Goal: Information Seeking & Learning: Check status

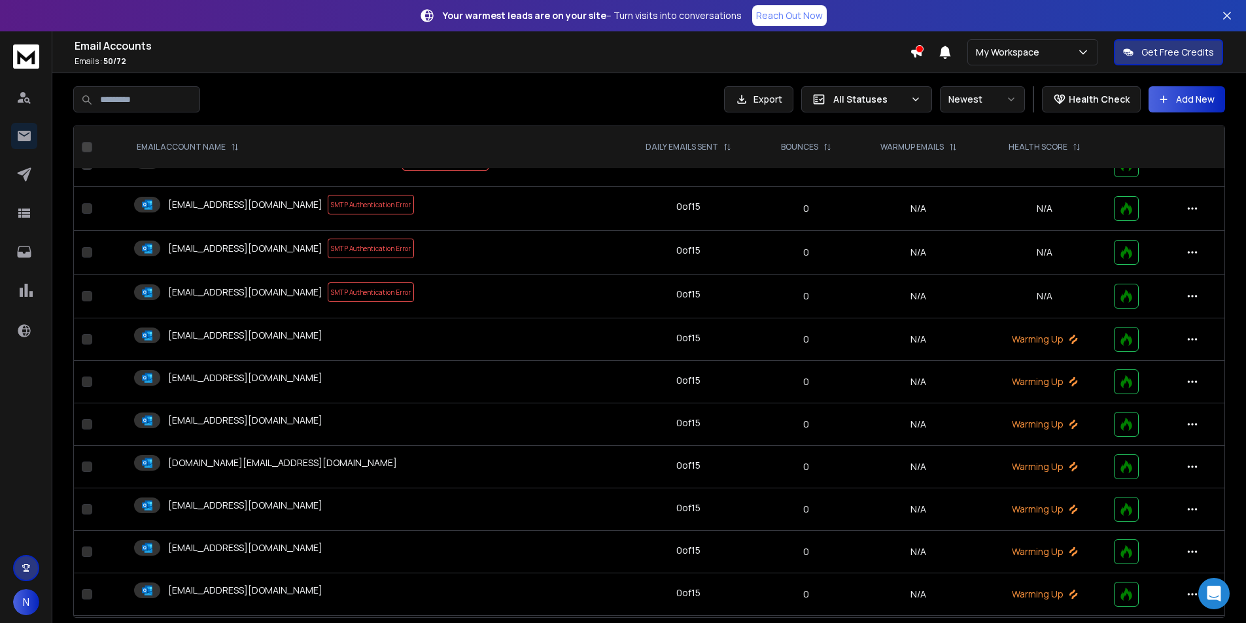
scroll to position [850, 0]
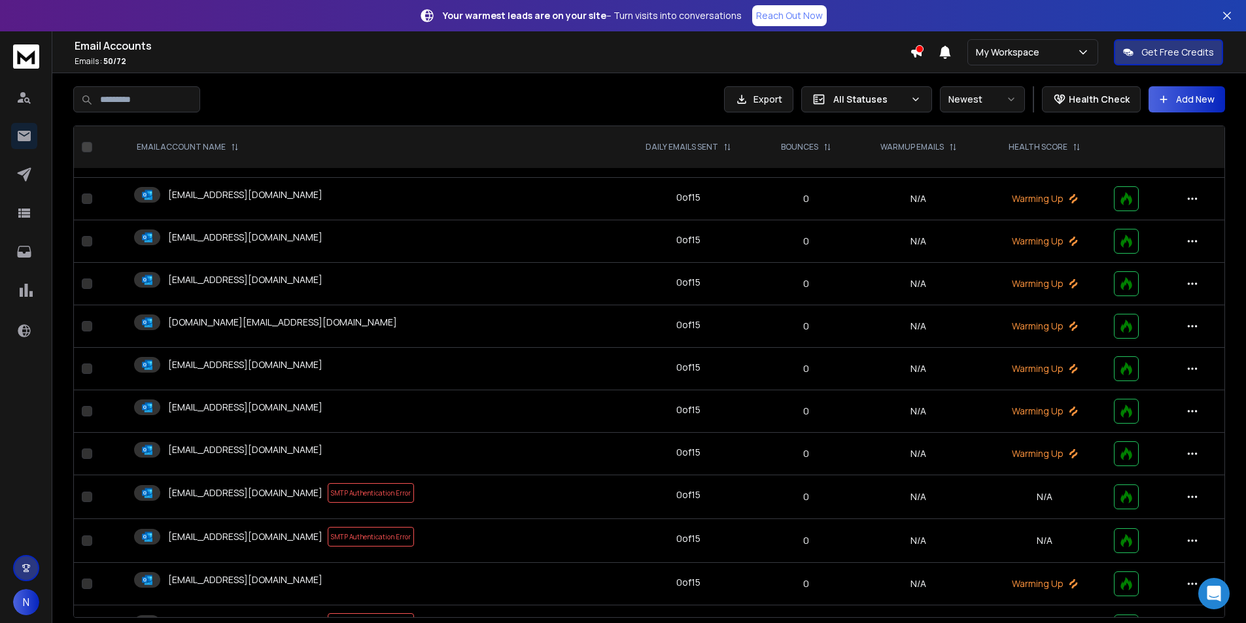
click at [507, 103] on div at bounding box center [394, 99] width 643 height 26
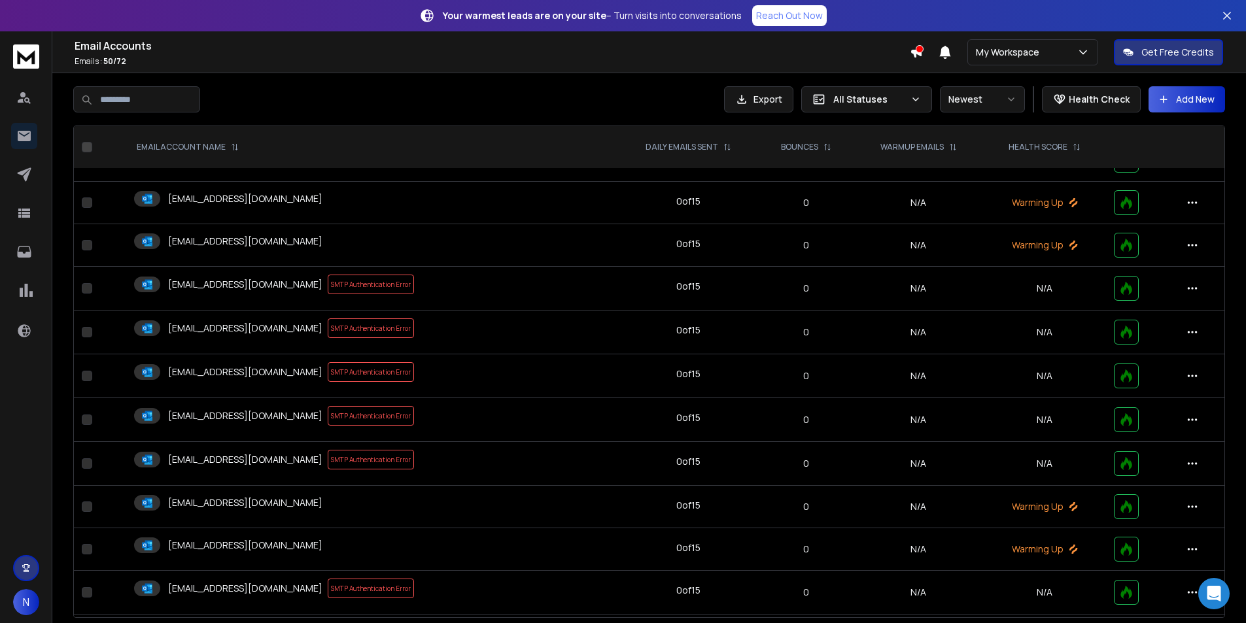
click at [237, 372] on p "[EMAIL_ADDRESS][DOMAIN_NAME]" at bounding box center [245, 372] width 154 height 13
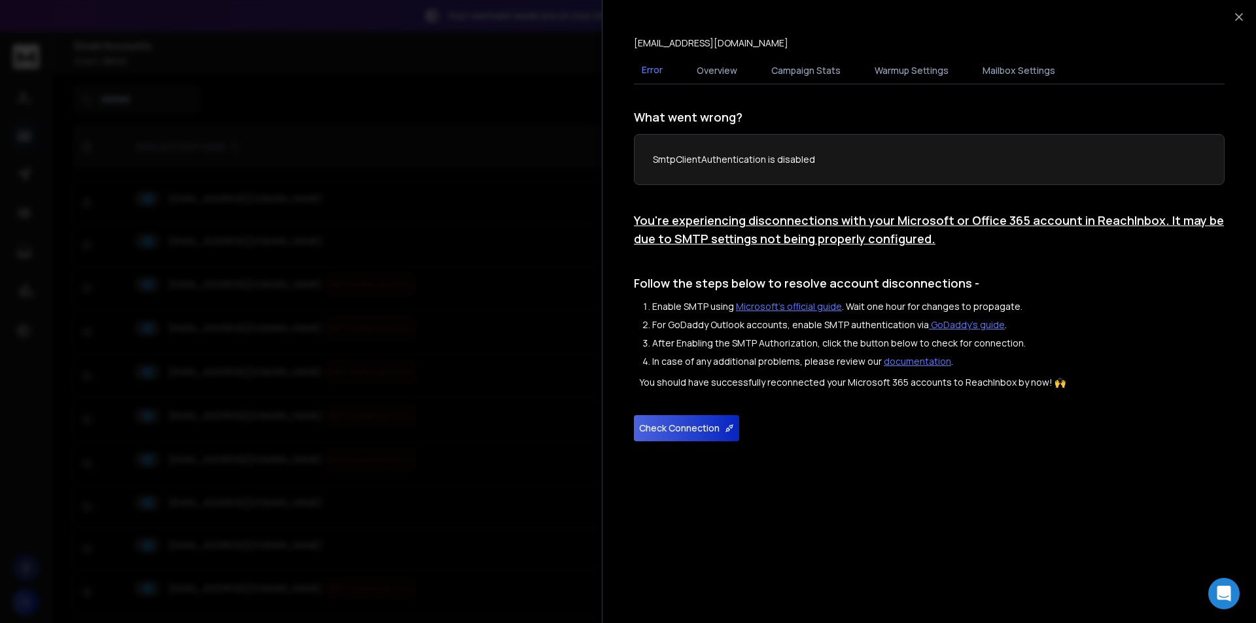
click at [728, 69] on button "Overview" at bounding box center [717, 70] width 56 height 29
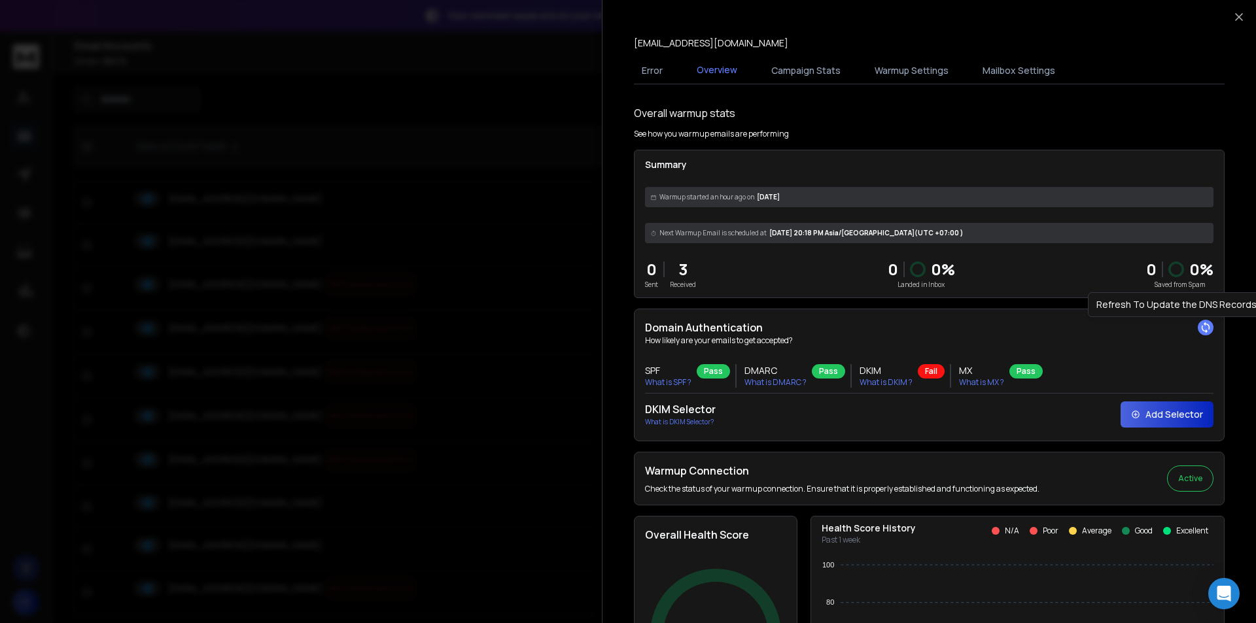
click at [1199, 330] on icon at bounding box center [1205, 327] width 13 height 13
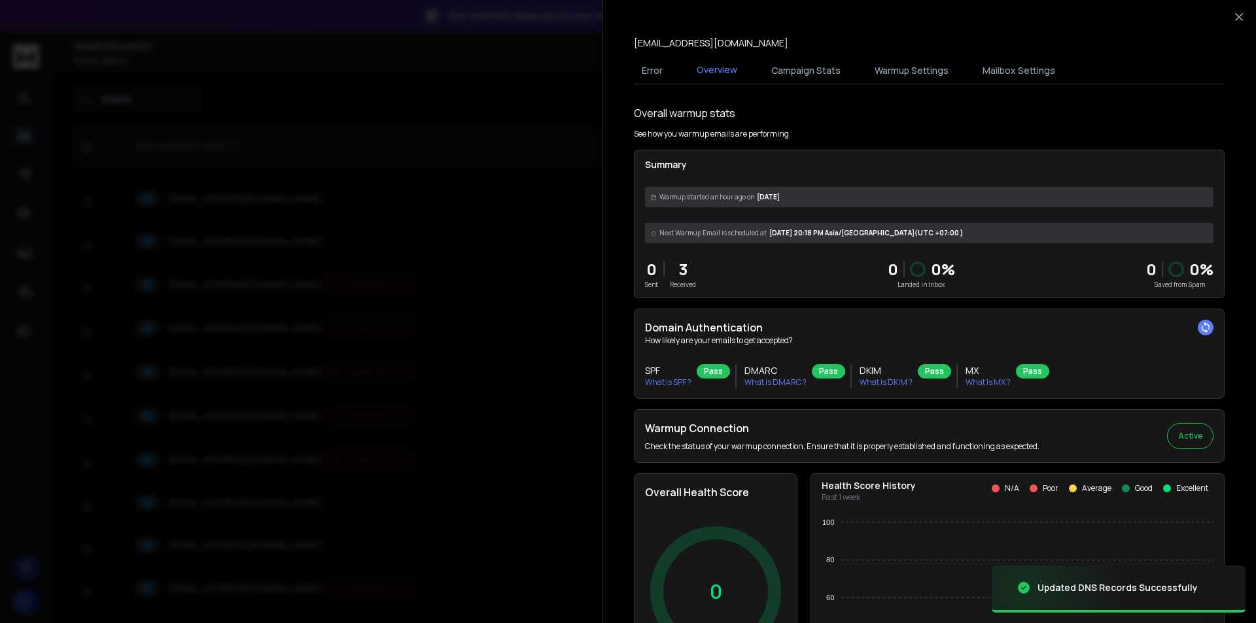
click at [1230, 28] on div "[EMAIL_ADDRESS][DOMAIN_NAME] Error Overview Campaign Stats Warmup Settings Mail…" at bounding box center [929, 537] width 622 height 1043
click at [1230, 24] on div "[EMAIL_ADDRESS][DOMAIN_NAME] Error Overview Campaign Stats Warmup Settings Mail…" at bounding box center [929, 537] width 622 height 1043
click at [1232, 22] on icon "button" at bounding box center [1238, 16] width 13 height 13
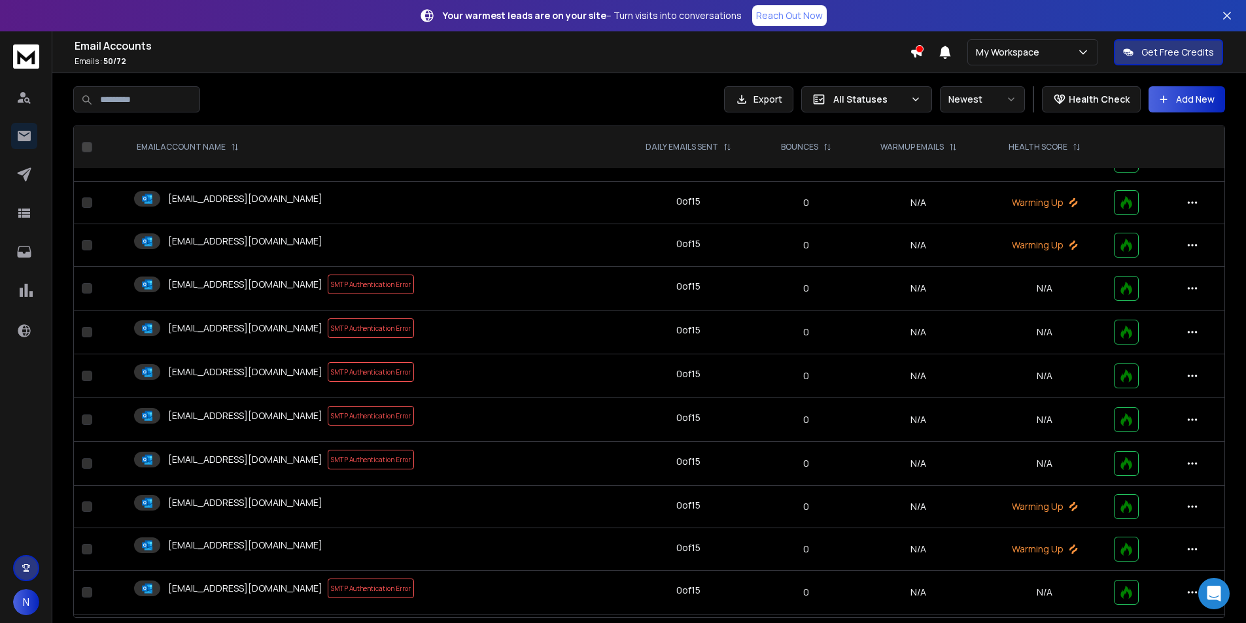
click at [150, 100] on input at bounding box center [136, 99] width 127 height 26
paste input "**********"
type input "**********"
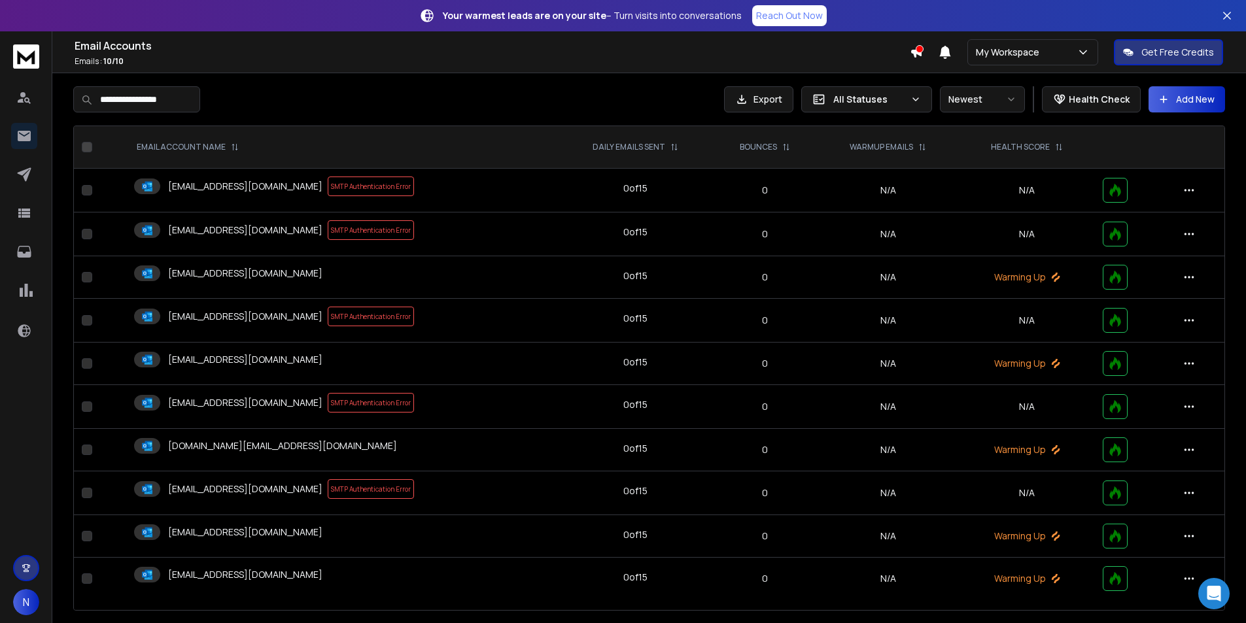
scroll to position [1, 0]
click at [92, 188] on button "button" at bounding box center [87, 189] width 10 height 10
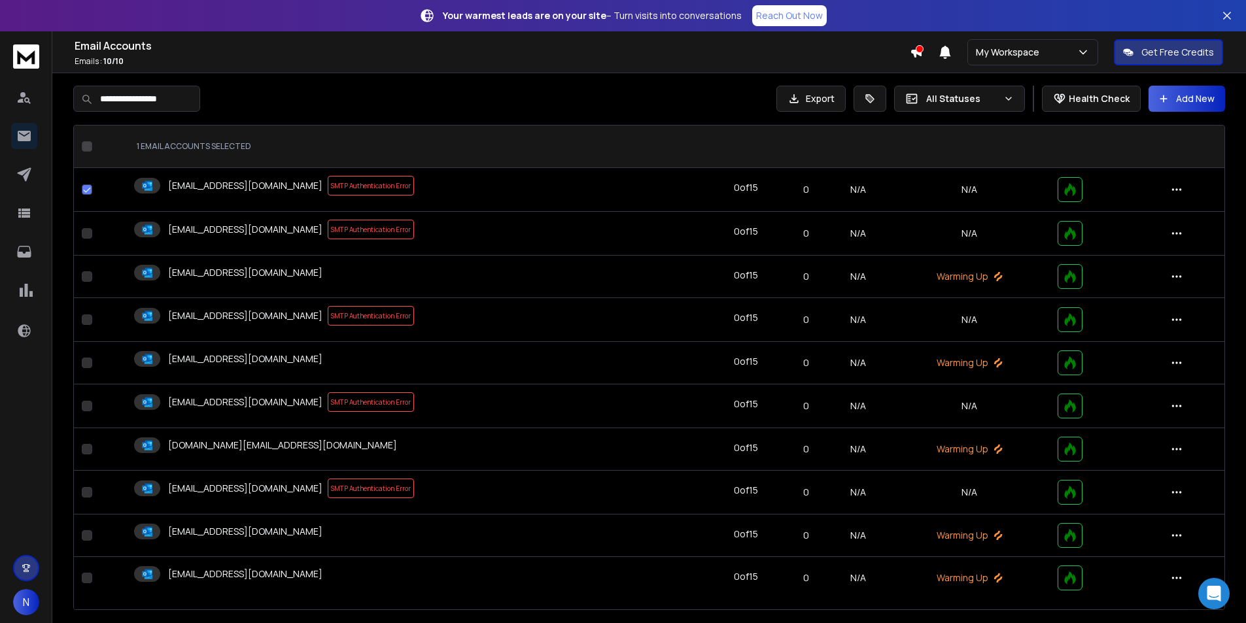
click at [996, 99] on p "All Statuses" at bounding box center [962, 98] width 72 height 13
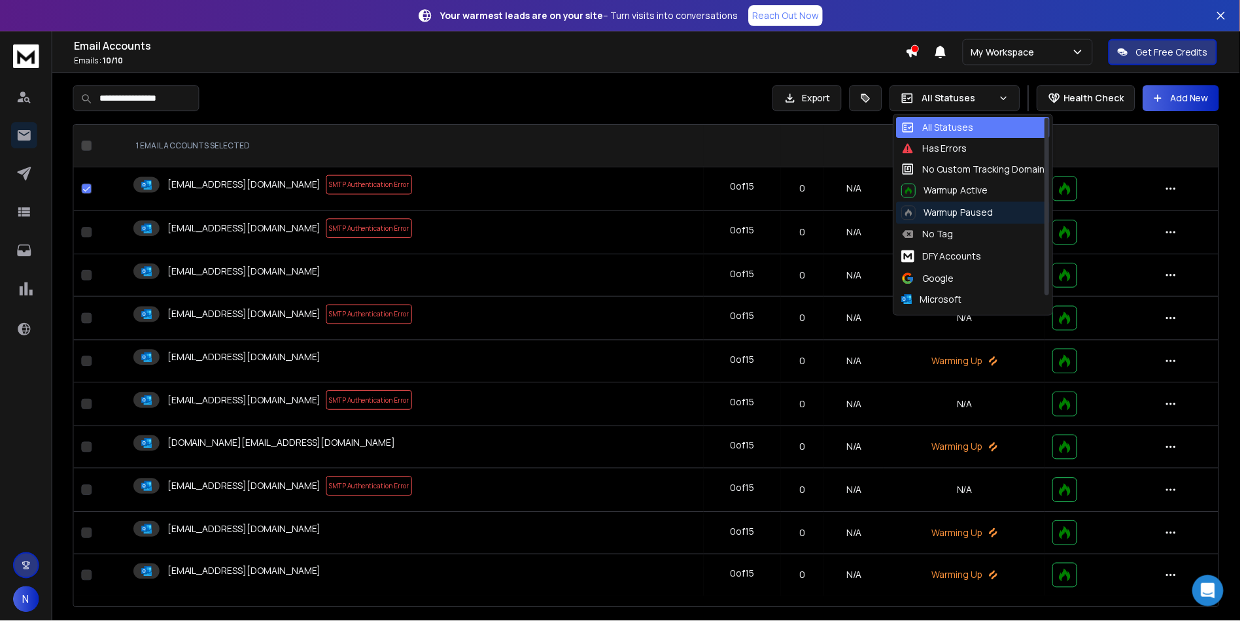
click at [483, 184] on div "[EMAIL_ADDRESS][DOMAIN_NAME] SMTP Authentication Error" at bounding box center [416, 186] width 565 height 20
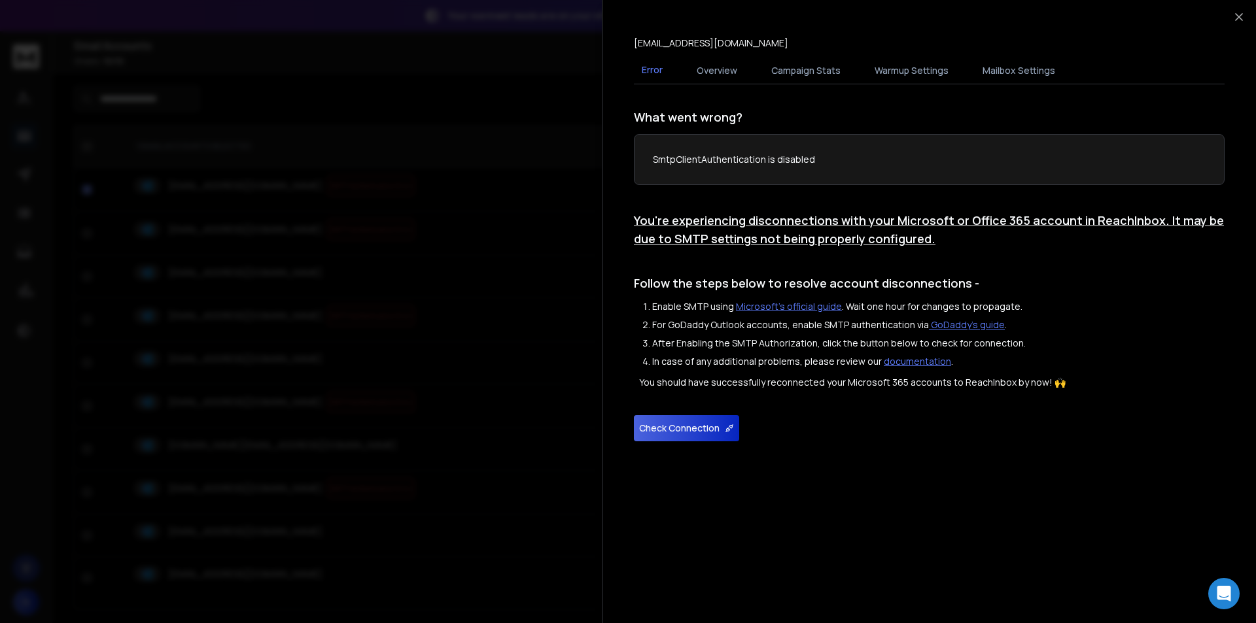
click at [713, 69] on button "Overview" at bounding box center [717, 70] width 56 height 29
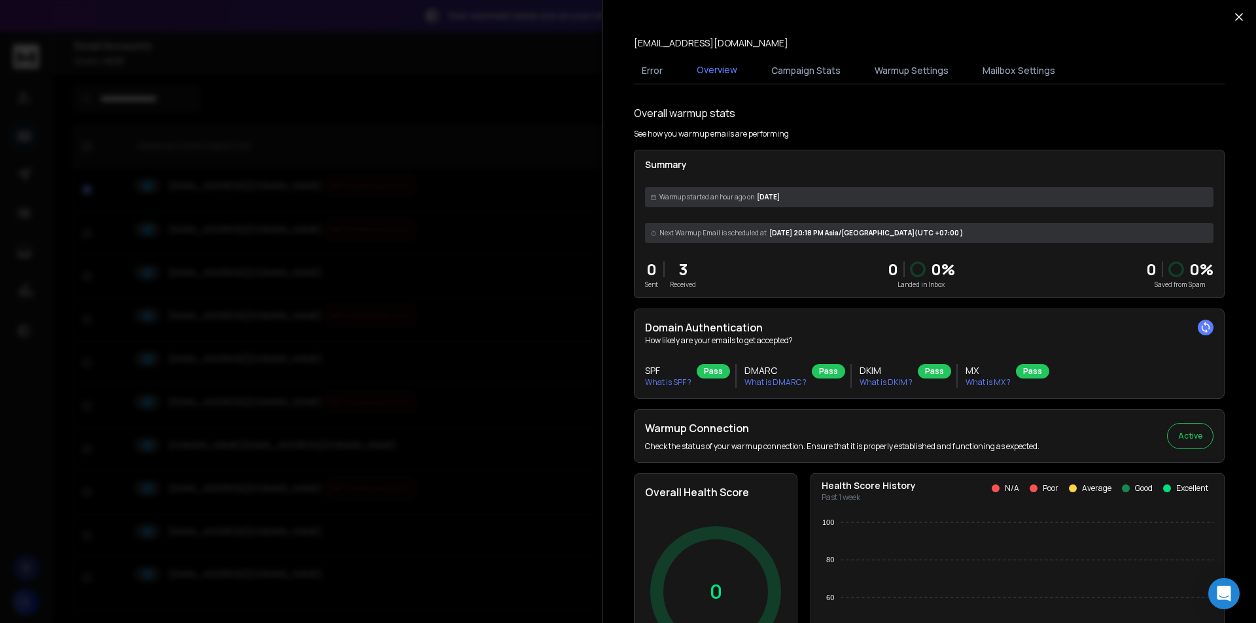
click at [1232, 18] on icon "button" at bounding box center [1238, 16] width 13 height 13
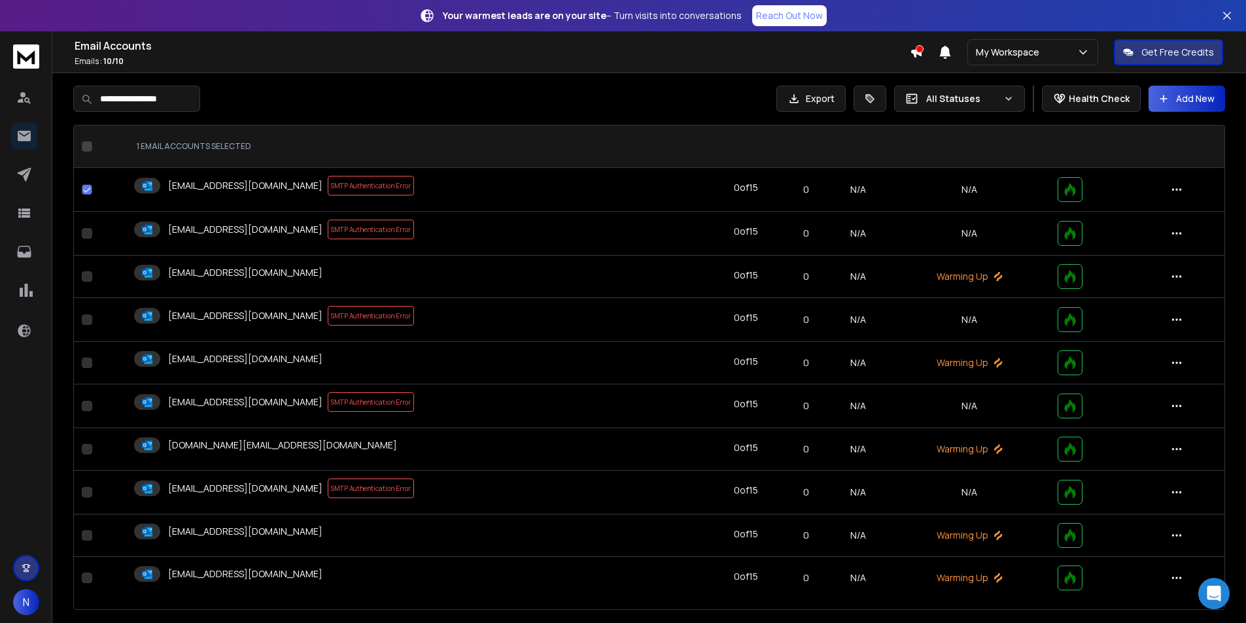
click at [449, 226] on div "[EMAIL_ADDRESS][DOMAIN_NAME] SMTP Authentication Error" at bounding box center [416, 230] width 565 height 20
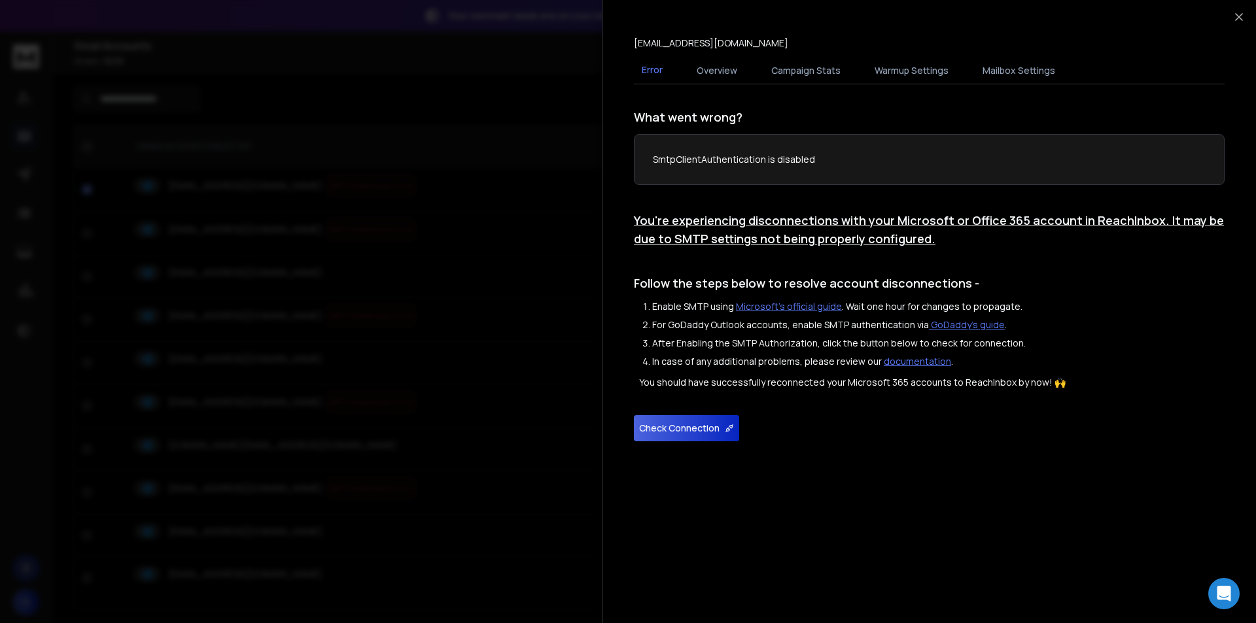
click at [733, 58] on button "Overview" at bounding box center [717, 70] width 56 height 29
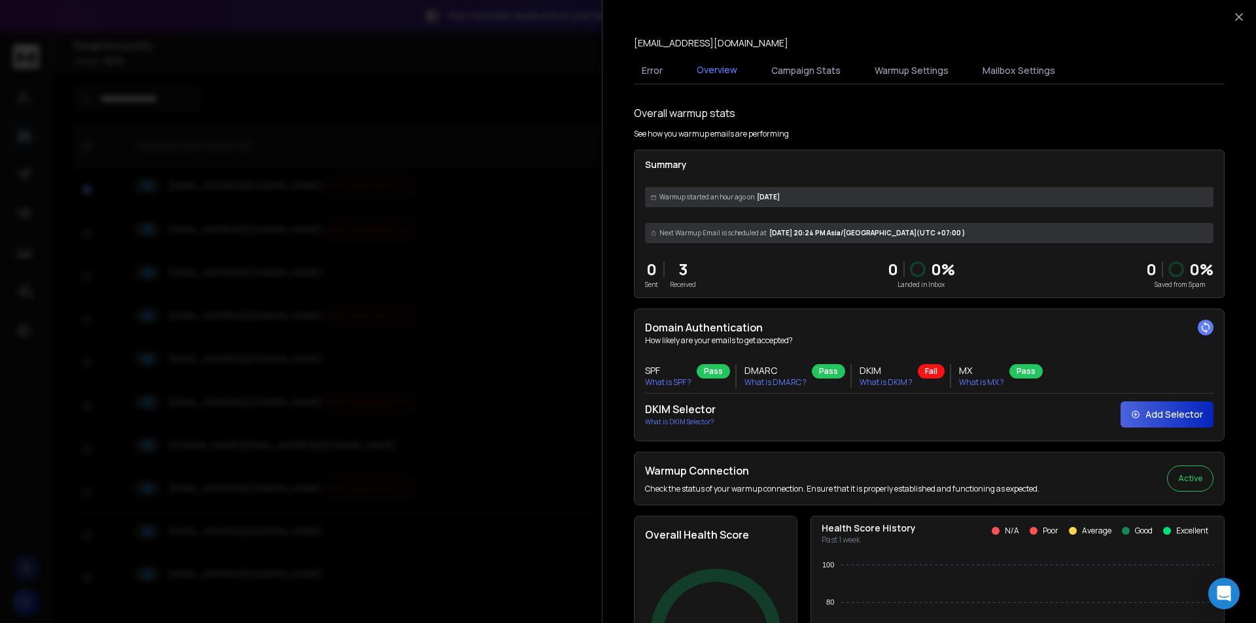
click at [1191, 328] on h2 "Domain Authentication" at bounding box center [929, 328] width 568 height 16
click at [1199, 330] on icon at bounding box center [1205, 327] width 13 height 13
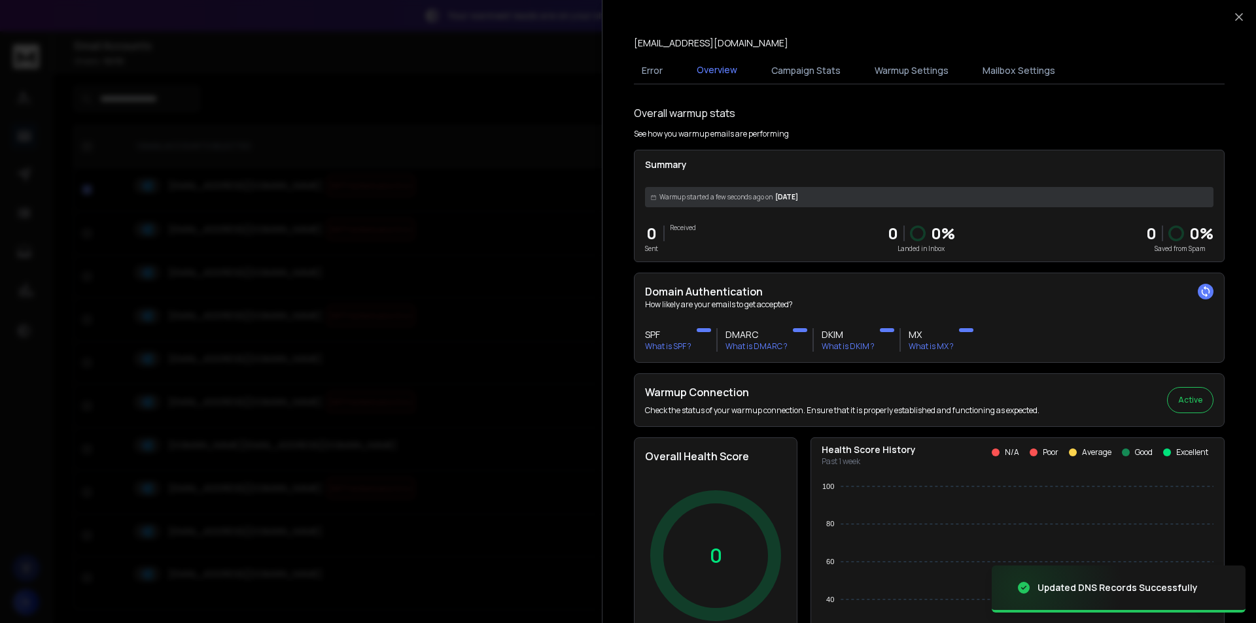
click at [411, 355] on div at bounding box center [628, 311] width 1256 height 623
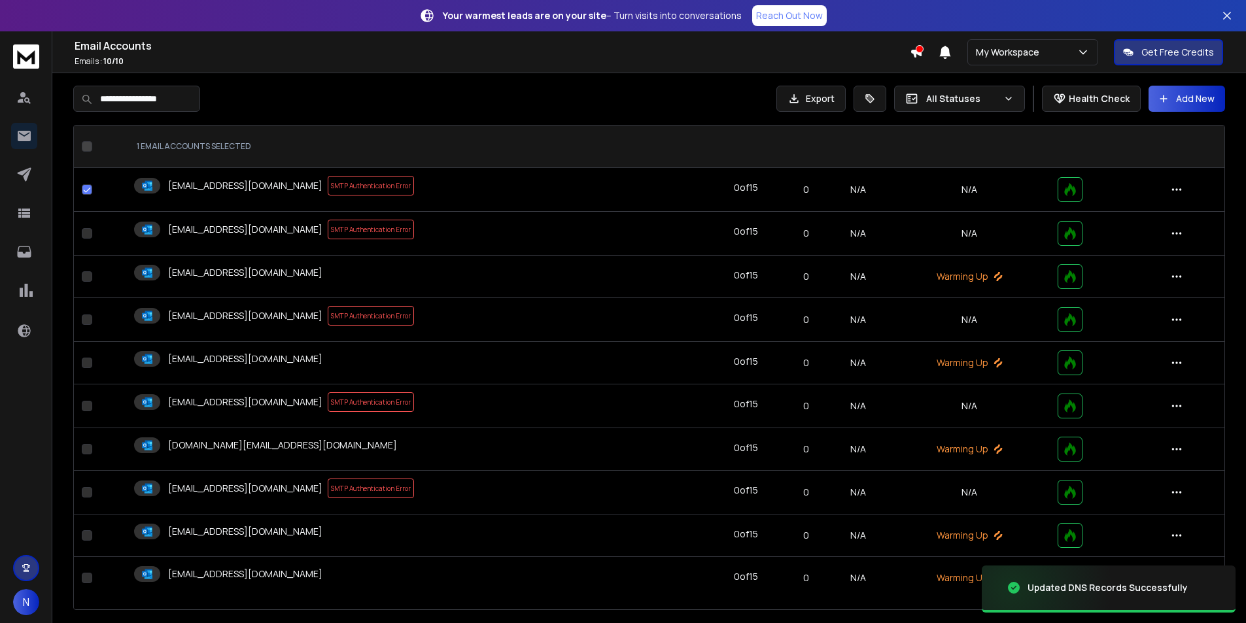
click at [301, 281] on td "[EMAIL_ADDRESS][DOMAIN_NAME]" at bounding box center [416, 277] width 581 height 43
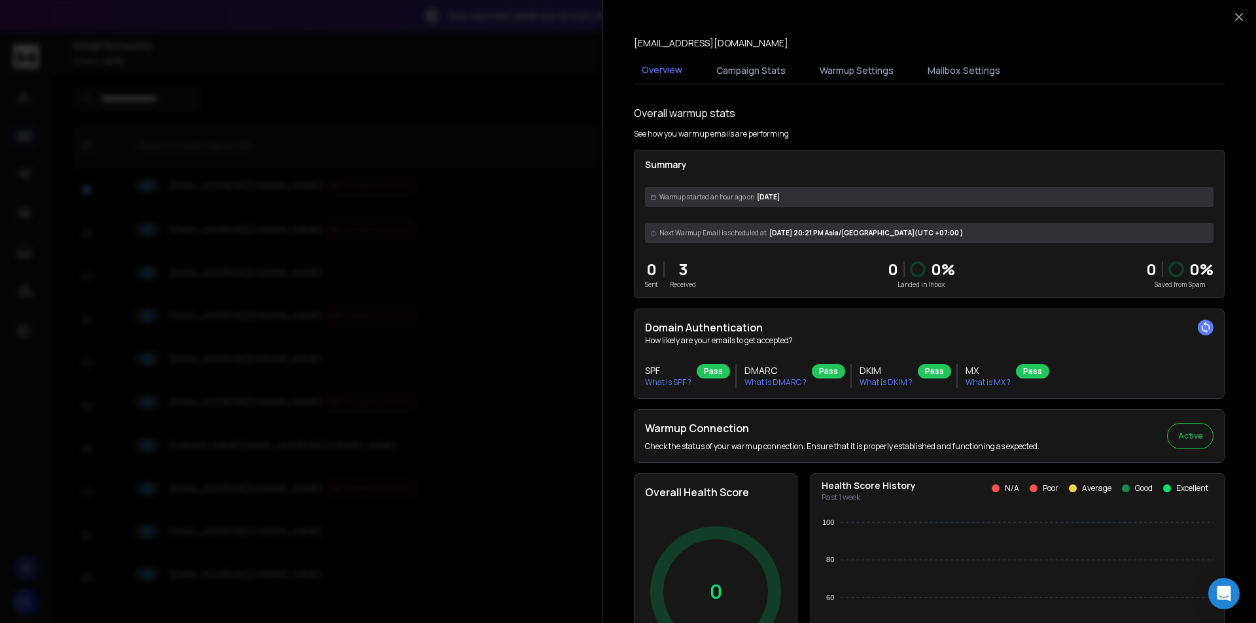
click at [491, 389] on div at bounding box center [628, 311] width 1256 height 623
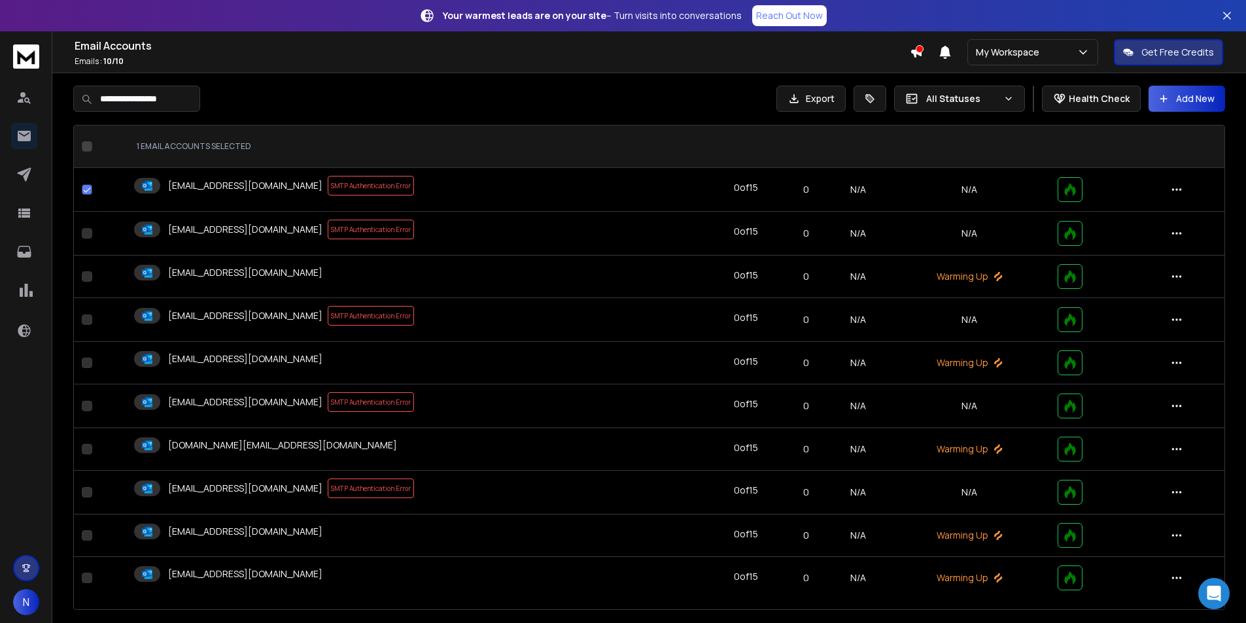
click at [328, 321] on span "SMTP Authentication Error" at bounding box center [371, 316] width 86 height 20
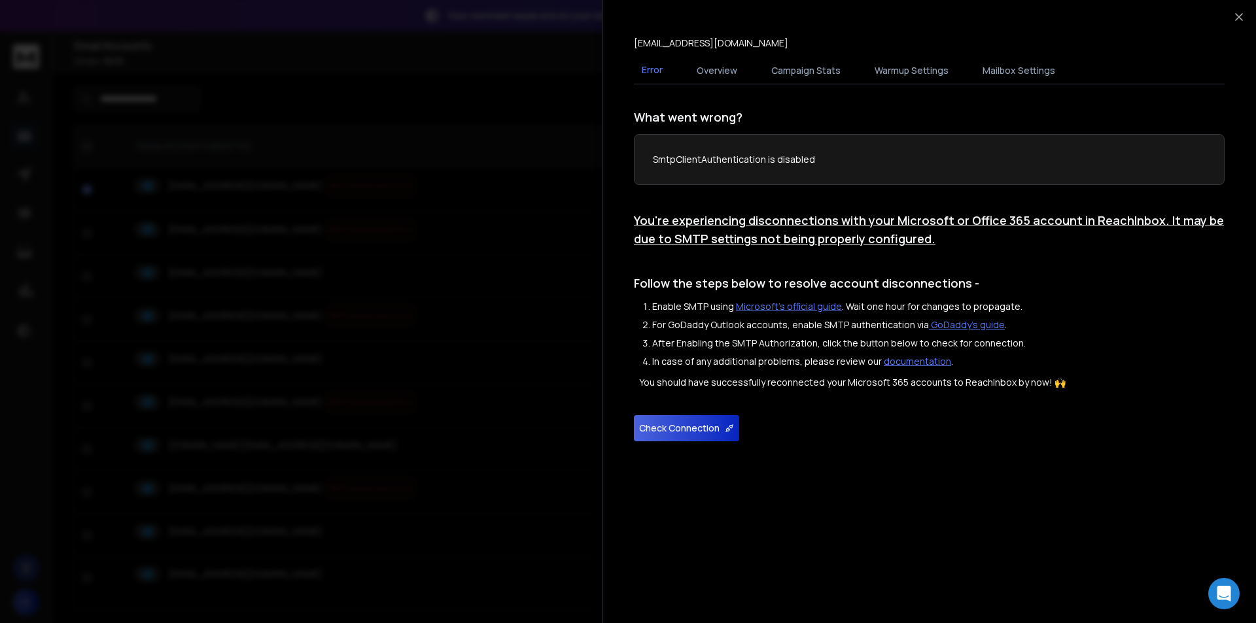
click at [732, 65] on button "Overview" at bounding box center [717, 70] width 56 height 29
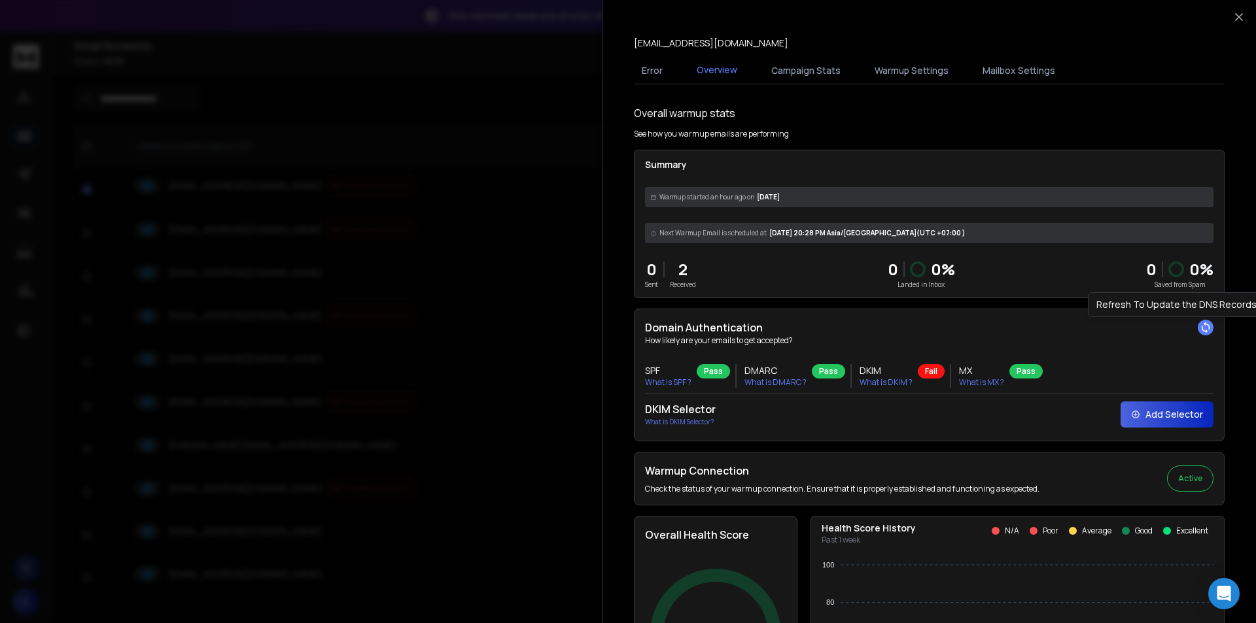
click at [1200, 324] on icon at bounding box center [1205, 327] width 13 height 13
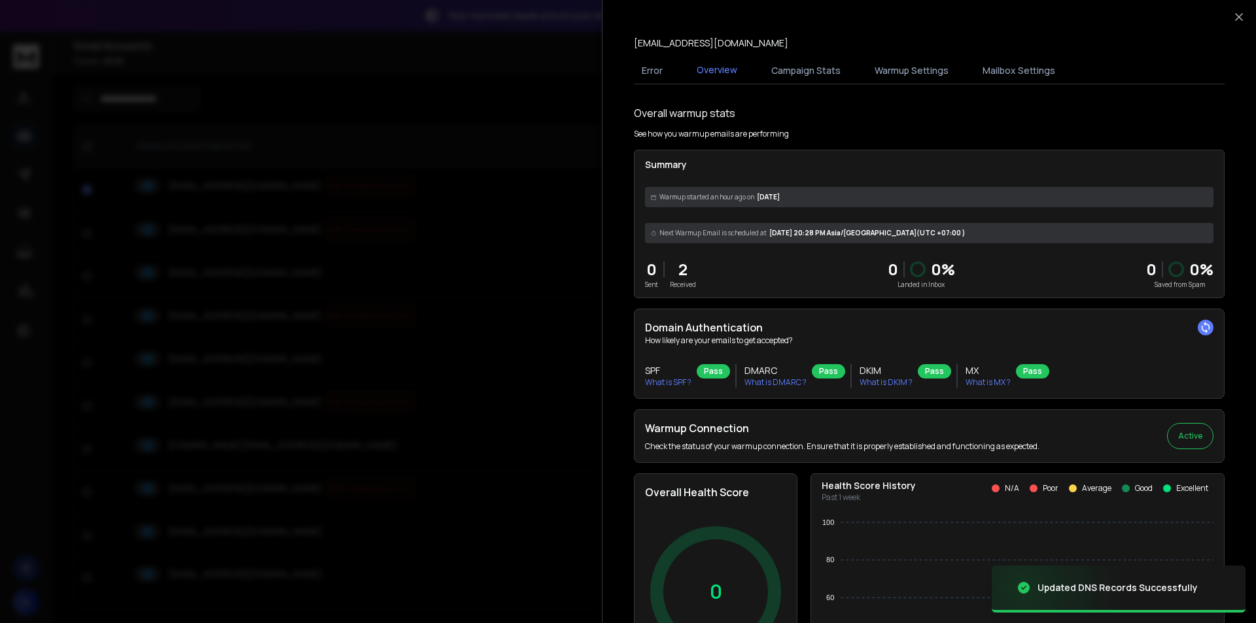
click at [486, 375] on div at bounding box center [628, 311] width 1256 height 623
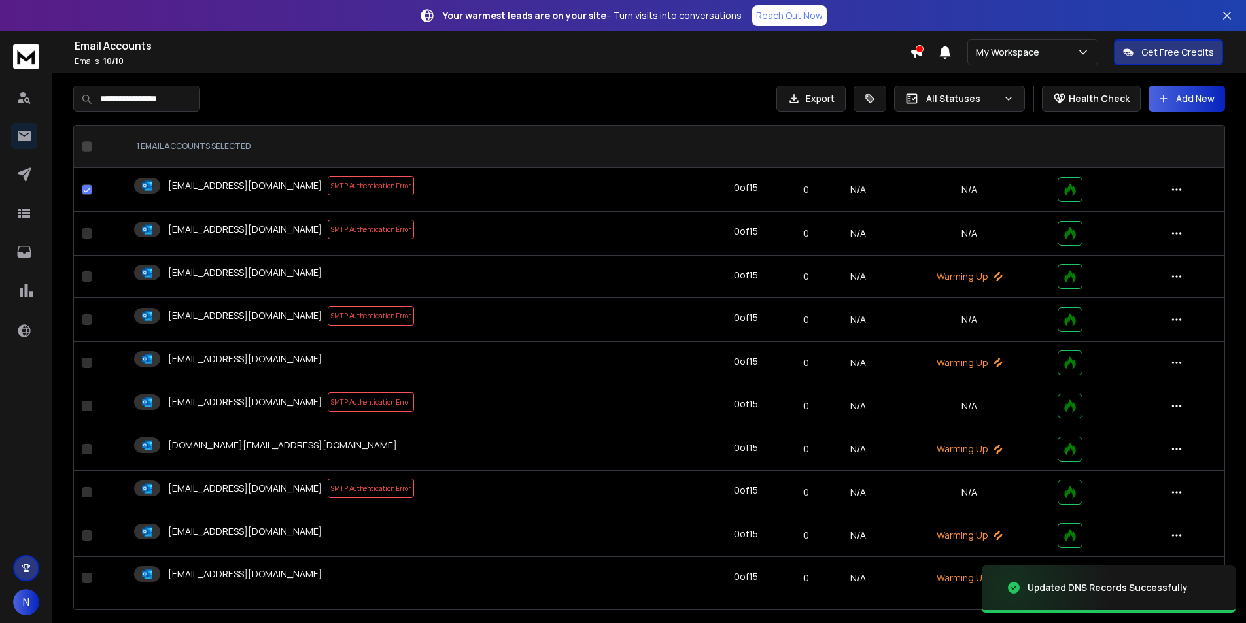
click at [292, 394] on div "[EMAIL_ADDRESS][DOMAIN_NAME] SMTP Authentication Error" at bounding box center [416, 402] width 565 height 20
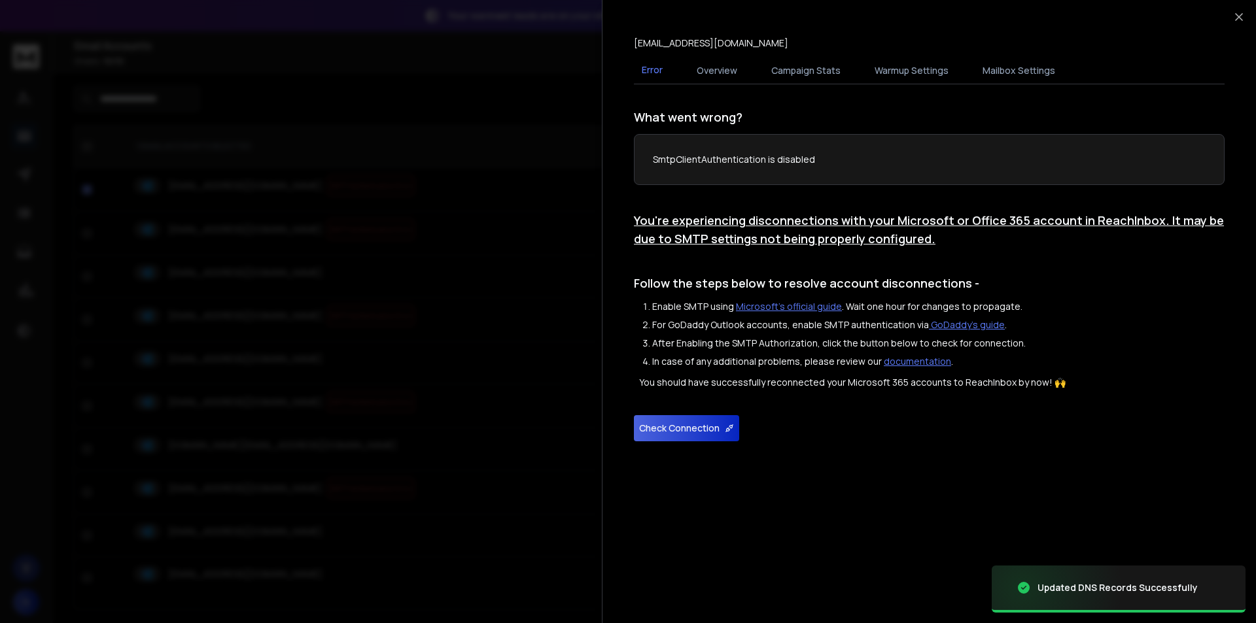
click at [716, 68] on button "Overview" at bounding box center [717, 70] width 56 height 29
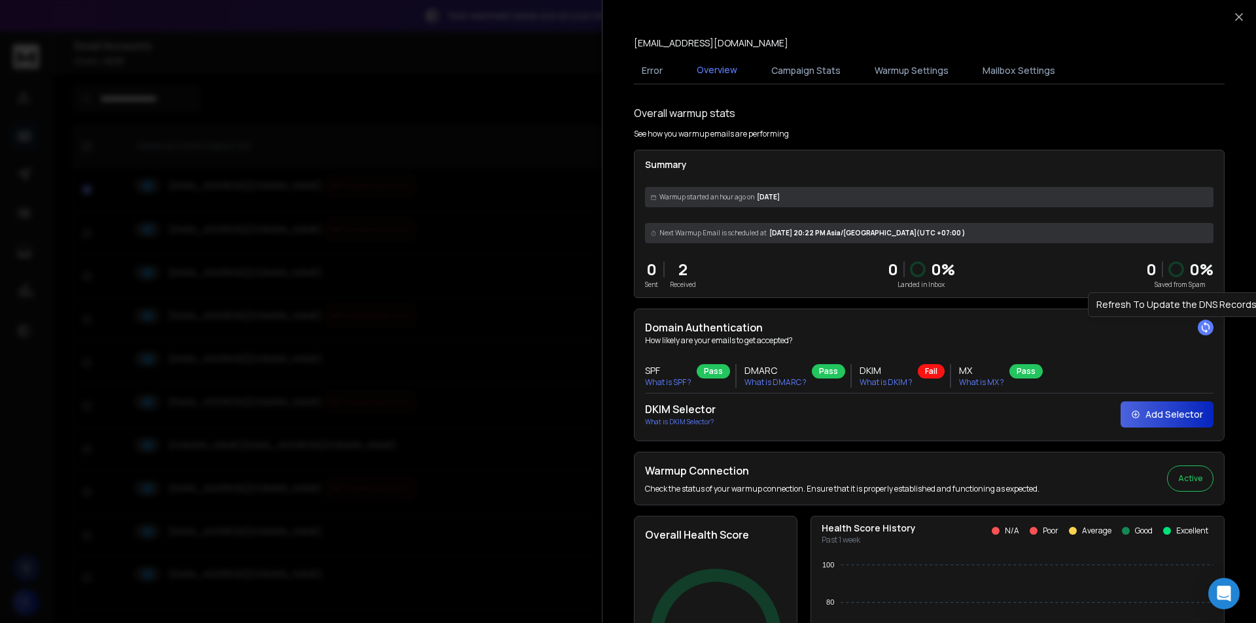
click at [1202, 329] on icon at bounding box center [1205, 327] width 13 height 13
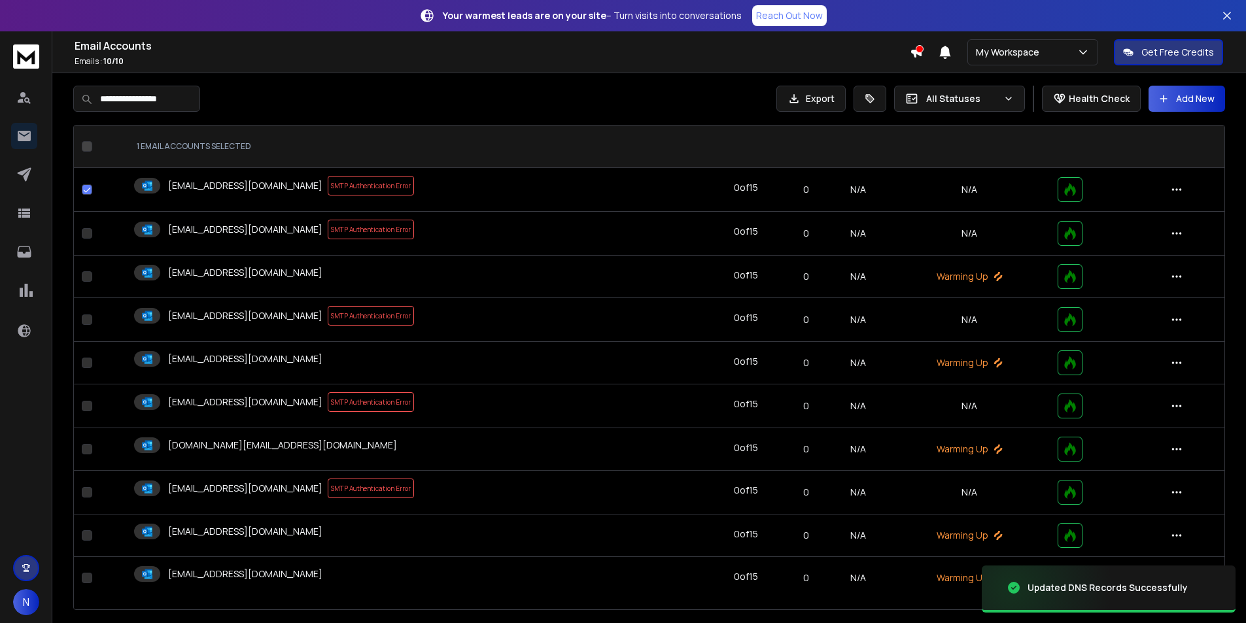
click at [322, 397] on p "[EMAIL_ADDRESS][DOMAIN_NAME]" at bounding box center [245, 402] width 154 height 13
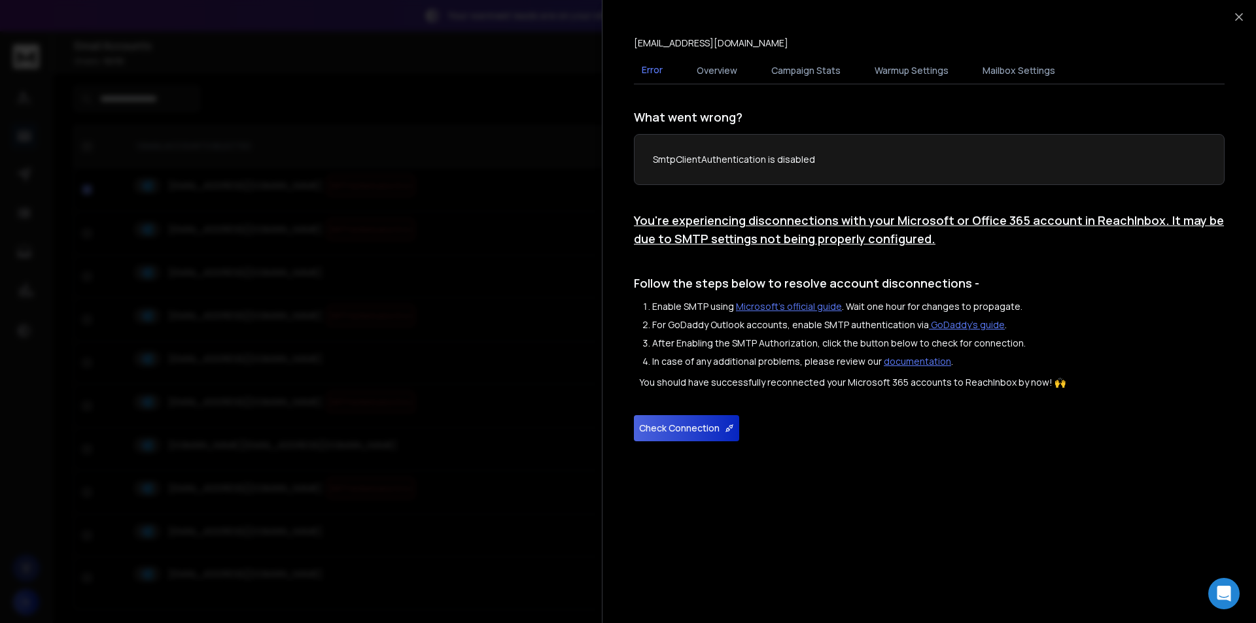
click at [708, 62] on button "Overview" at bounding box center [717, 70] width 56 height 29
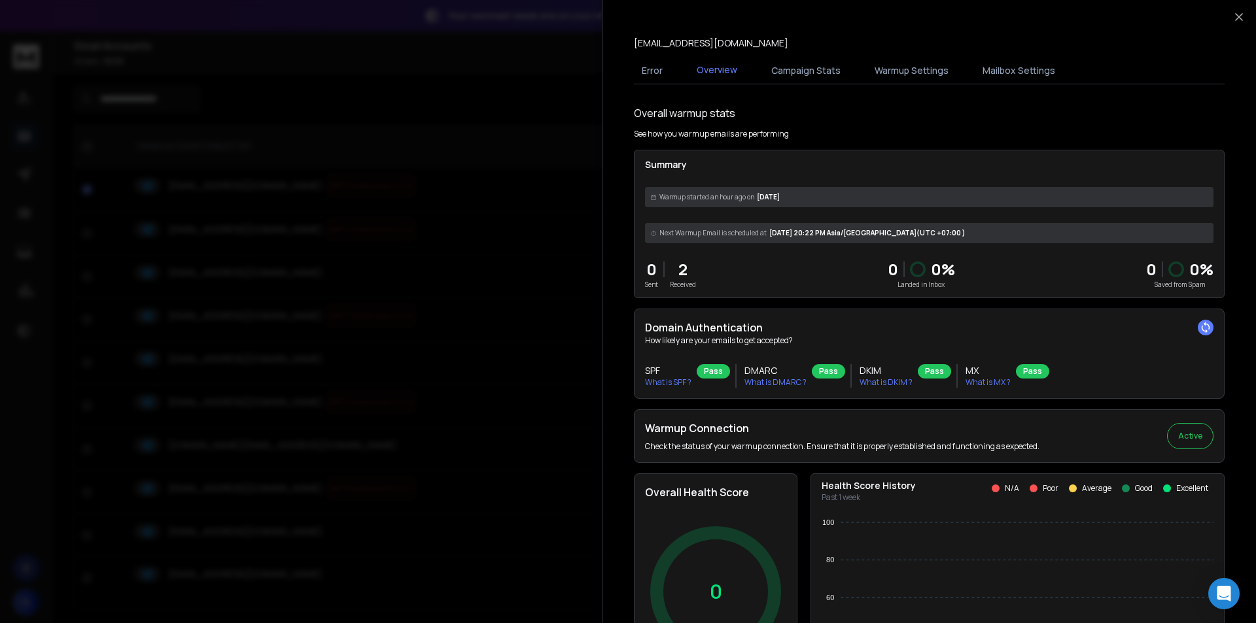
click at [517, 366] on div at bounding box center [628, 311] width 1256 height 623
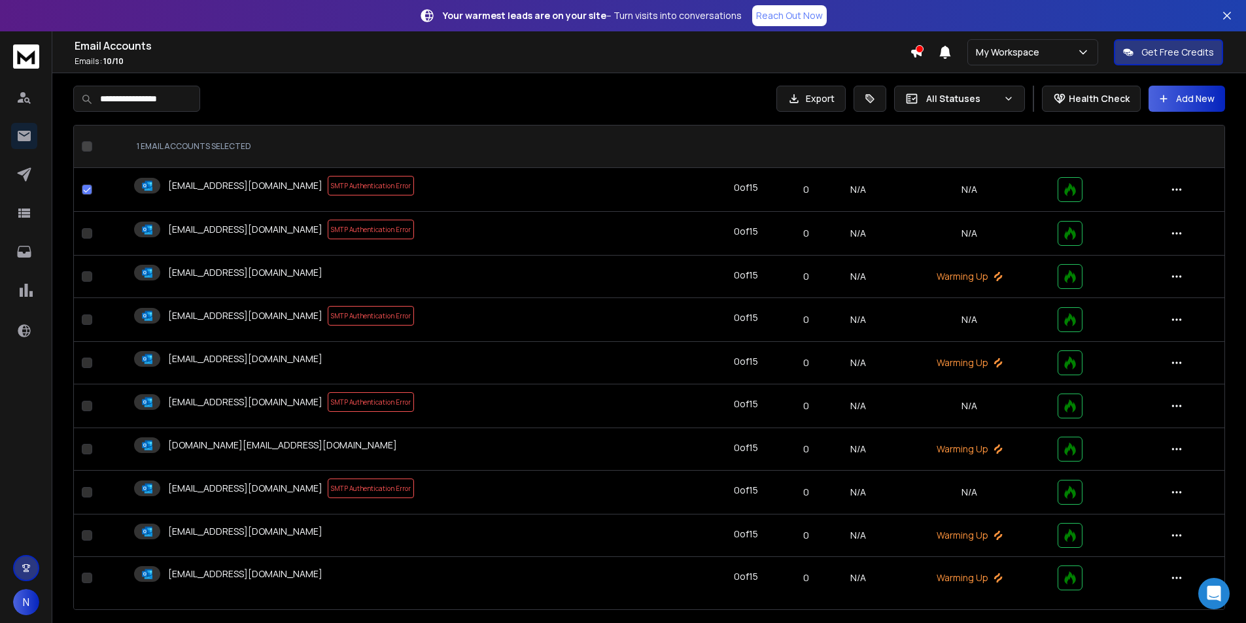
click at [337, 440] on div "[DOMAIN_NAME][EMAIL_ADDRESS][DOMAIN_NAME]" at bounding box center [416, 446] width 565 height 16
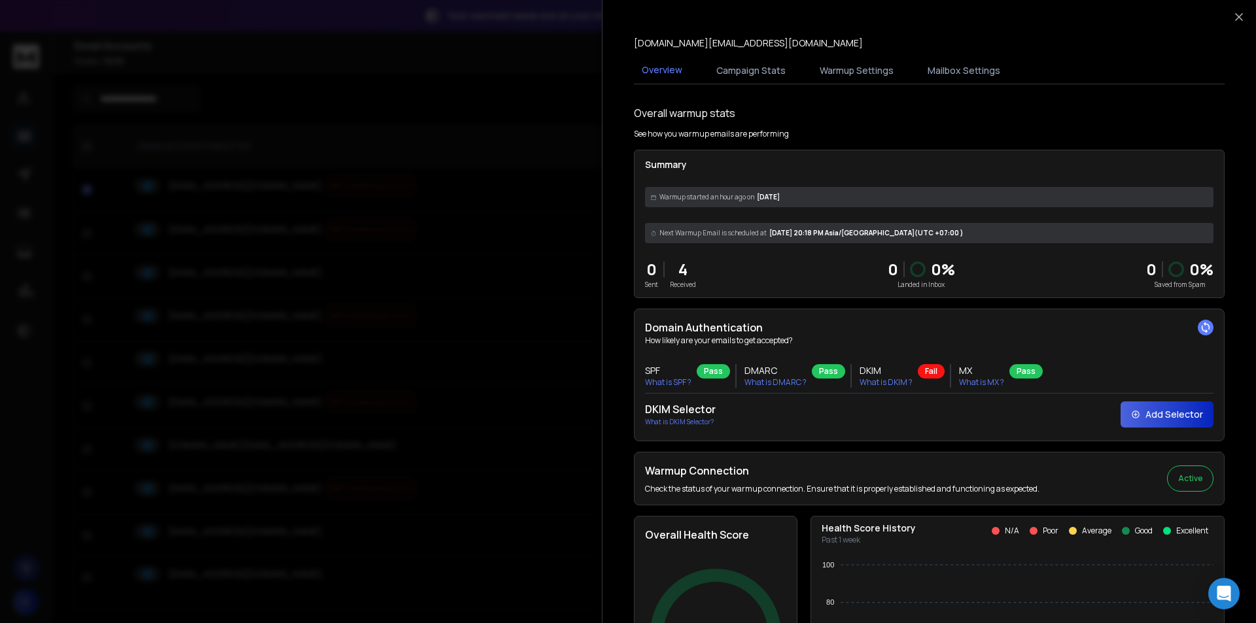
click at [729, 73] on button "Campaign Stats" at bounding box center [750, 70] width 85 height 29
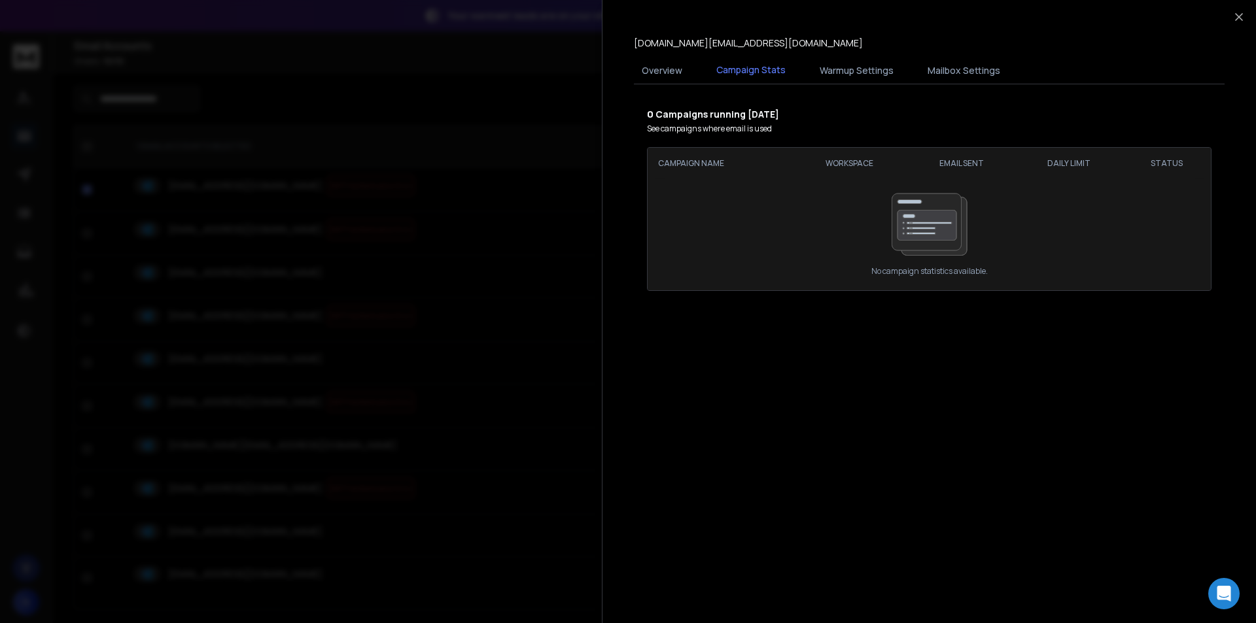
click at [670, 63] on button "Overview" at bounding box center [662, 70] width 56 height 29
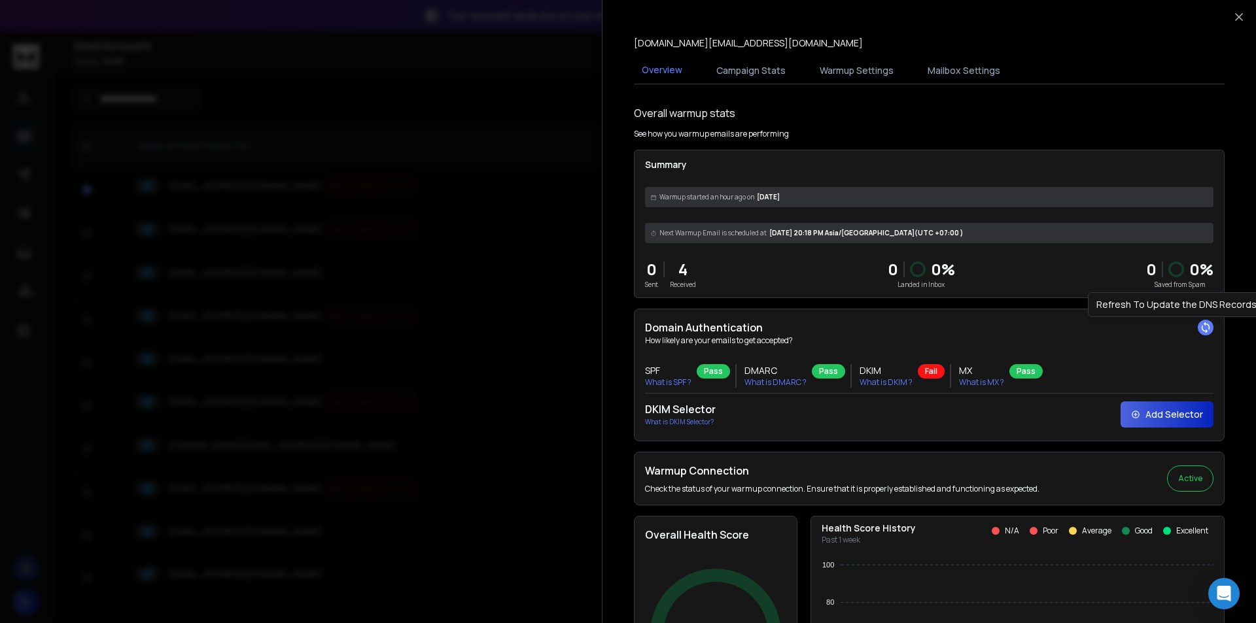
click at [1208, 331] on div at bounding box center [1206, 328] width 16 height 16
click at [1208, 325] on div at bounding box center [1206, 328] width 16 height 16
click at [1200, 328] on icon at bounding box center [1205, 327] width 13 height 13
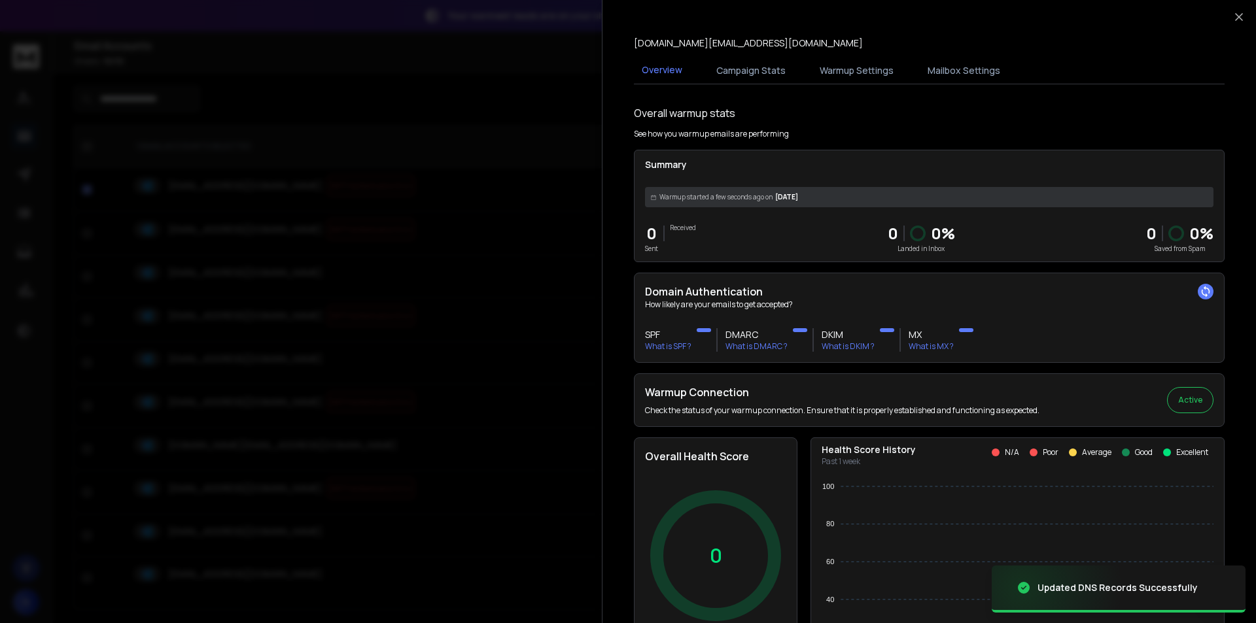
click at [525, 427] on div at bounding box center [628, 311] width 1256 height 623
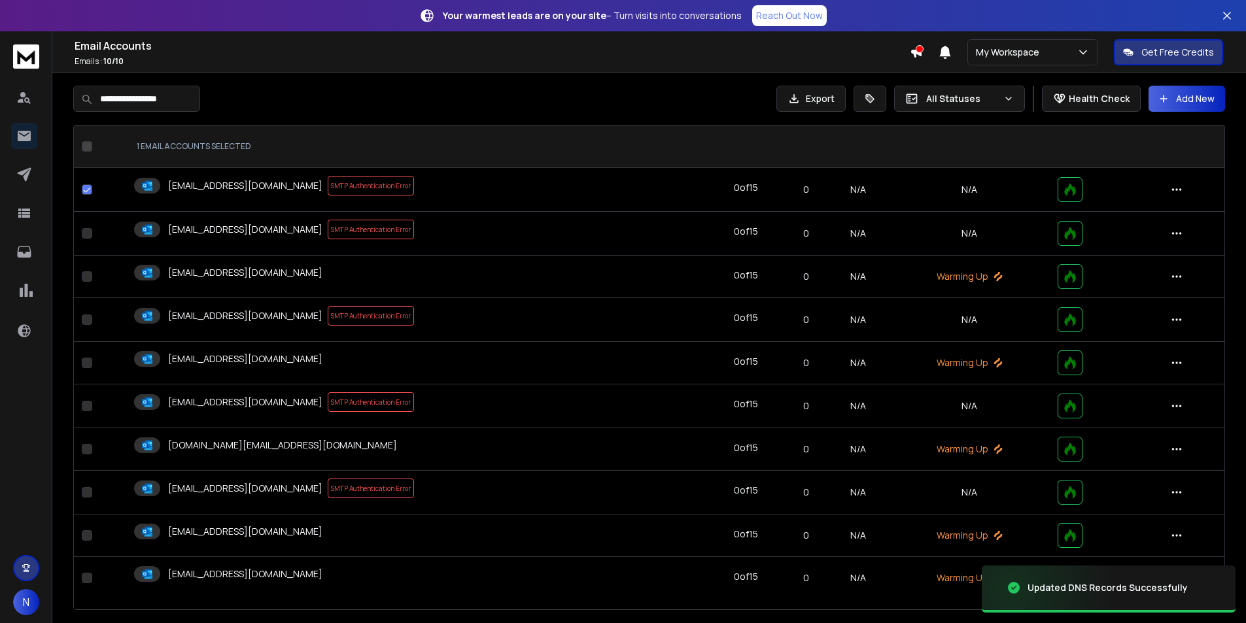
click at [304, 443] on p "[DOMAIN_NAME][EMAIL_ADDRESS][DOMAIN_NAME]" at bounding box center [282, 445] width 229 height 13
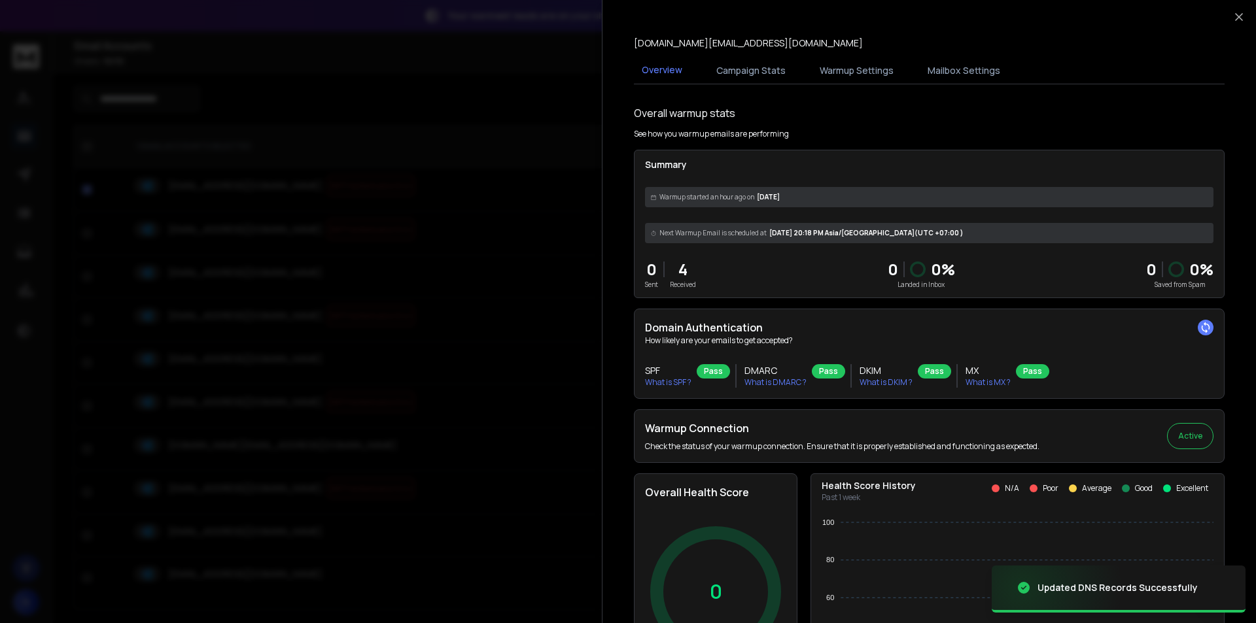
click at [303, 457] on div at bounding box center [628, 311] width 1256 height 623
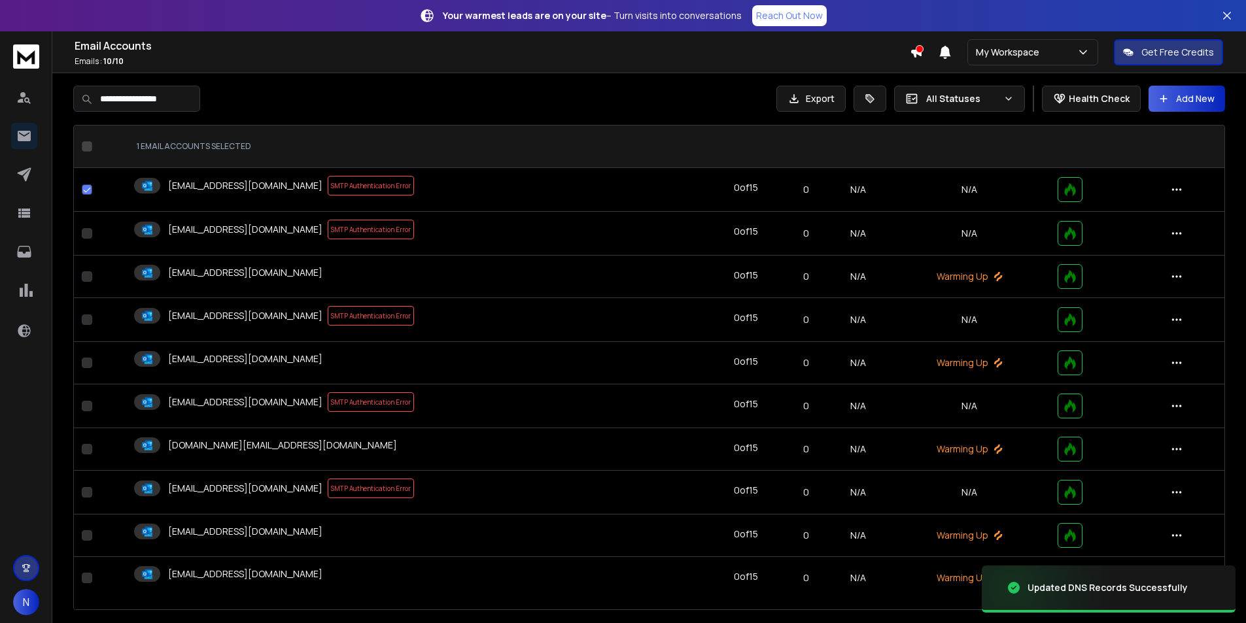
click at [328, 496] on span "SMTP Authentication Error" at bounding box center [371, 489] width 86 height 20
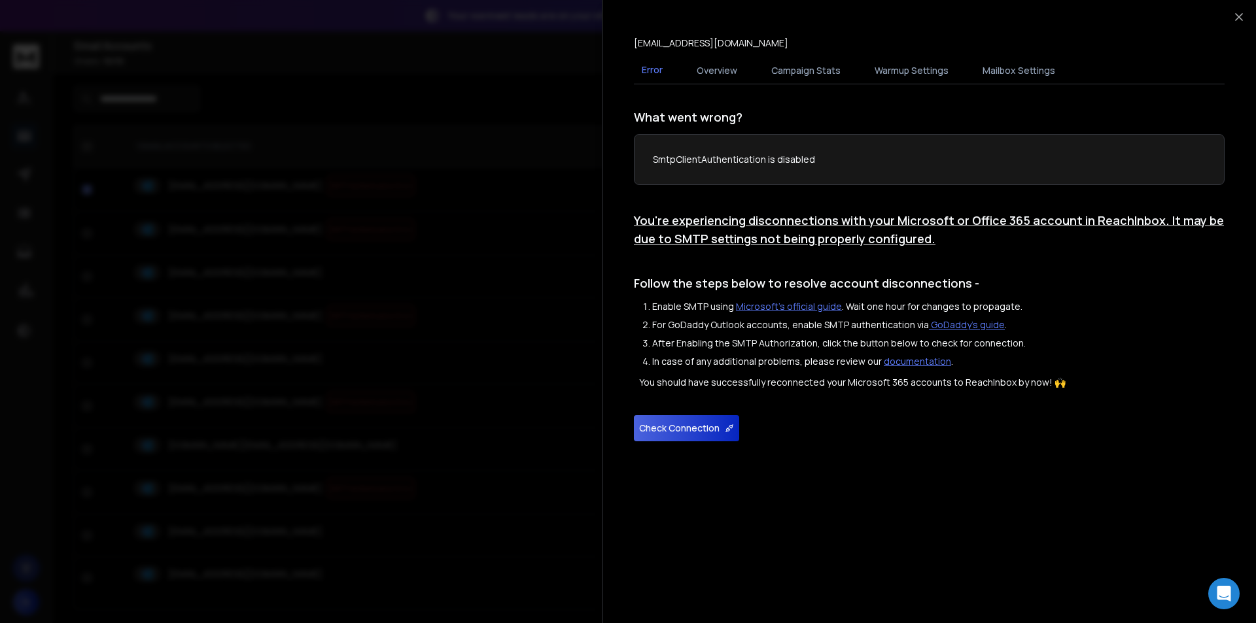
click at [716, 63] on button "Overview" at bounding box center [717, 70] width 56 height 29
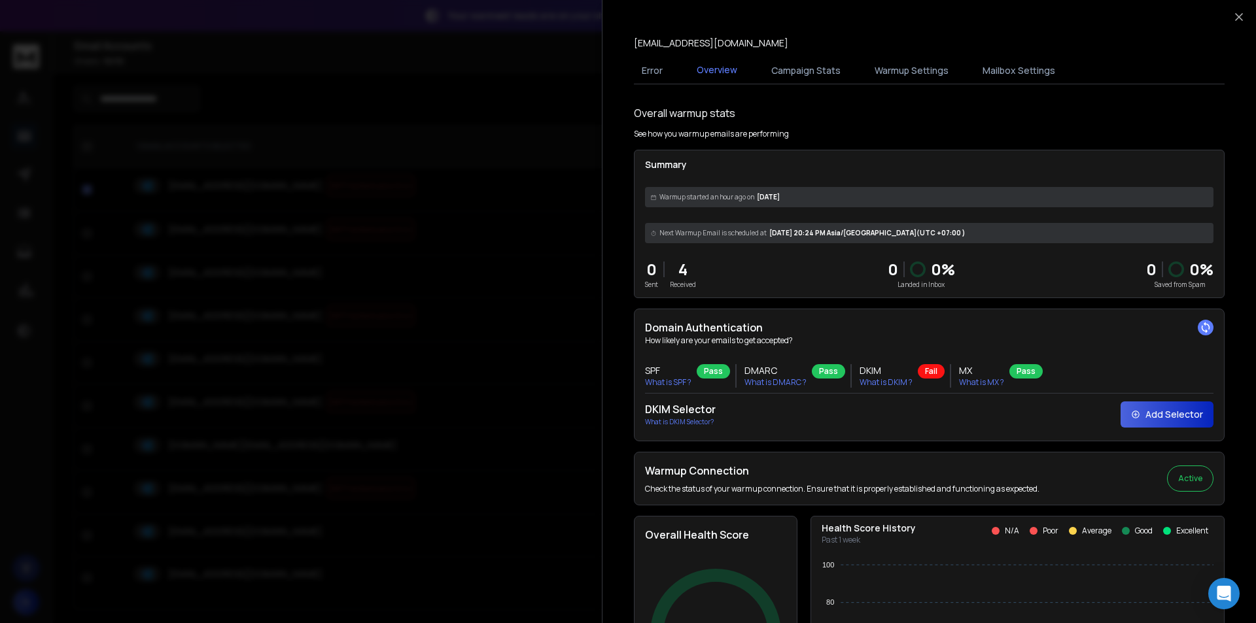
click at [1196, 334] on h2 "Domain Authentication" at bounding box center [929, 328] width 568 height 16
click at [1200, 332] on icon at bounding box center [1205, 327] width 13 height 13
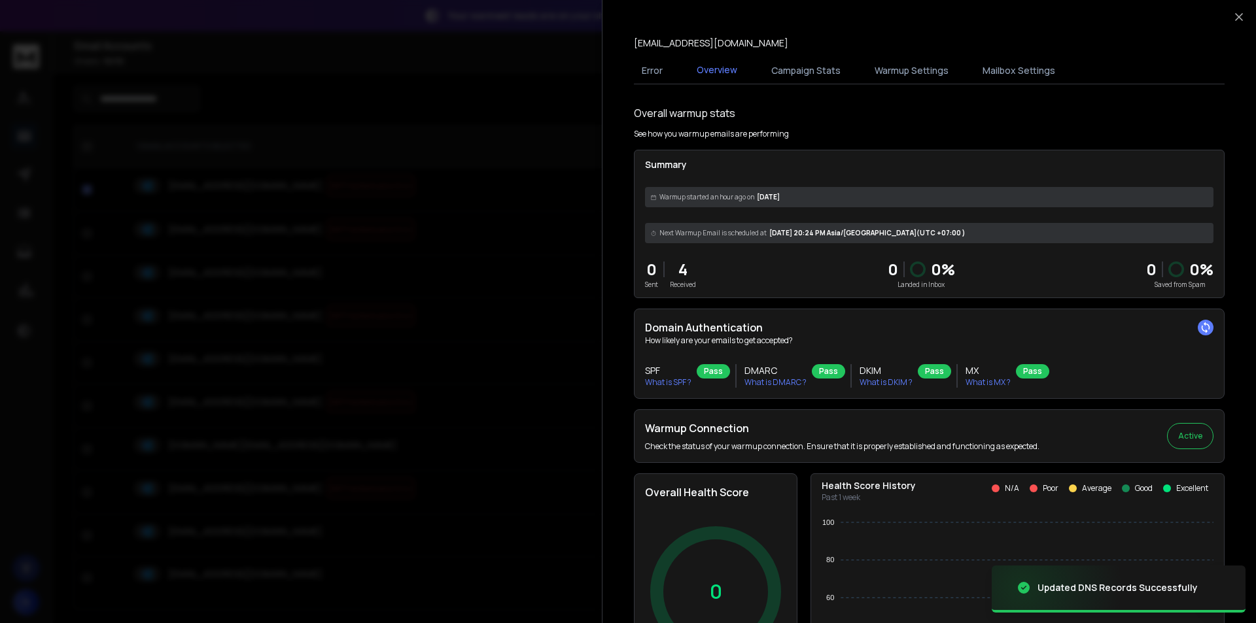
click at [468, 570] on div at bounding box center [628, 311] width 1256 height 623
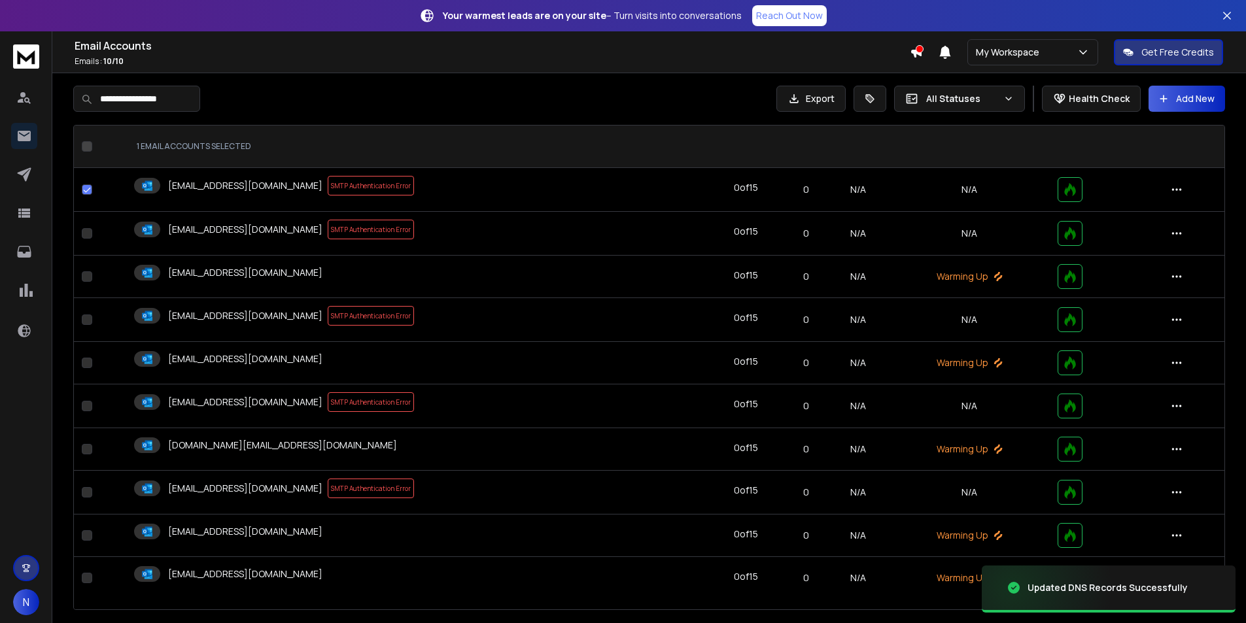
click at [316, 523] on td "[EMAIL_ADDRESS][DOMAIN_NAME]" at bounding box center [416, 536] width 581 height 43
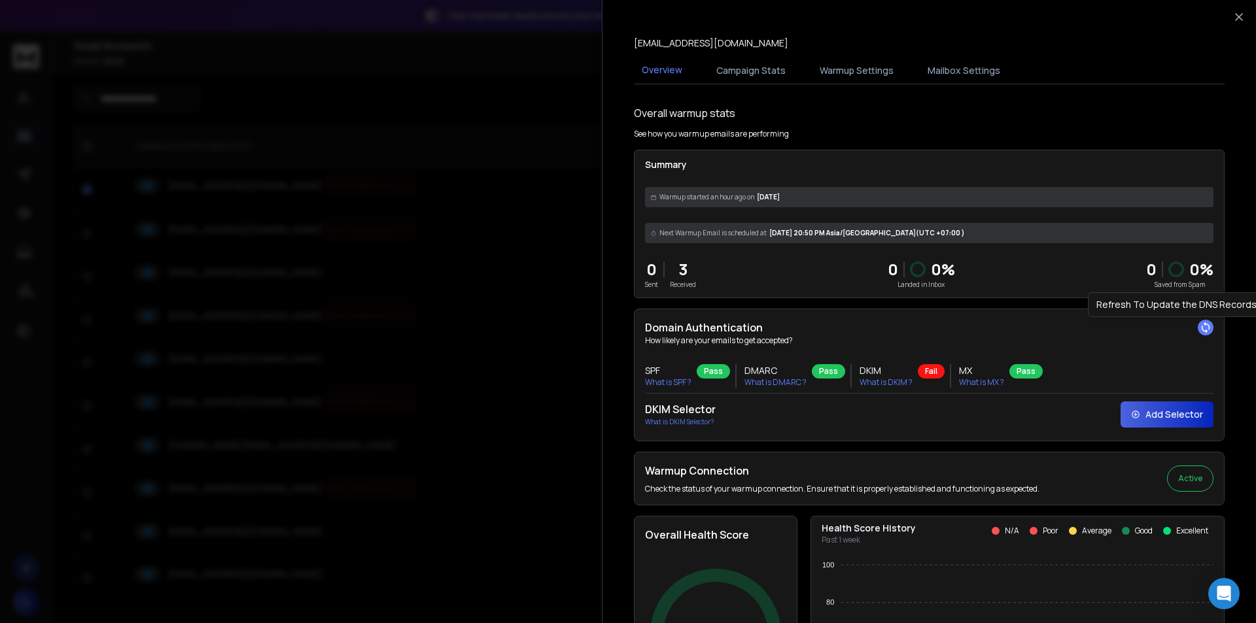
click at [1201, 329] on icon at bounding box center [1205, 327] width 13 height 13
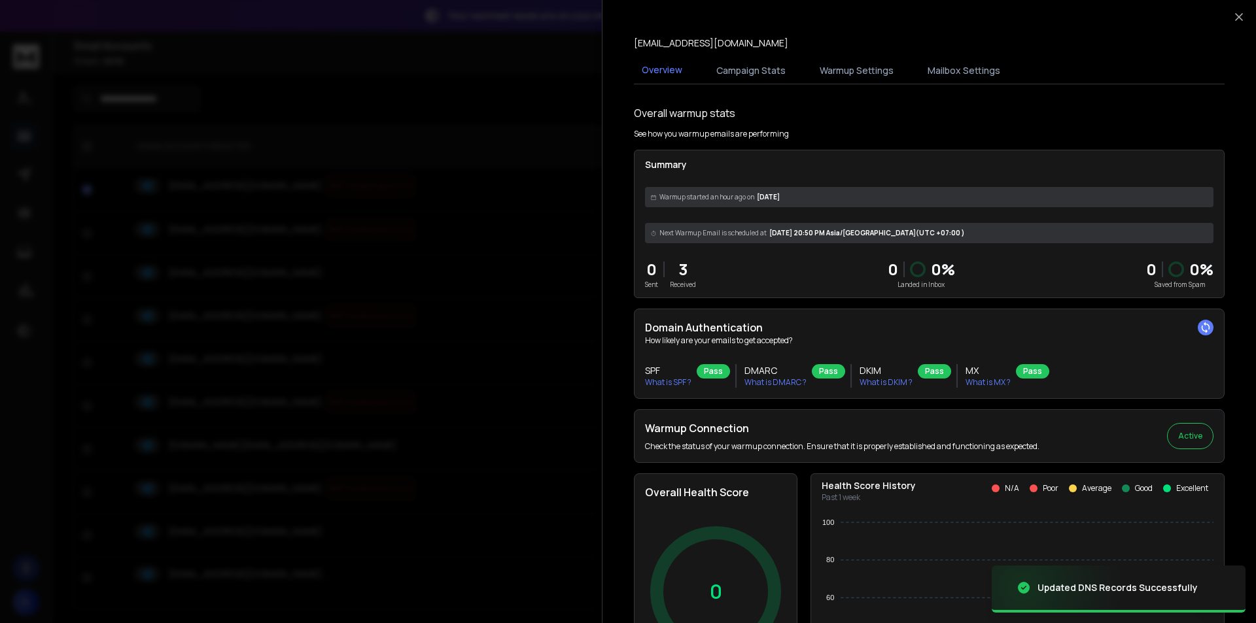
click at [416, 453] on div at bounding box center [628, 311] width 1256 height 623
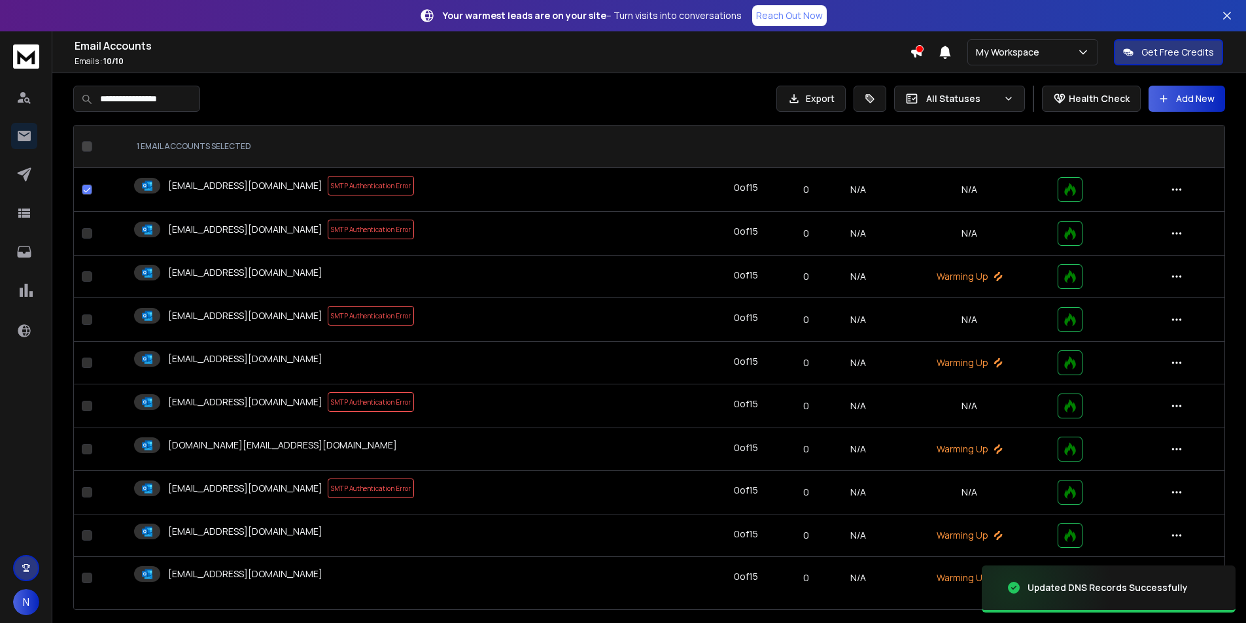
click at [330, 449] on div "[DOMAIN_NAME][EMAIL_ADDRESS][DOMAIN_NAME]" at bounding box center [416, 446] width 565 height 16
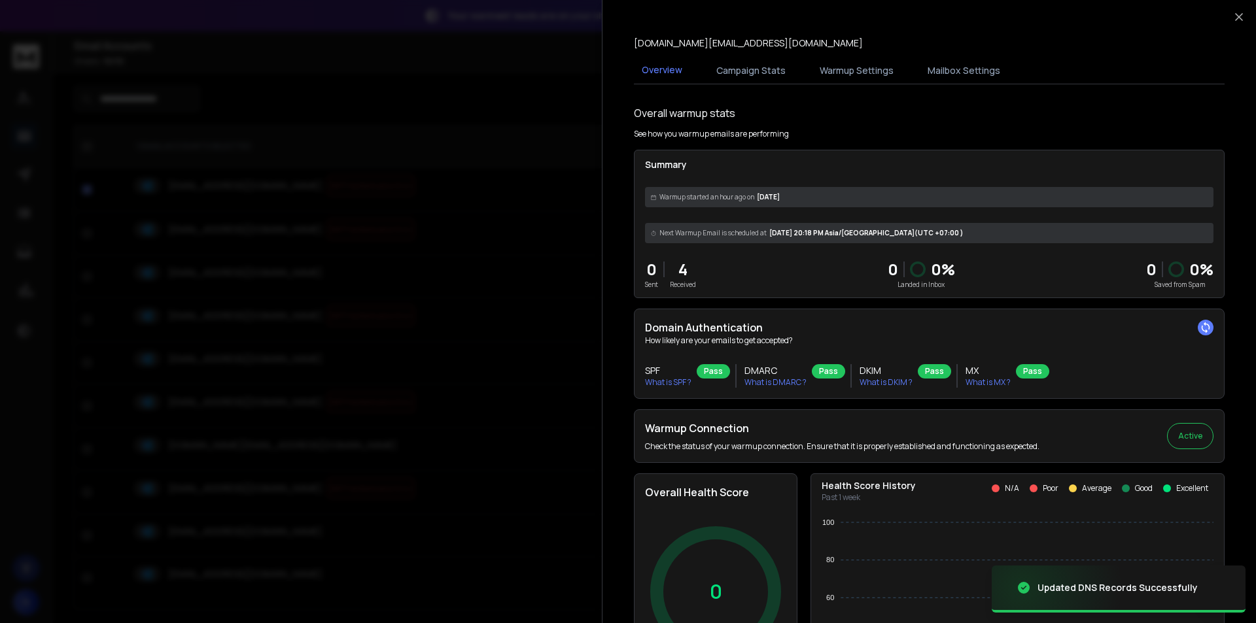
click at [406, 498] on div at bounding box center [628, 311] width 1256 height 623
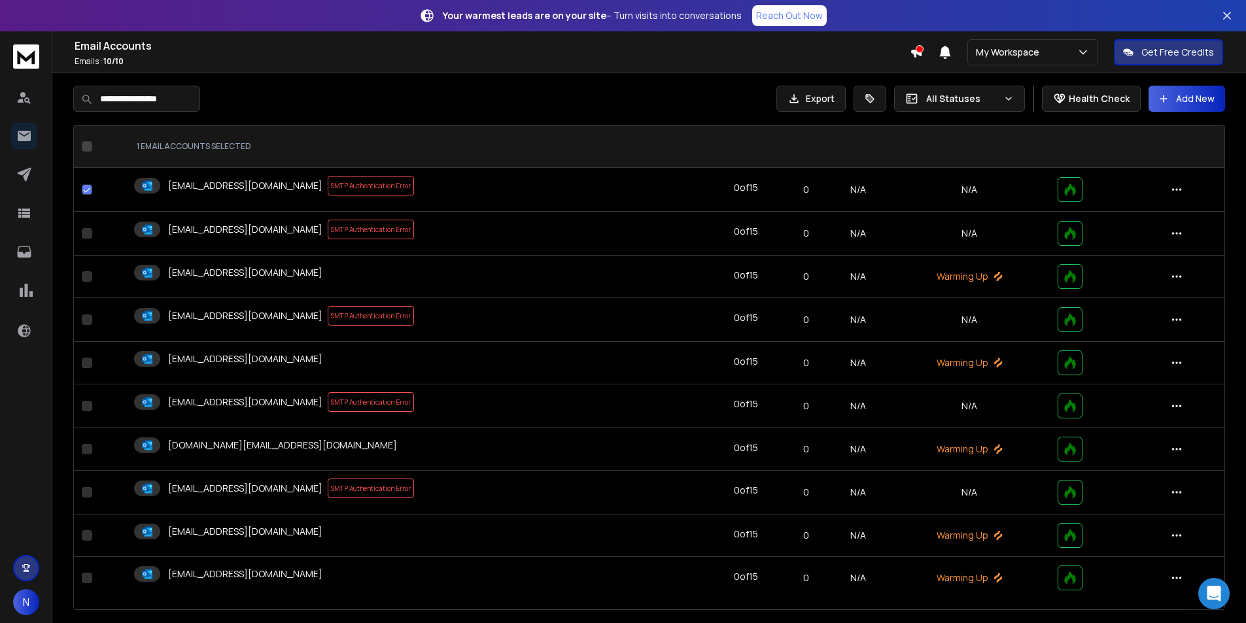
click at [297, 579] on div "[EMAIL_ADDRESS][DOMAIN_NAME]" at bounding box center [416, 574] width 565 height 16
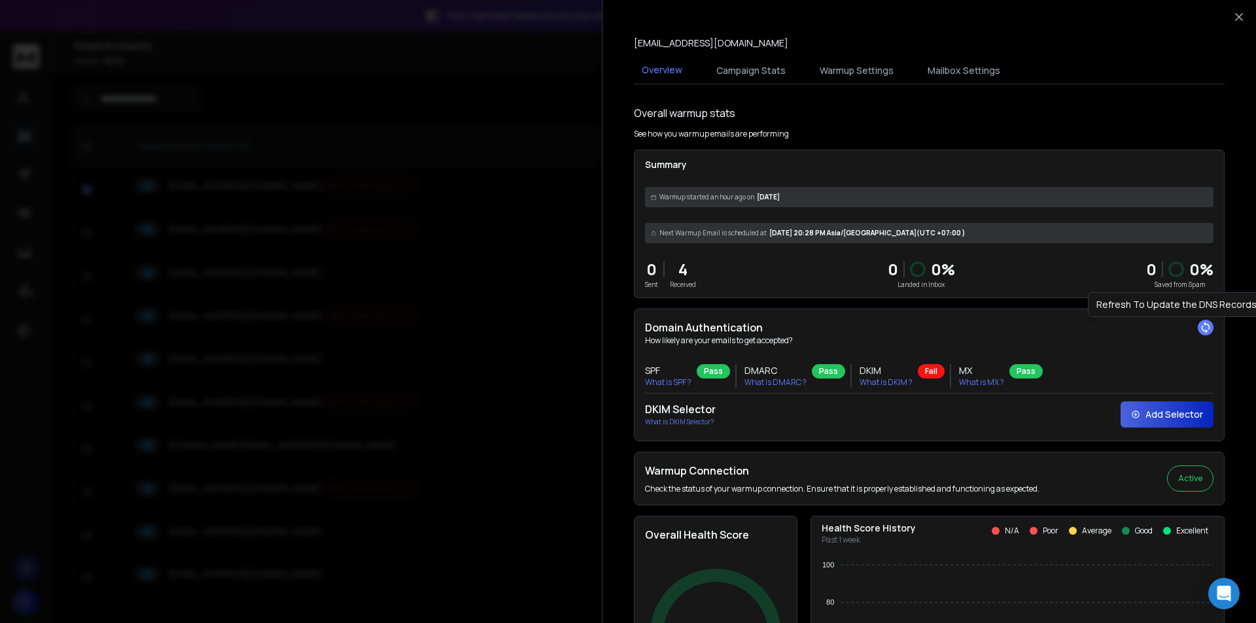
click at [1202, 327] on icon at bounding box center [1205, 327] width 13 height 13
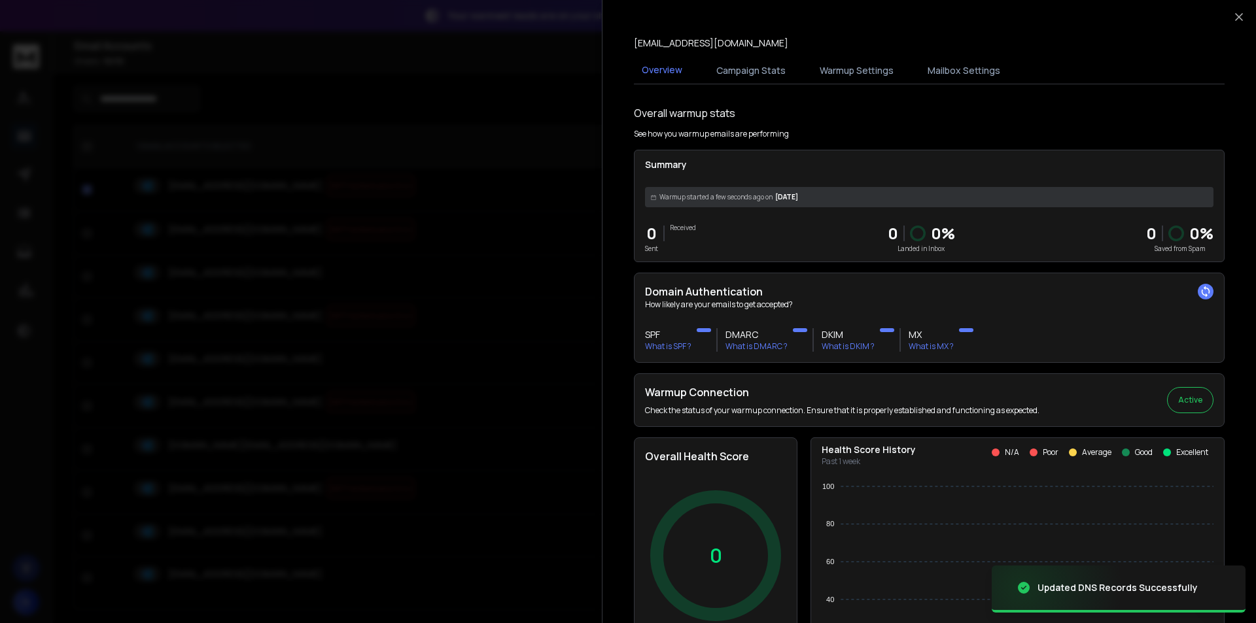
click at [365, 419] on div at bounding box center [628, 311] width 1256 height 623
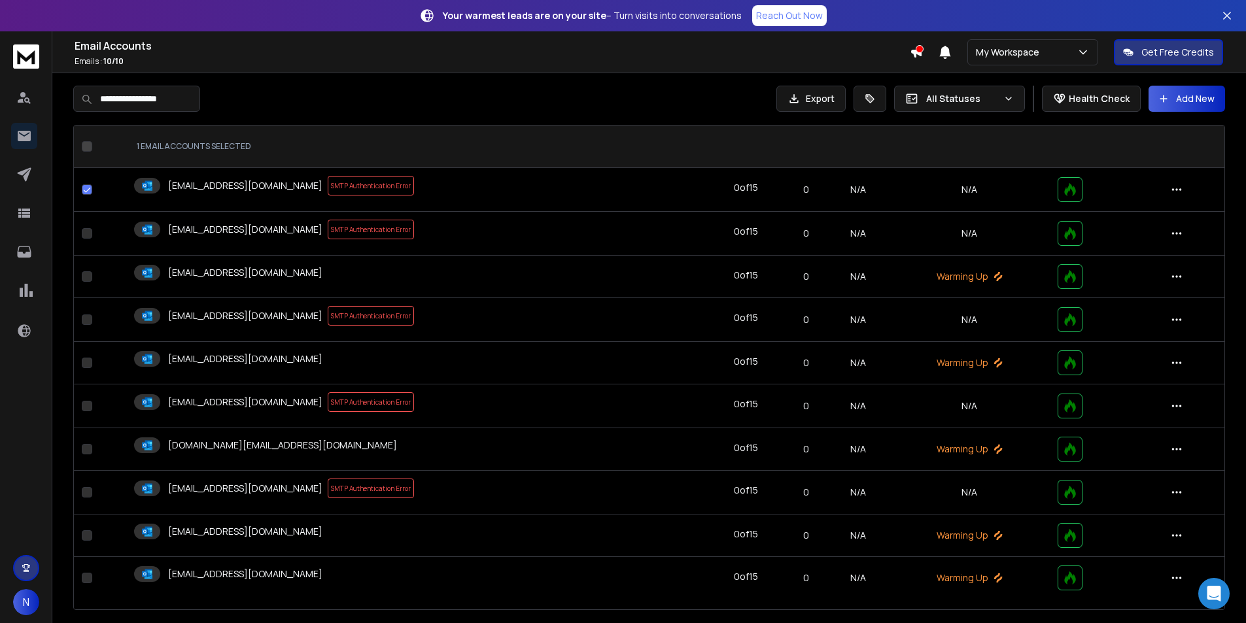
click at [177, 90] on input "**********" at bounding box center [136, 99] width 127 height 26
click at [176, 90] on input "**********" at bounding box center [136, 99] width 127 height 26
paste input
type input "**********"
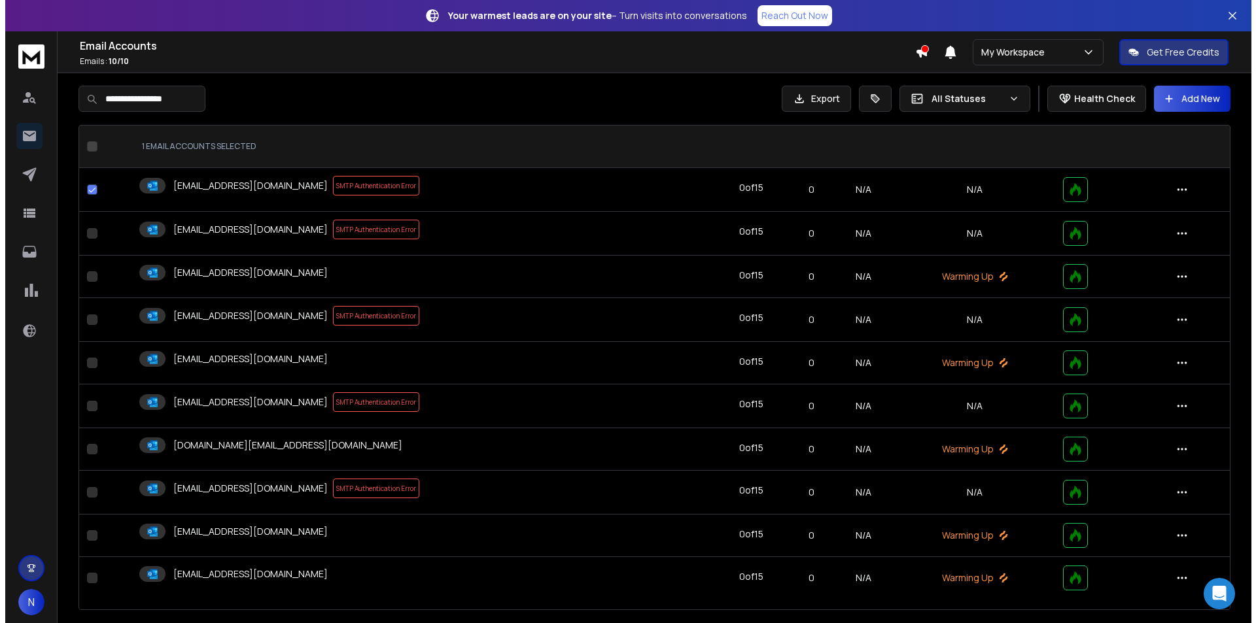
scroll to position [0, 0]
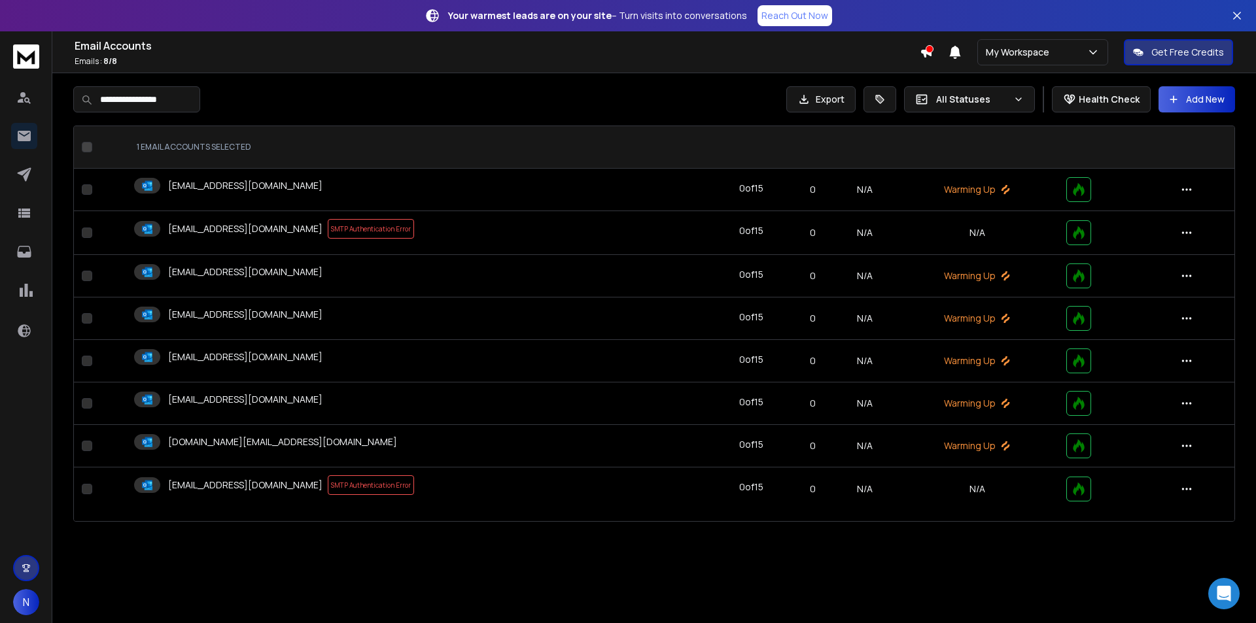
click at [254, 197] on td "[EMAIL_ADDRESS][DOMAIN_NAME]" at bounding box center [419, 190] width 586 height 43
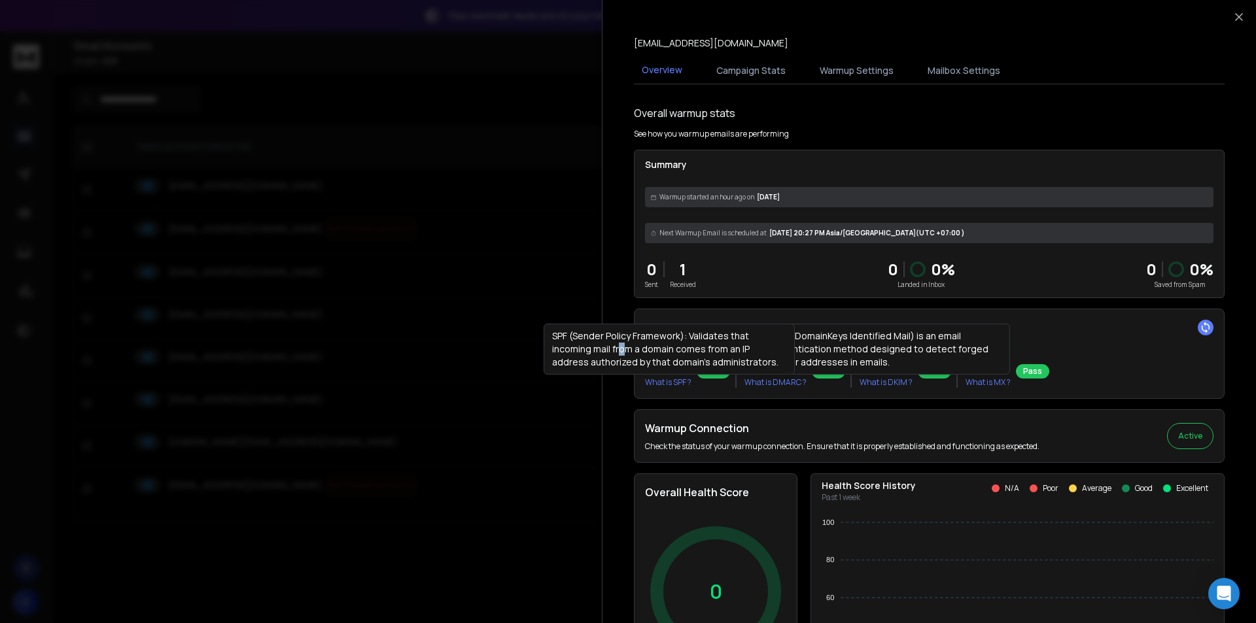
drag, startPoint x: 581, startPoint y: 353, endPoint x: 563, endPoint y: 346, distance: 19.1
click at [580, 353] on div "SPF (Sender Policy Framework): Validates that incoming mail from a domain comes…" at bounding box center [669, 349] width 251 height 51
click at [420, 343] on div at bounding box center [628, 311] width 1256 height 623
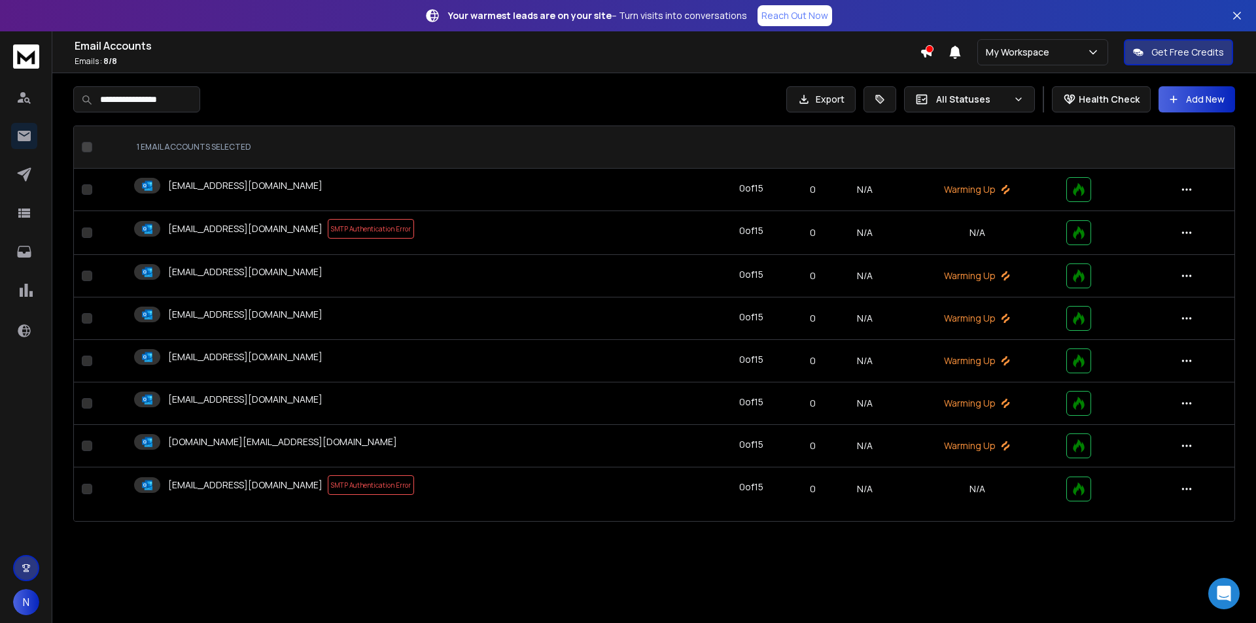
click at [302, 230] on div "[EMAIL_ADDRESS][DOMAIN_NAME] SMTP Authentication Error" at bounding box center [419, 229] width 570 height 20
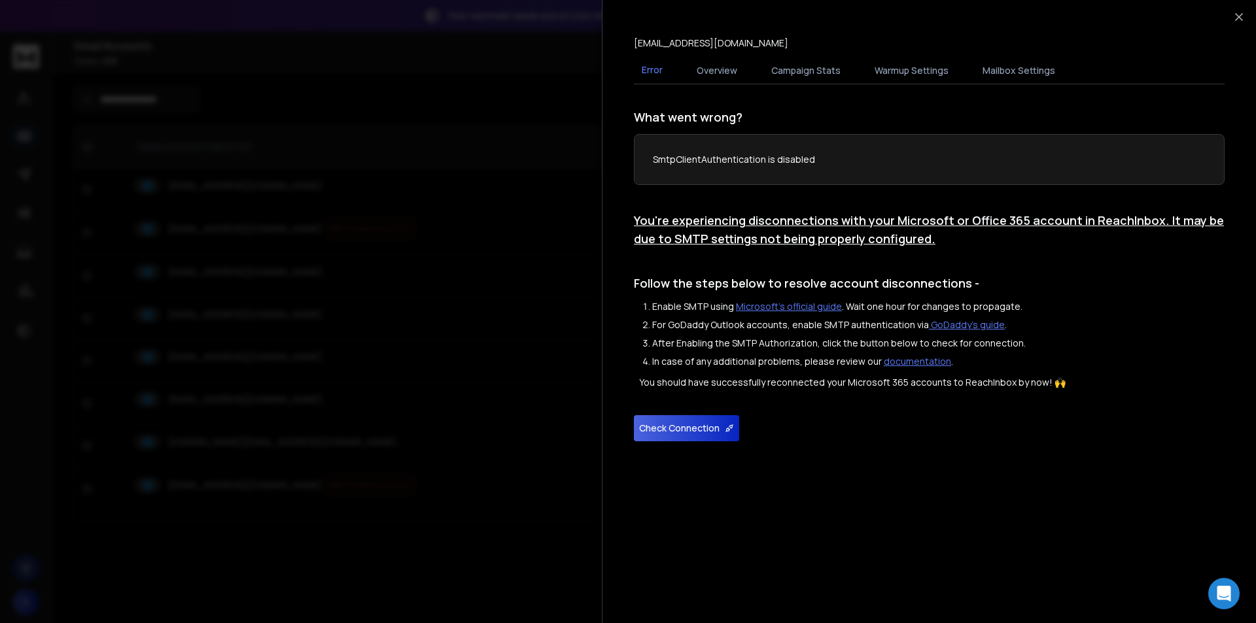
click at [695, 69] on button "Overview" at bounding box center [717, 70] width 56 height 29
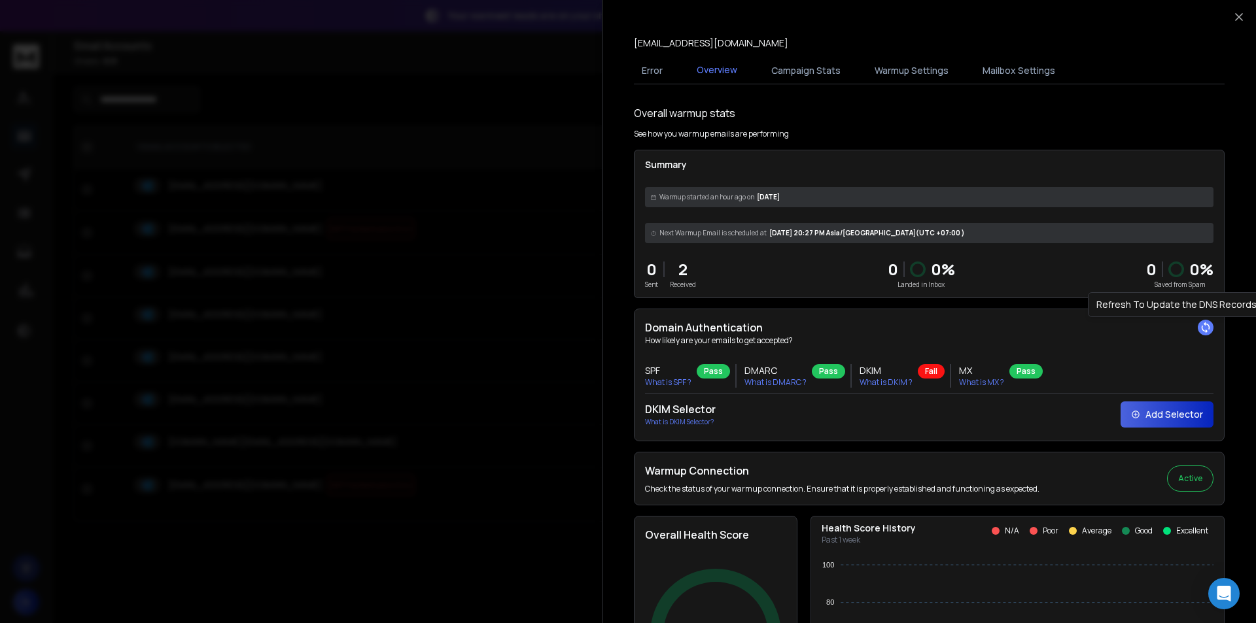
click at [1202, 330] on icon at bounding box center [1206, 328] width 9 height 12
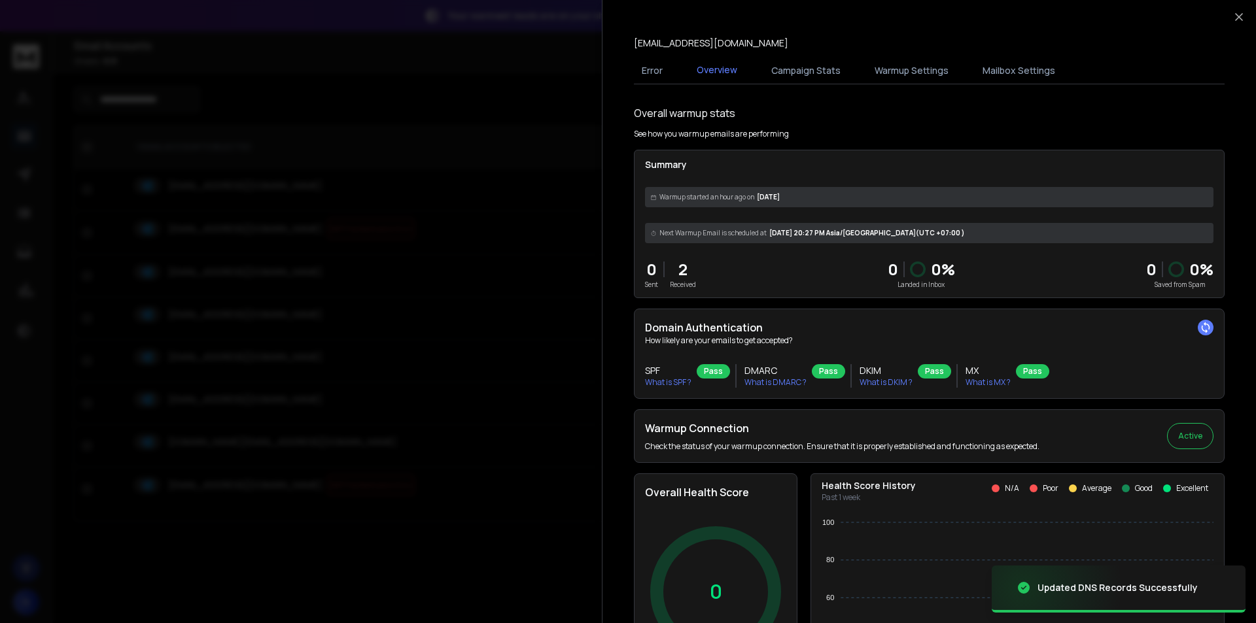
click at [341, 461] on div at bounding box center [628, 311] width 1256 height 623
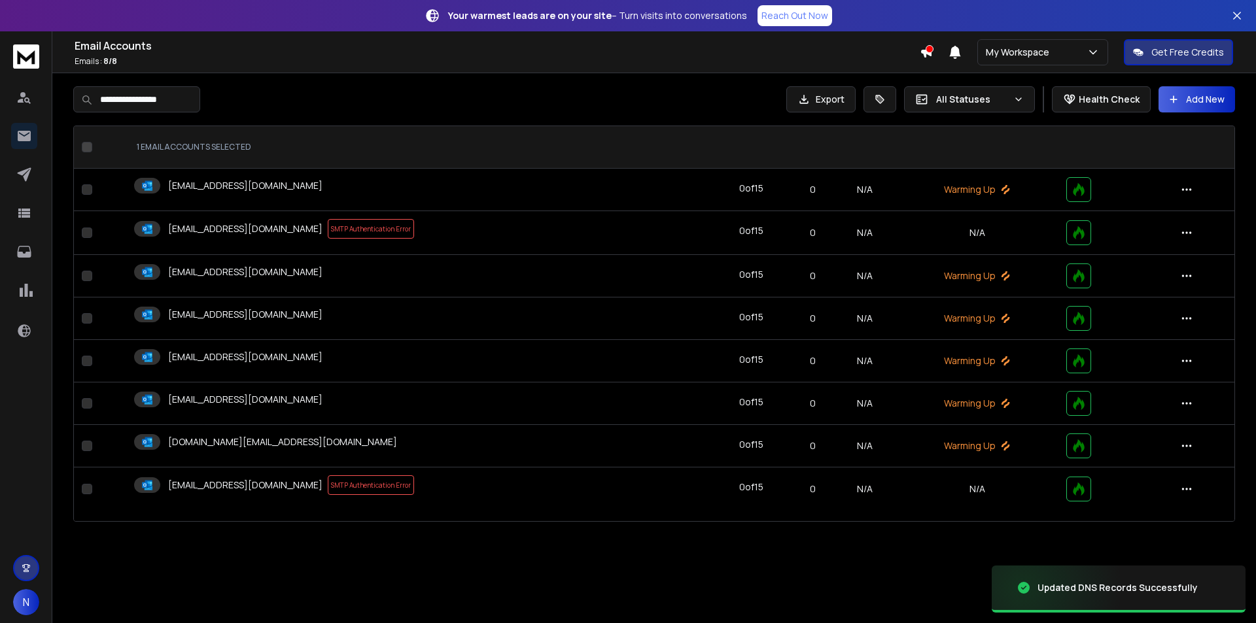
click at [256, 273] on p "[EMAIL_ADDRESS][DOMAIN_NAME]" at bounding box center [245, 272] width 154 height 13
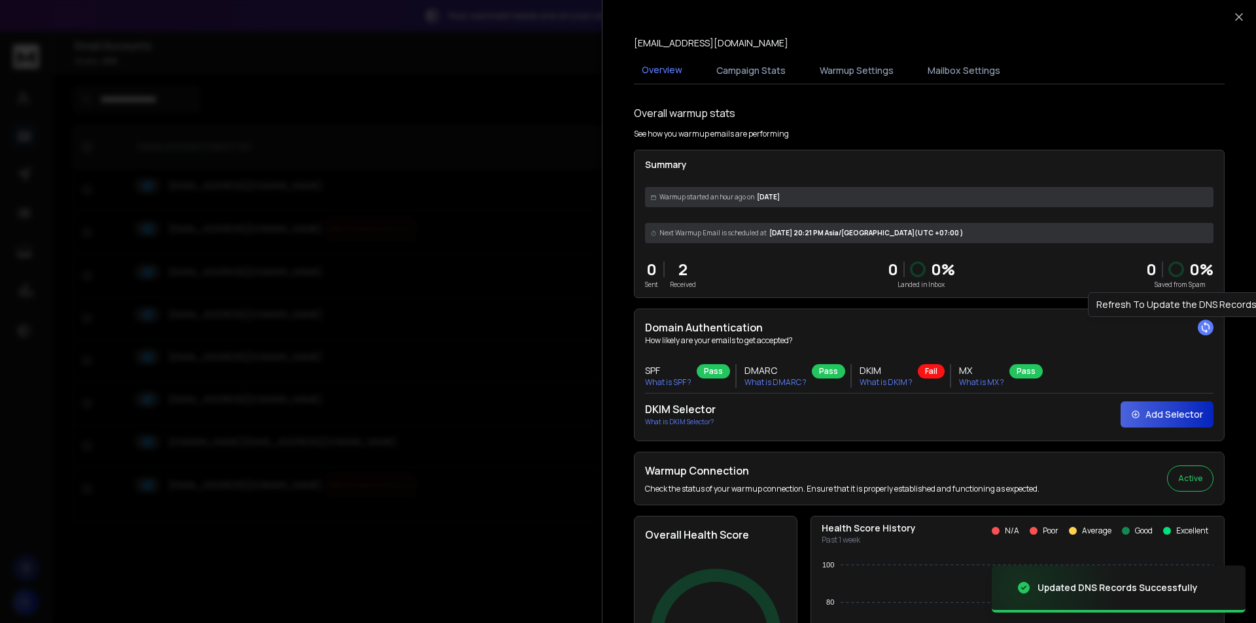
click at [1204, 319] on div "Domain Authentication How likely are your emails to get accepted? SPF What is S…" at bounding box center [929, 375] width 591 height 133
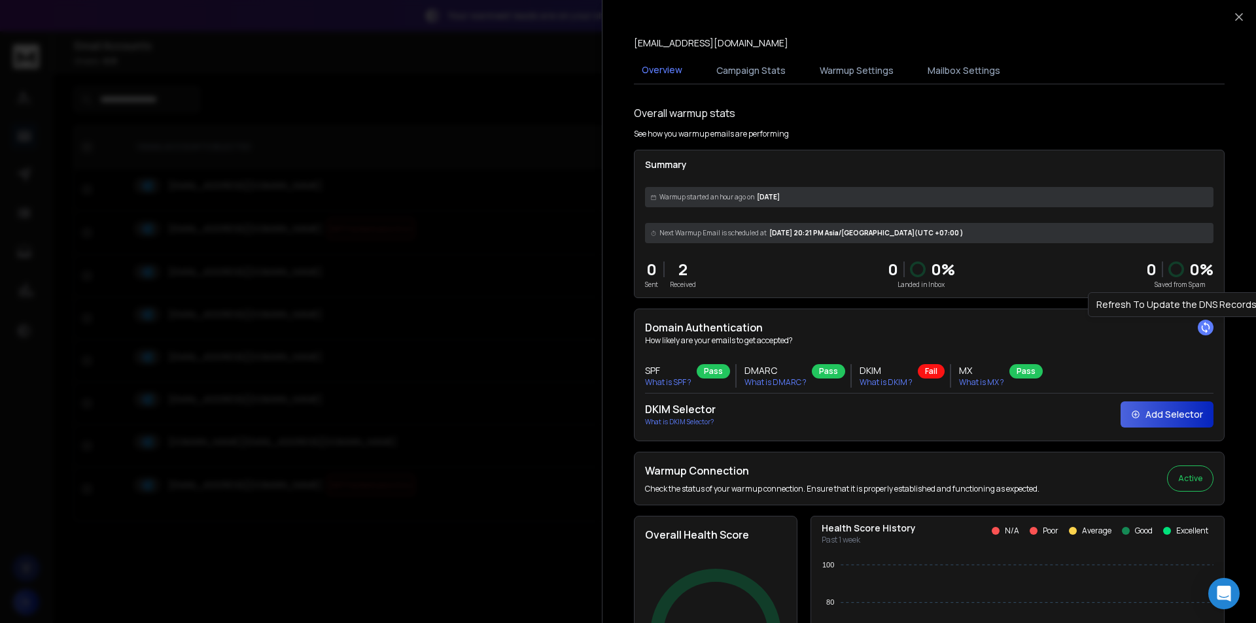
click at [1202, 330] on icon at bounding box center [1206, 328] width 9 height 12
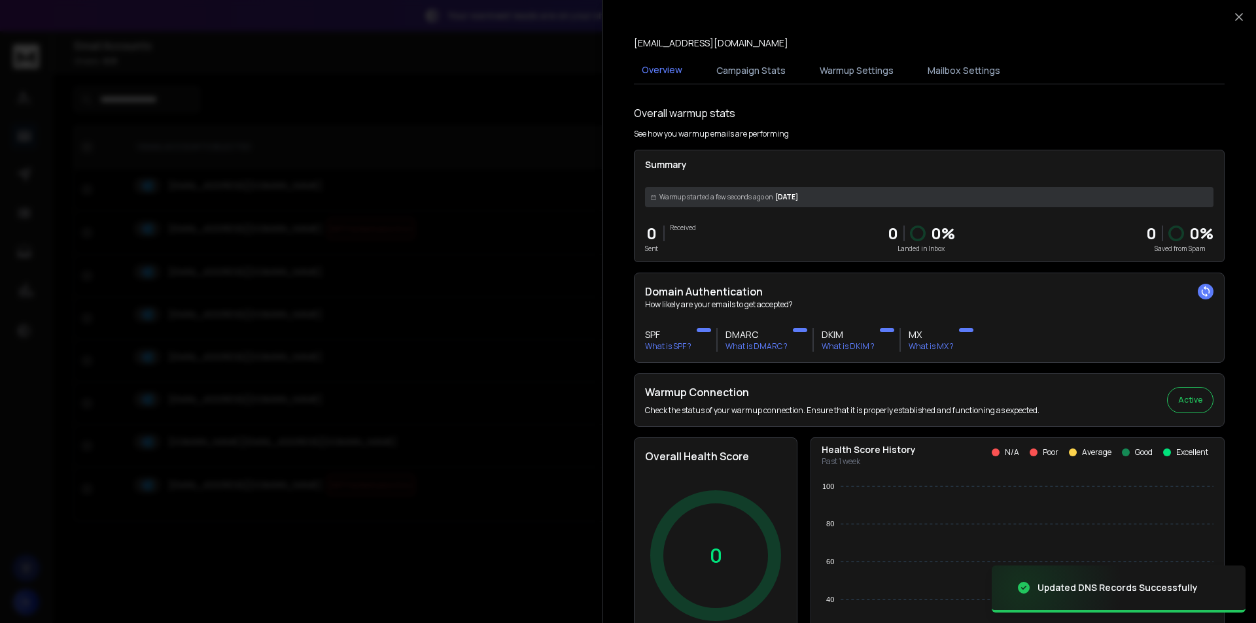
click at [397, 421] on div at bounding box center [628, 311] width 1256 height 623
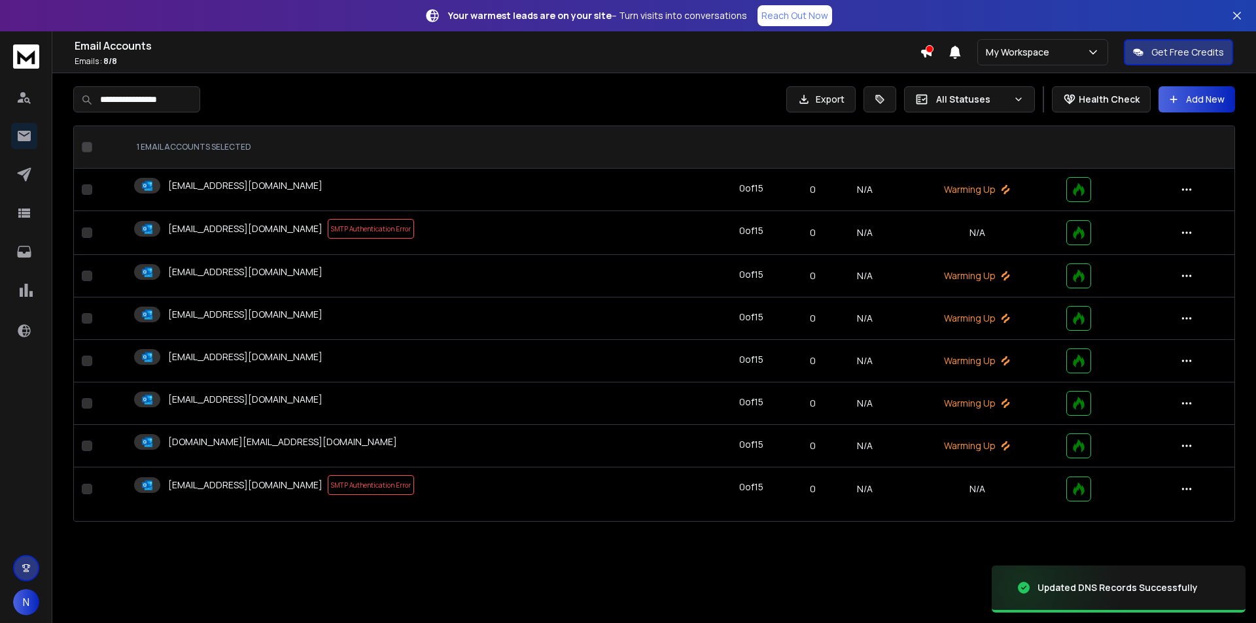
click at [289, 326] on td "[EMAIL_ADDRESS][DOMAIN_NAME]" at bounding box center [419, 319] width 586 height 43
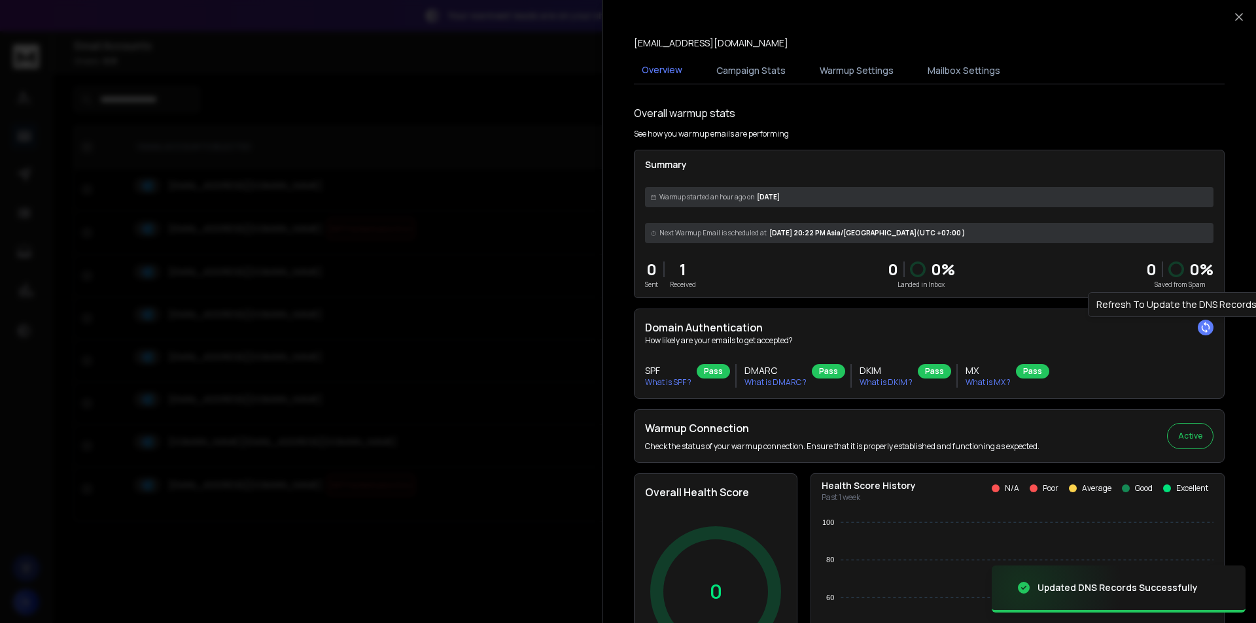
click at [1204, 331] on icon at bounding box center [1205, 327] width 13 height 13
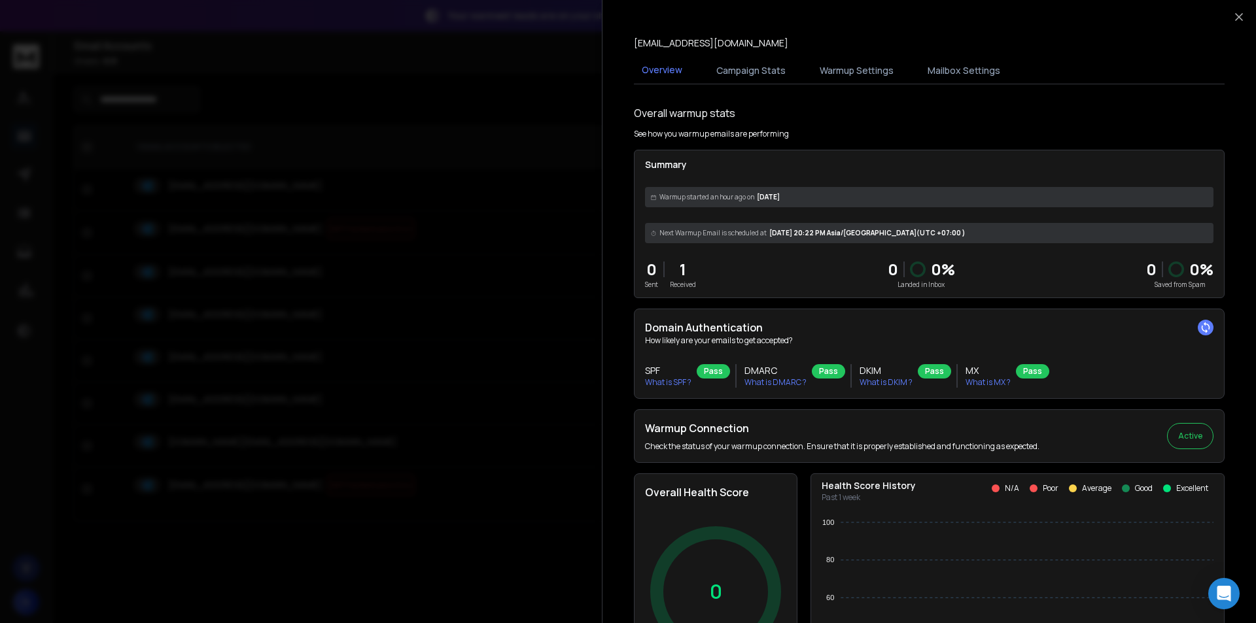
click at [213, 428] on div at bounding box center [628, 311] width 1256 height 623
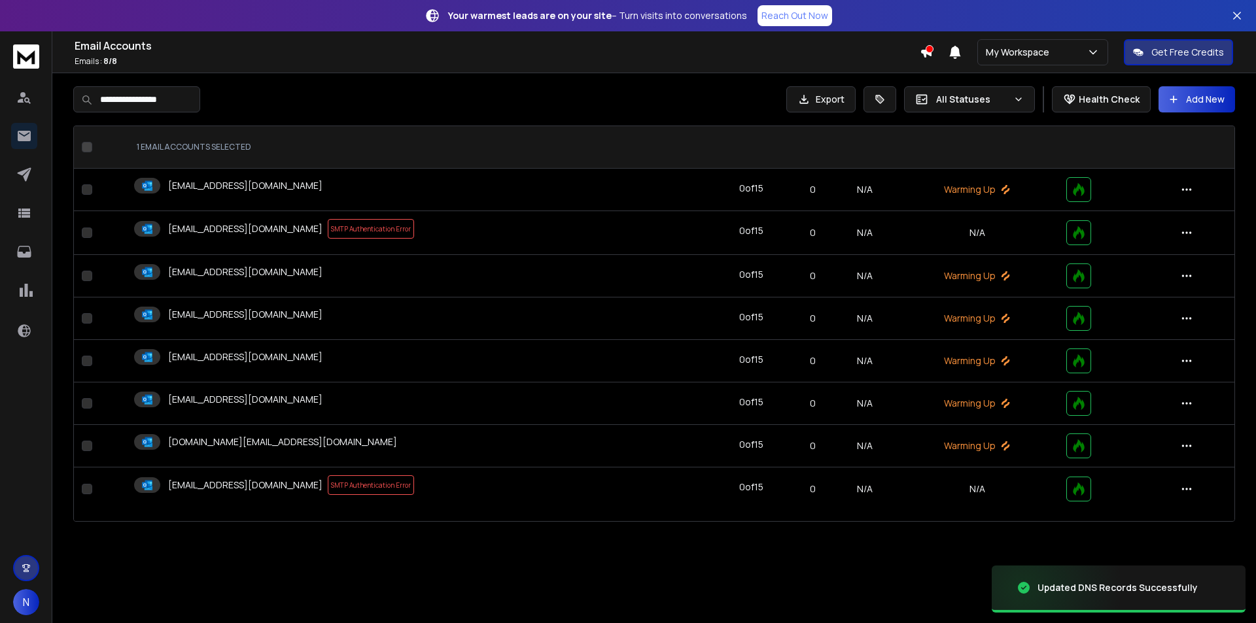
click at [304, 361] on div "[EMAIL_ADDRESS][DOMAIN_NAME]" at bounding box center [419, 357] width 570 height 16
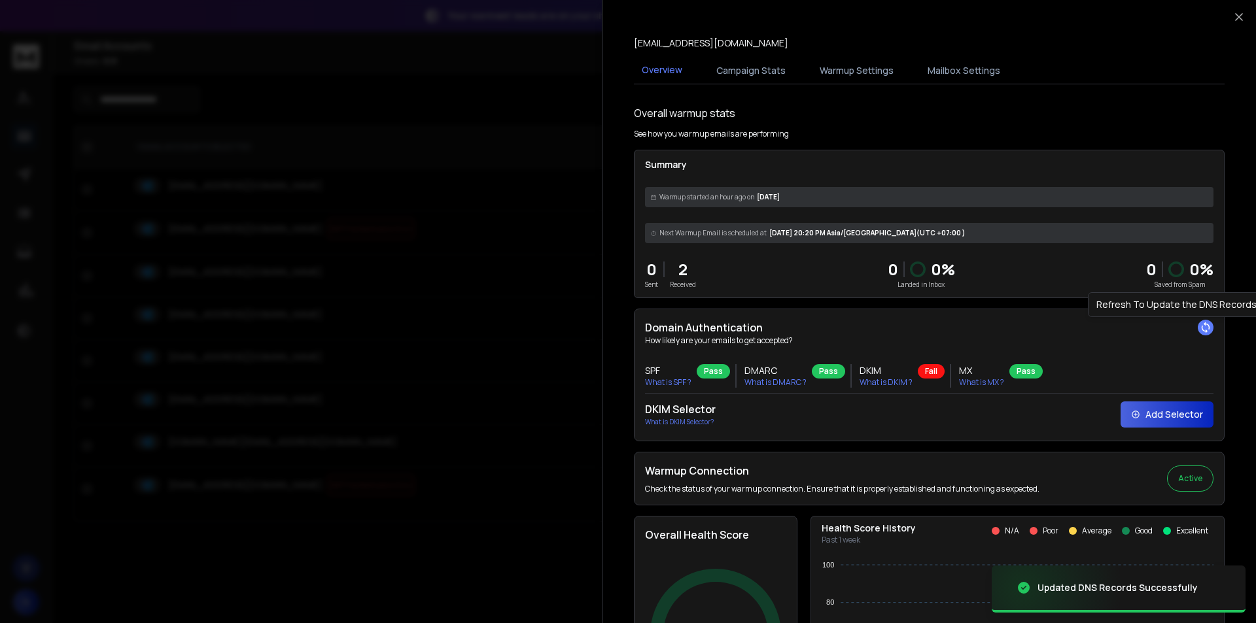
click at [1202, 326] on icon at bounding box center [1205, 327] width 13 height 13
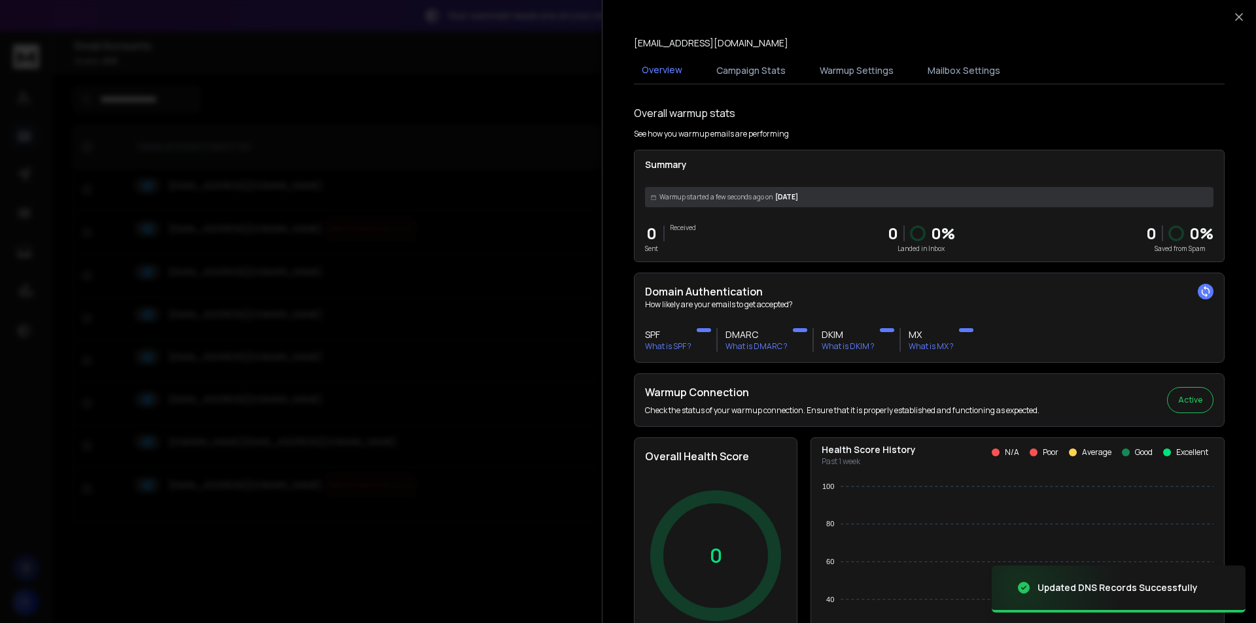
click at [428, 449] on div at bounding box center [628, 311] width 1256 height 623
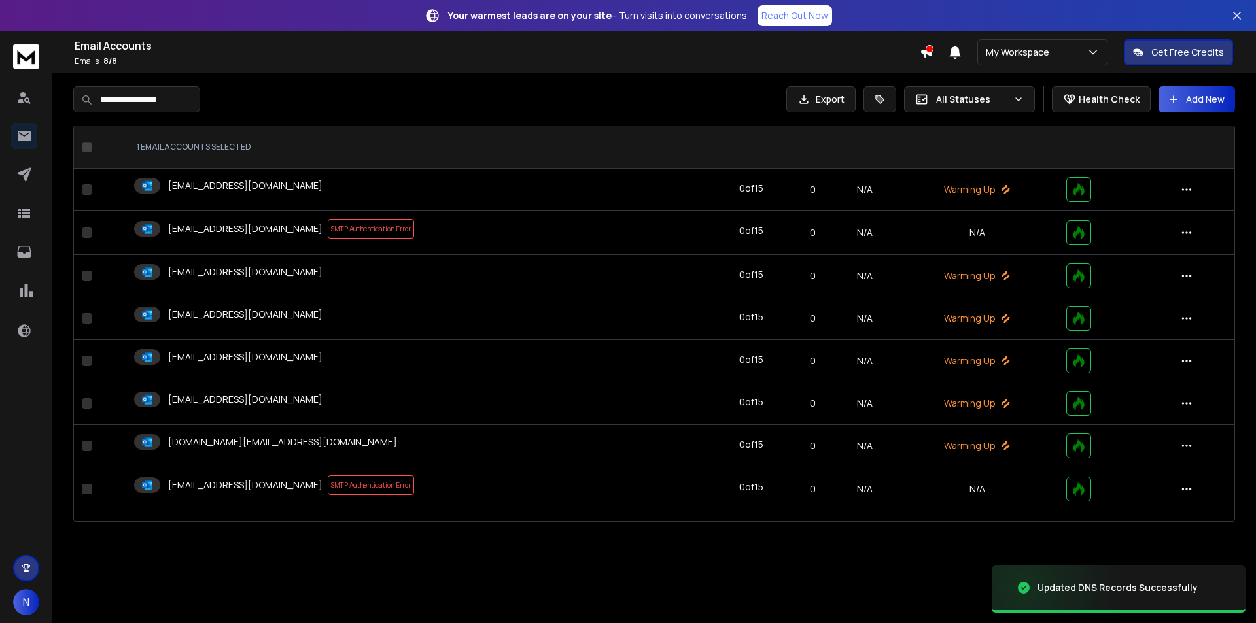
click at [338, 449] on div "[DOMAIN_NAME][EMAIL_ADDRESS][DOMAIN_NAME]" at bounding box center [419, 442] width 570 height 16
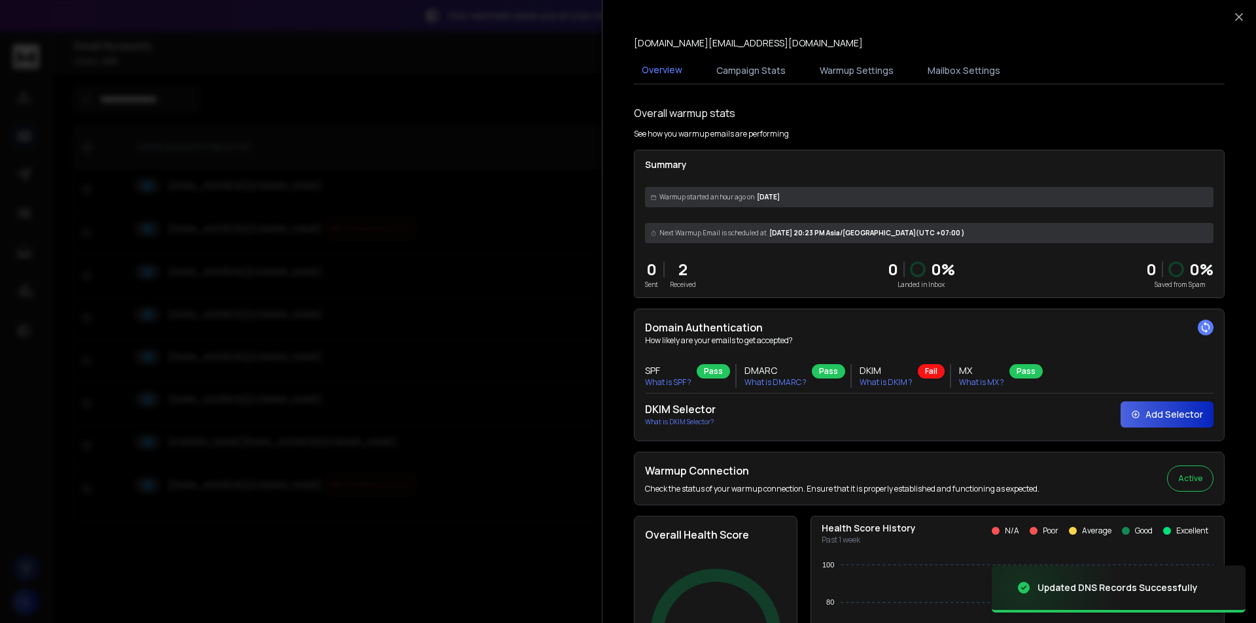
click at [1196, 321] on body "**********" at bounding box center [628, 311] width 1256 height 623
click at [1199, 324] on icon at bounding box center [1205, 327] width 13 height 13
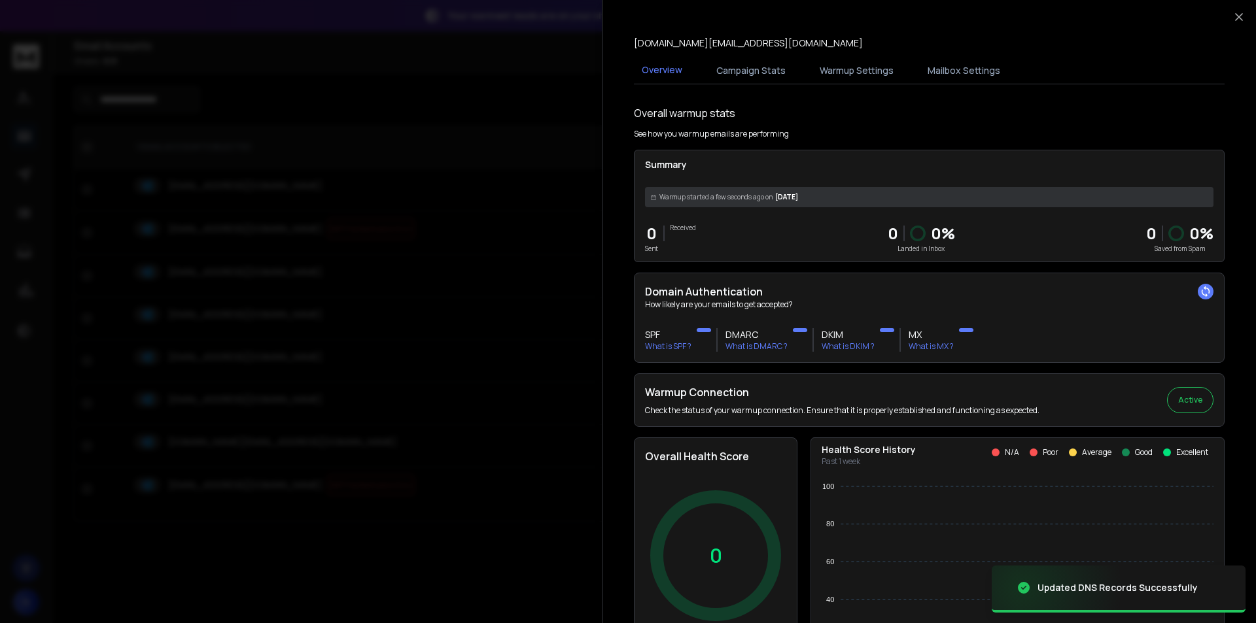
click at [446, 388] on div at bounding box center [628, 311] width 1256 height 623
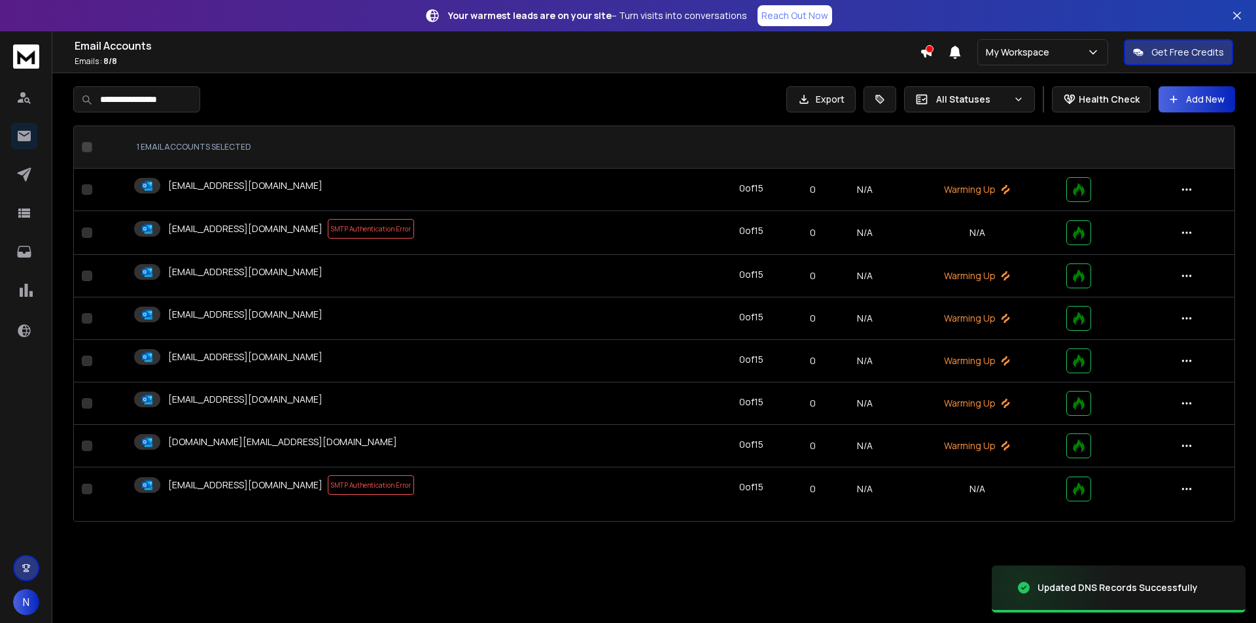
click at [287, 406] on div "[EMAIL_ADDRESS][DOMAIN_NAME]" at bounding box center [419, 400] width 570 height 16
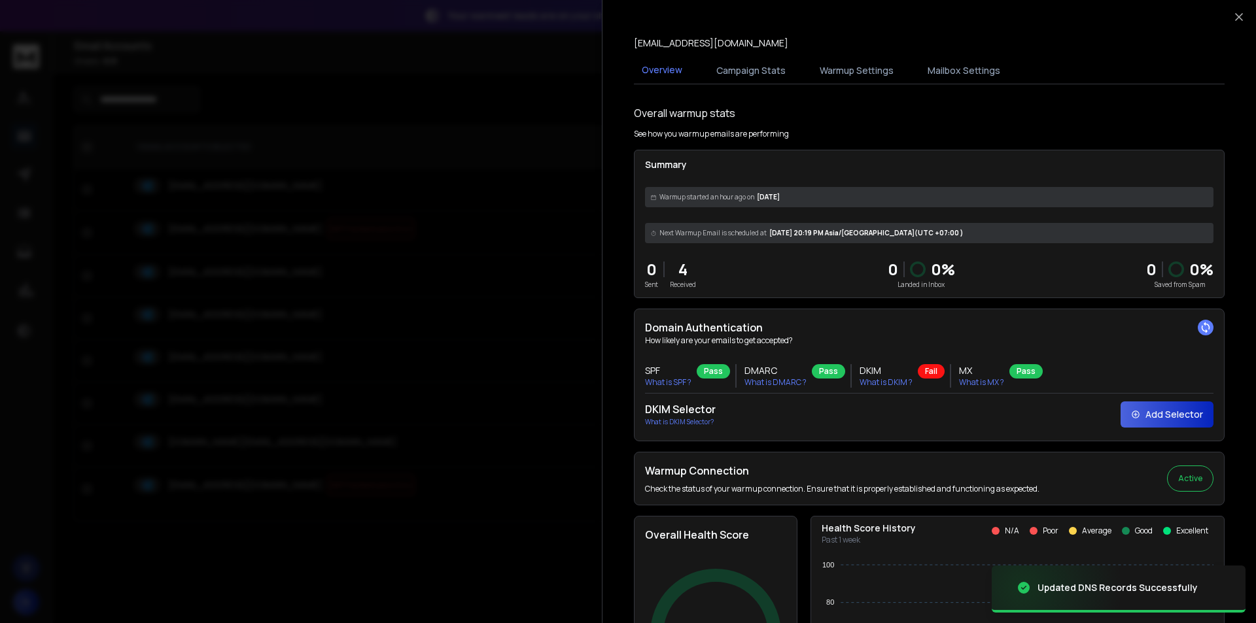
click at [1206, 330] on icon at bounding box center [1205, 327] width 13 height 13
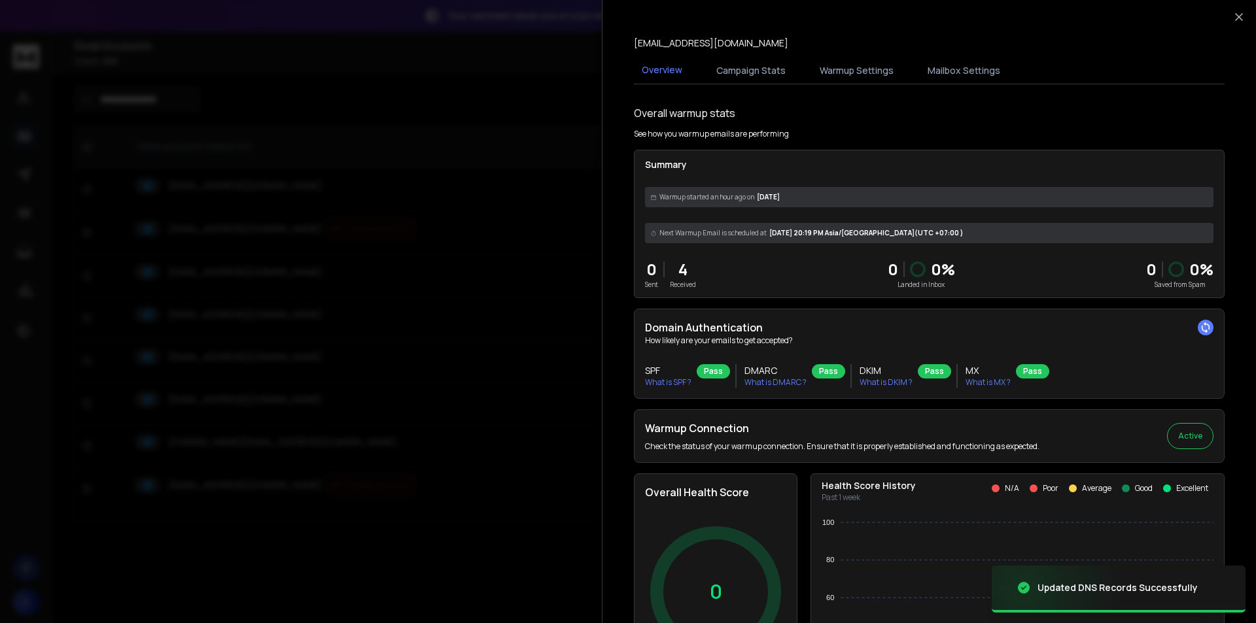
click at [399, 523] on div at bounding box center [628, 311] width 1256 height 623
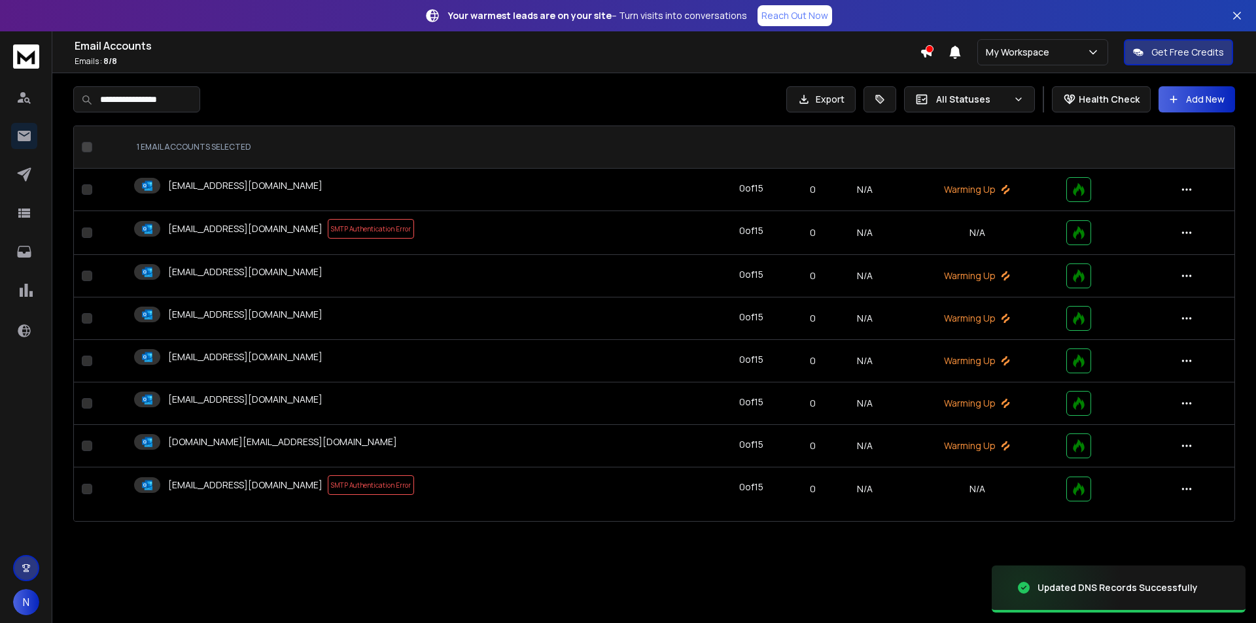
click at [285, 473] on td "[EMAIL_ADDRESS][DOMAIN_NAME] SMTP Authentication Error" at bounding box center [419, 490] width 586 height 44
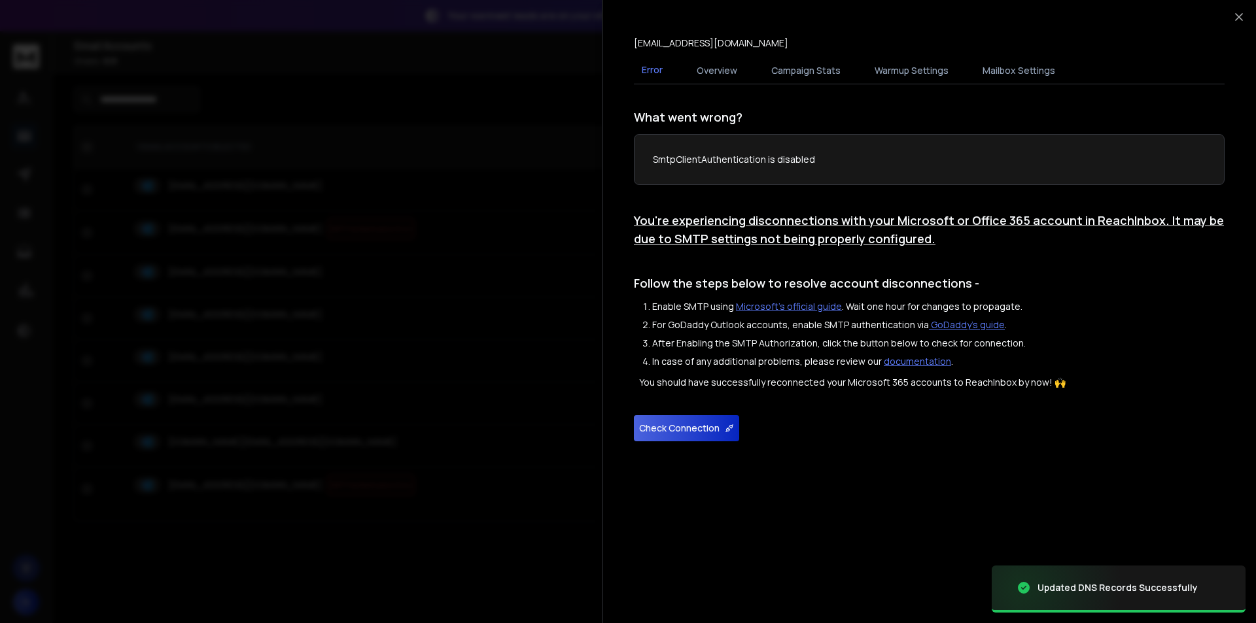
click at [707, 61] on button "Overview" at bounding box center [717, 70] width 56 height 29
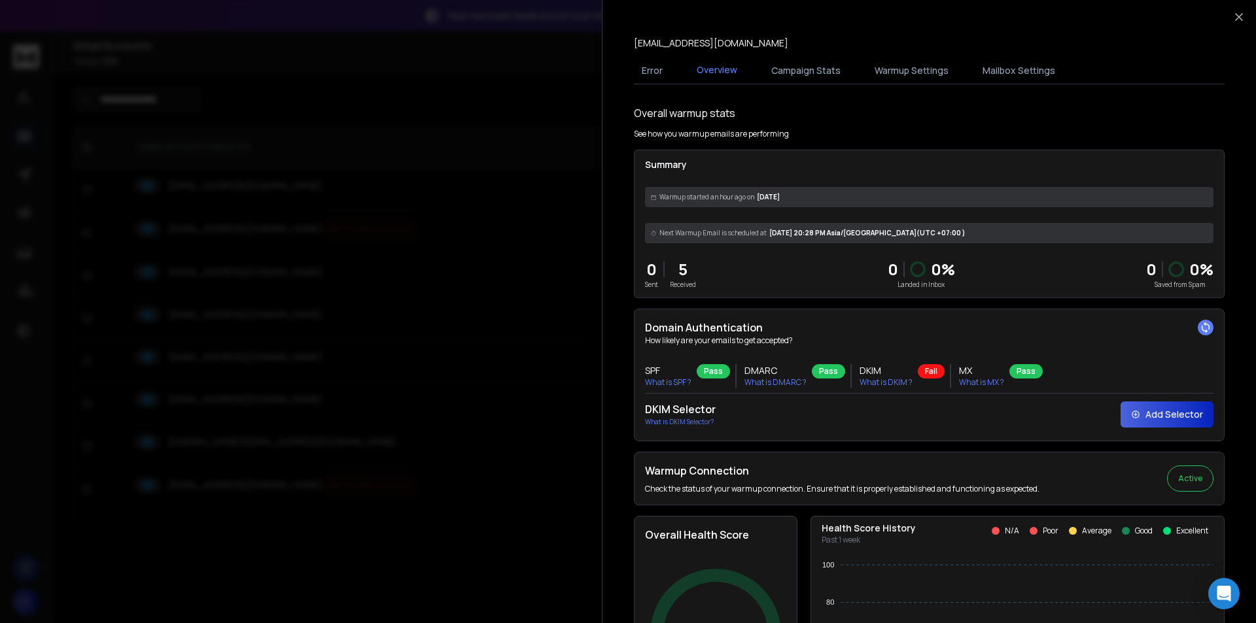
click at [1199, 321] on icon at bounding box center [1205, 327] width 13 height 13
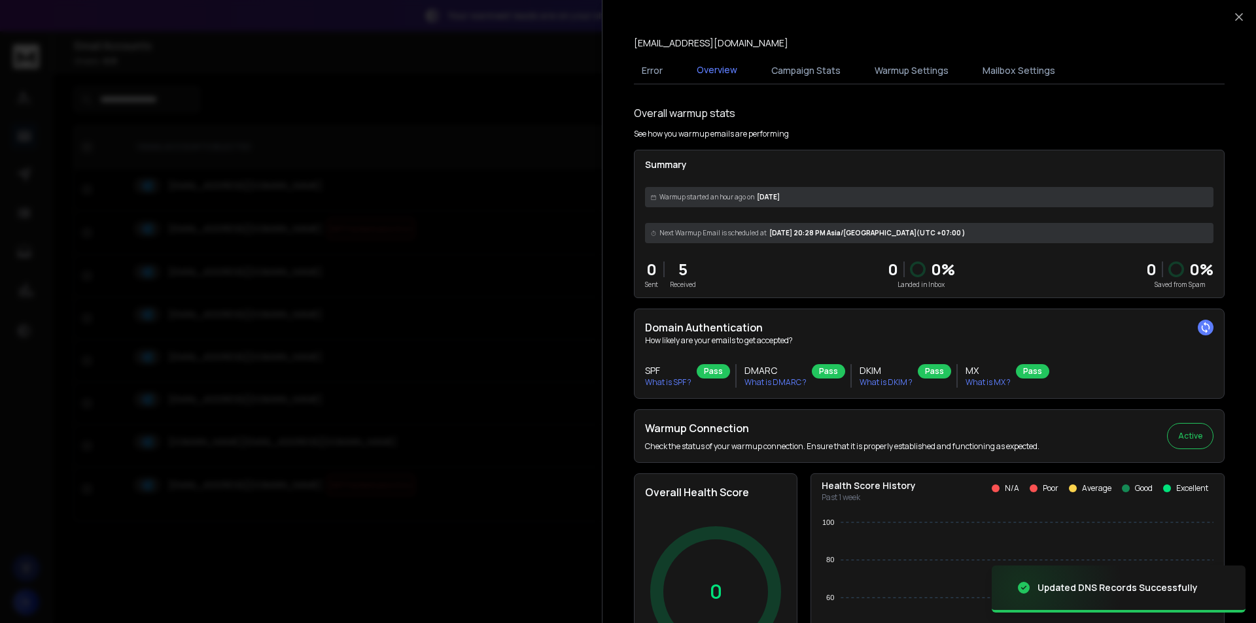
click at [285, 471] on div at bounding box center [628, 311] width 1256 height 623
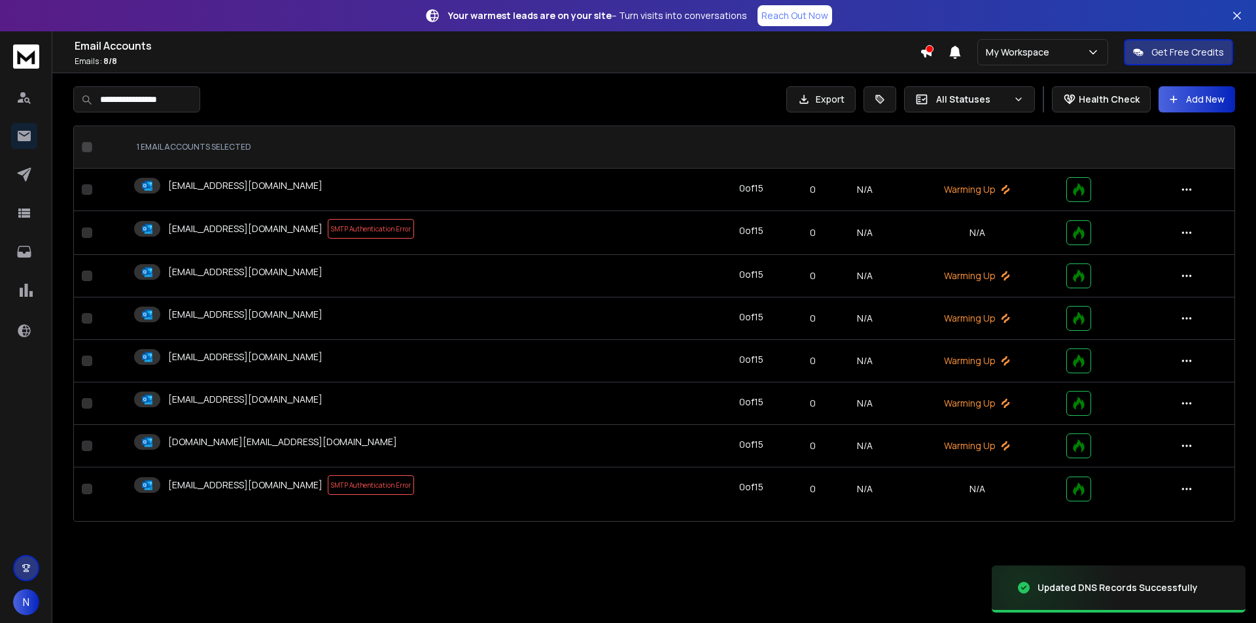
click at [249, 318] on p "[EMAIL_ADDRESS][DOMAIN_NAME]" at bounding box center [245, 314] width 154 height 13
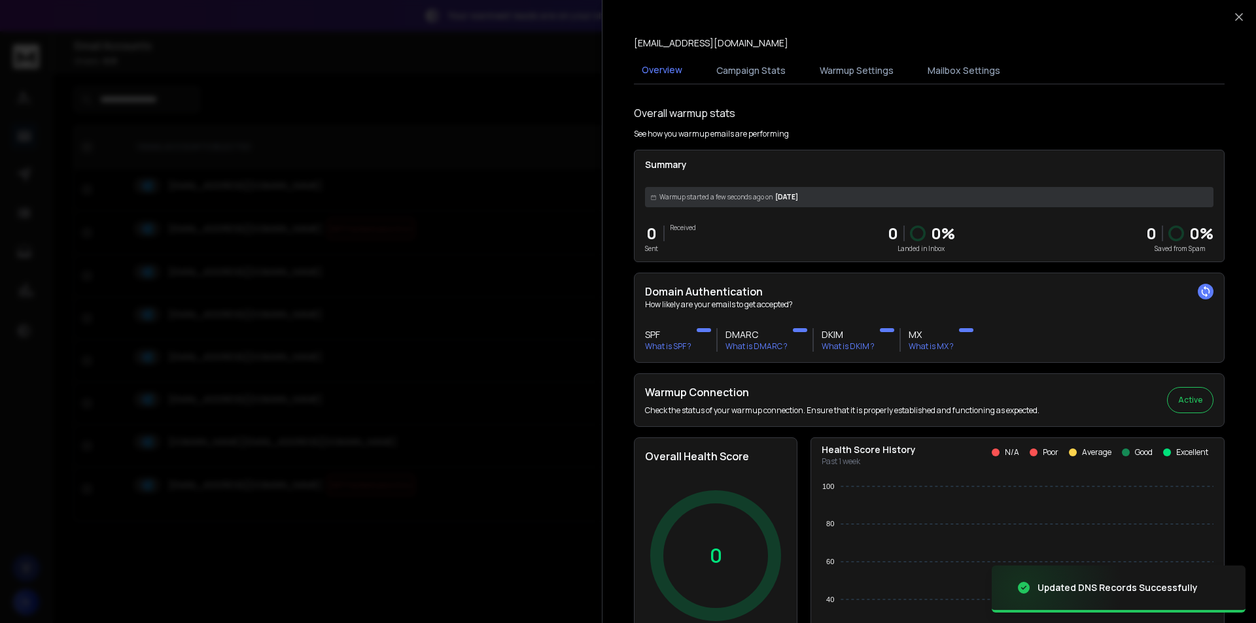
click at [237, 340] on div at bounding box center [628, 311] width 1256 height 623
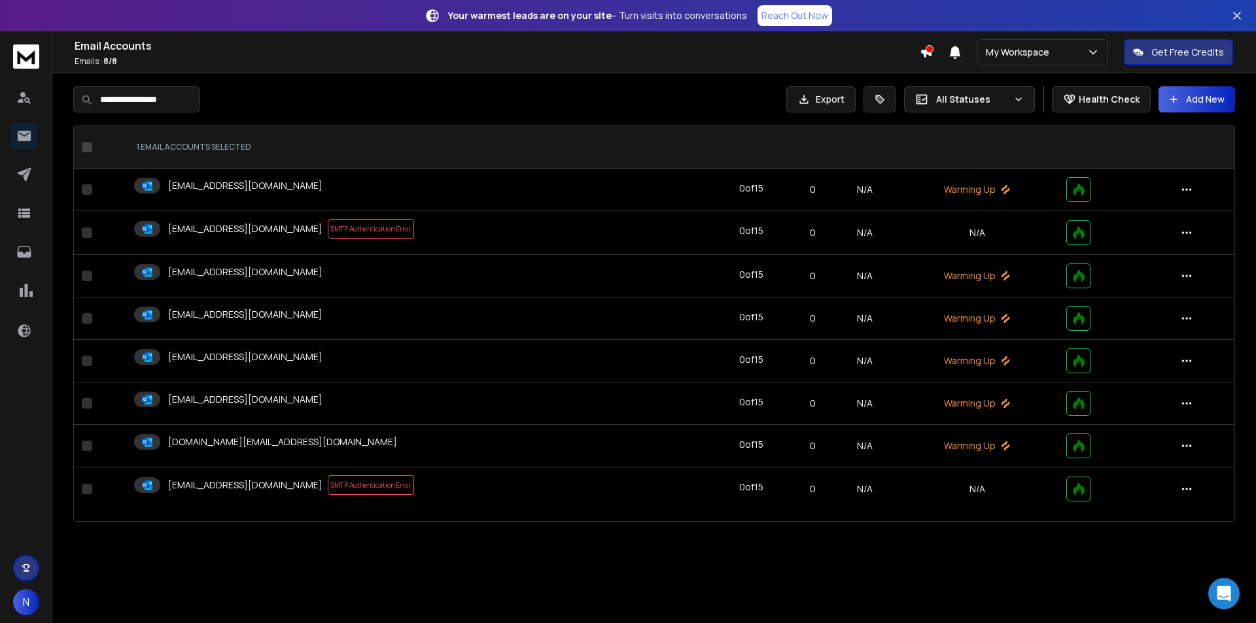
click at [239, 347] on td "[EMAIL_ADDRESS][DOMAIN_NAME]" at bounding box center [419, 361] width 586 height 43
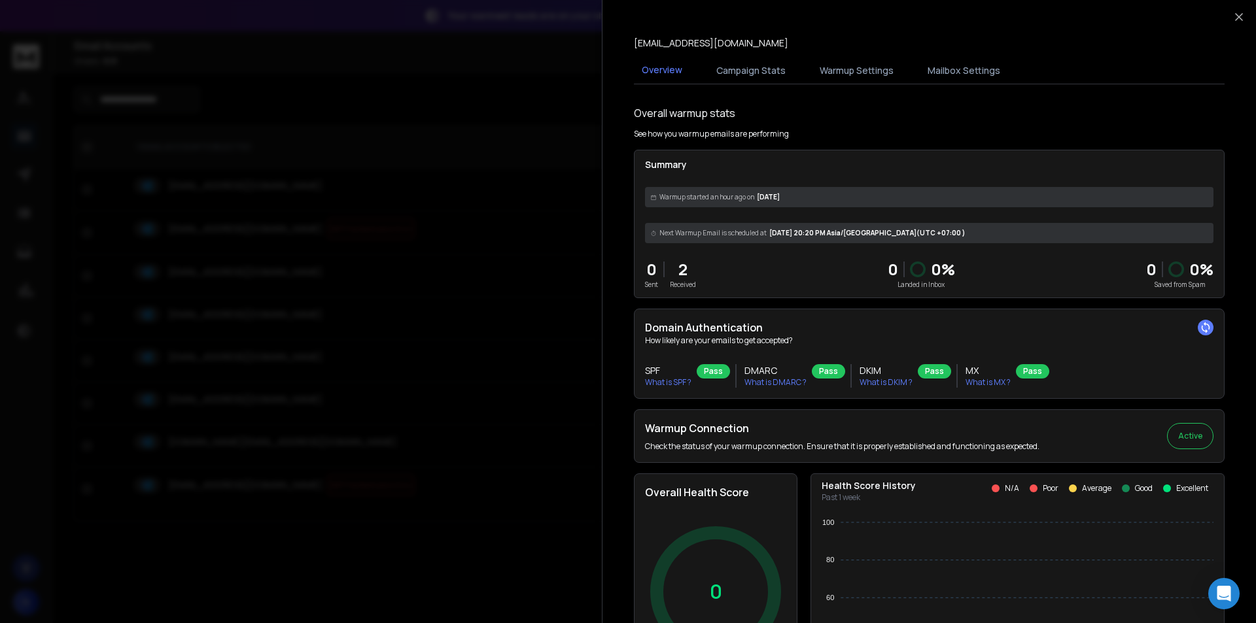
click at [218, 440] on div at bounding box center [628, 311] width 1256 height 623
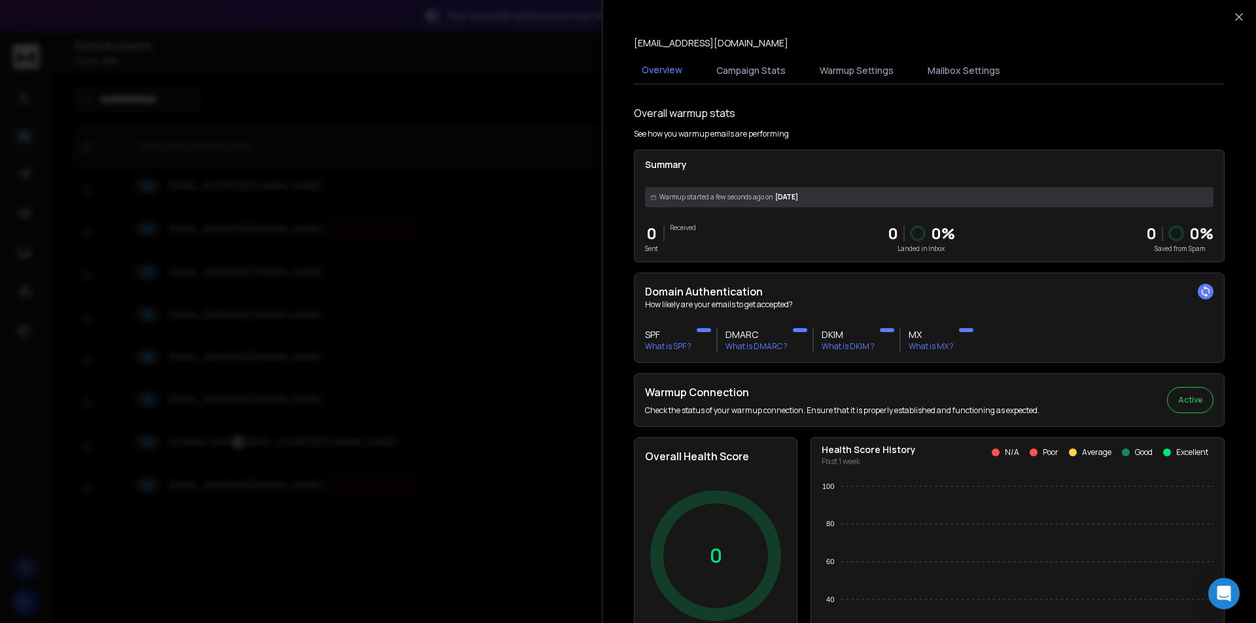
click at [218, 441] on p "[DOMAIN_NAME][EMAIL_ADDRESS][DOMAIN_NAME]" at bounding box center [282, 442] width 229 height 13
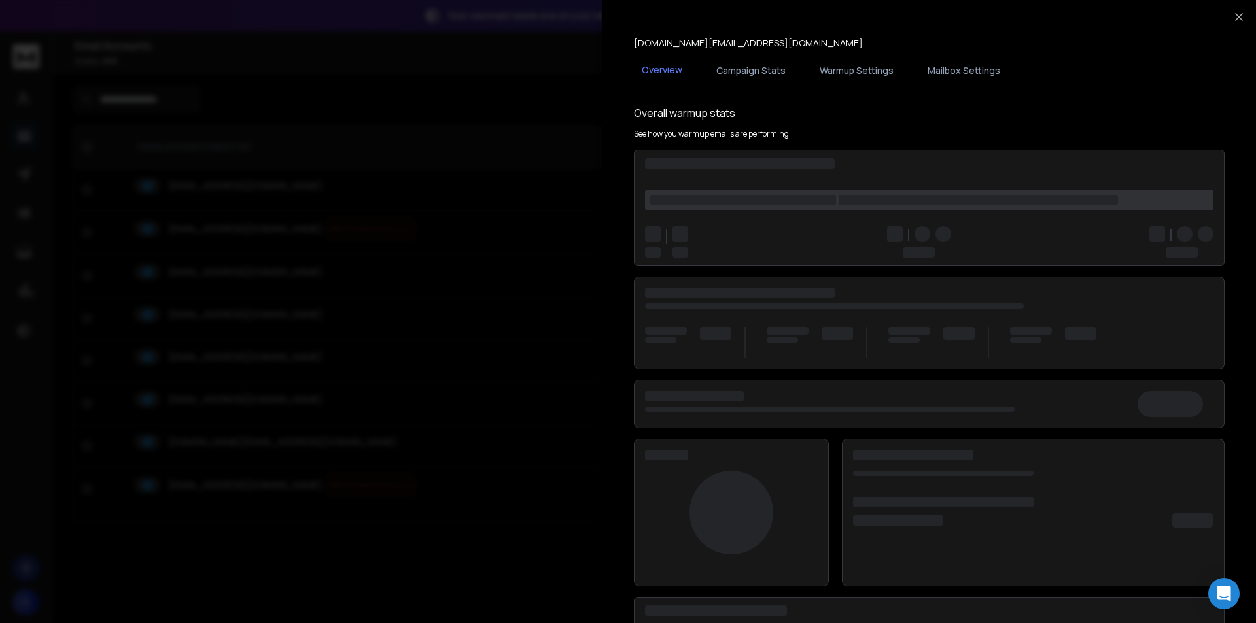
click at [218, 441] on div at bounding box center [628, 311] width 1256 height 623
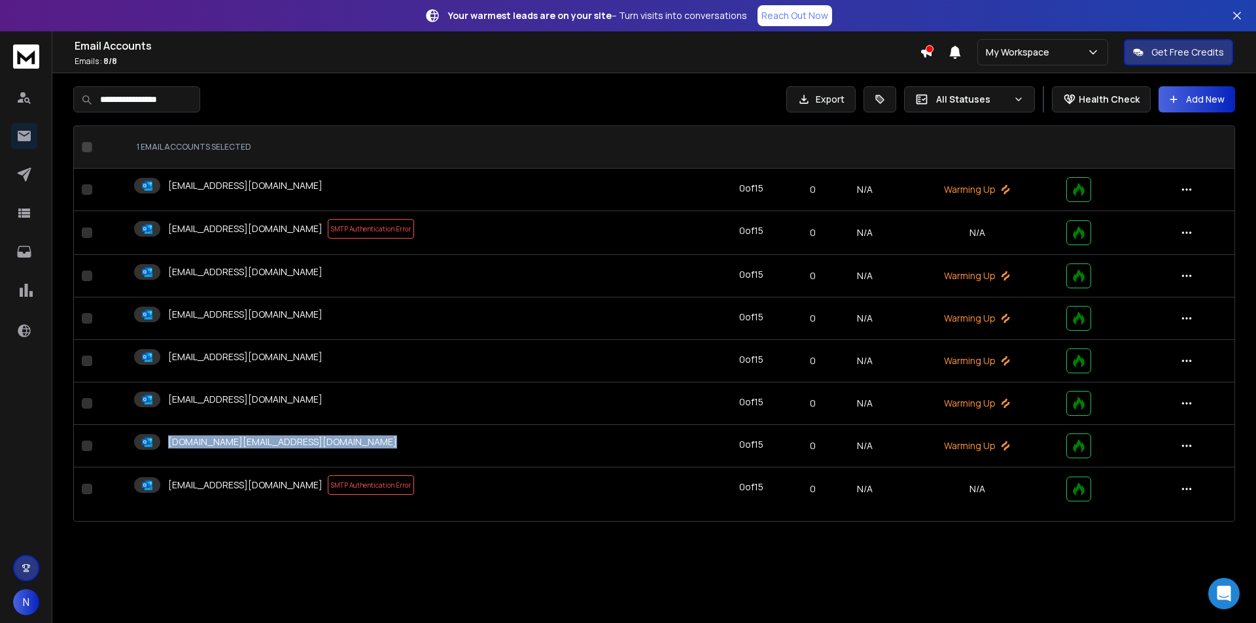
click at [218, 441] on p "[DOMAIN_NAME][EMAIL_ADDRESS][DOMAIN_NAME]" at bounding box center [282, 442] width 229 height 13
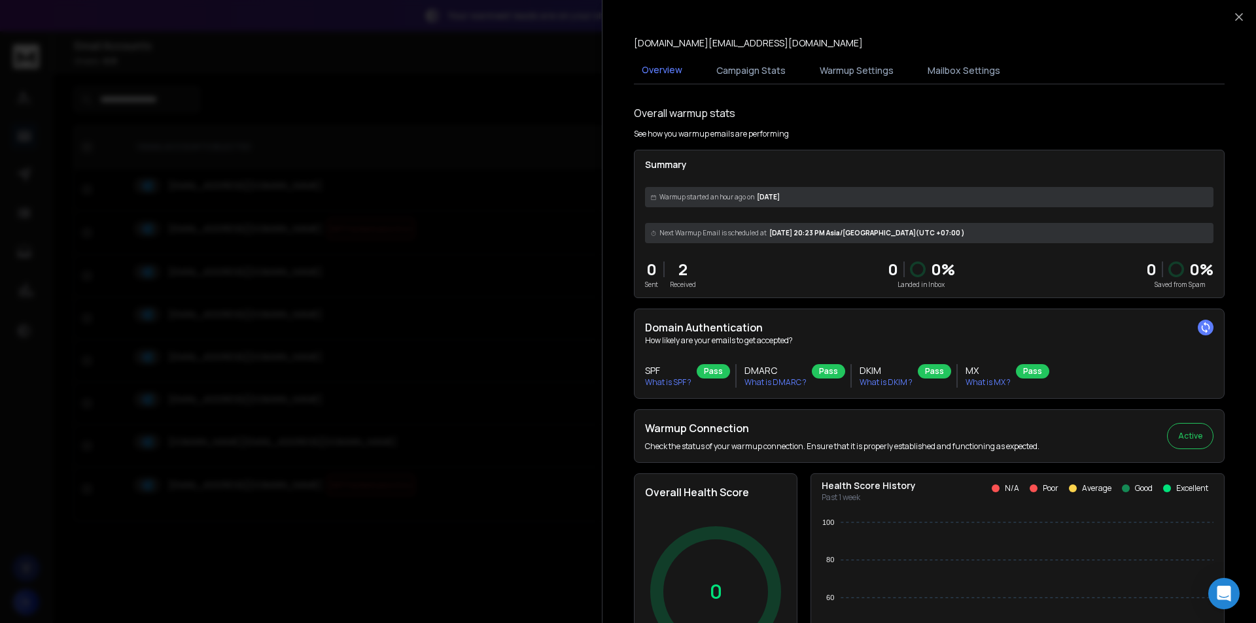
click at [192, 377] on div at bounding box center [628, 311] width 1256 height 623
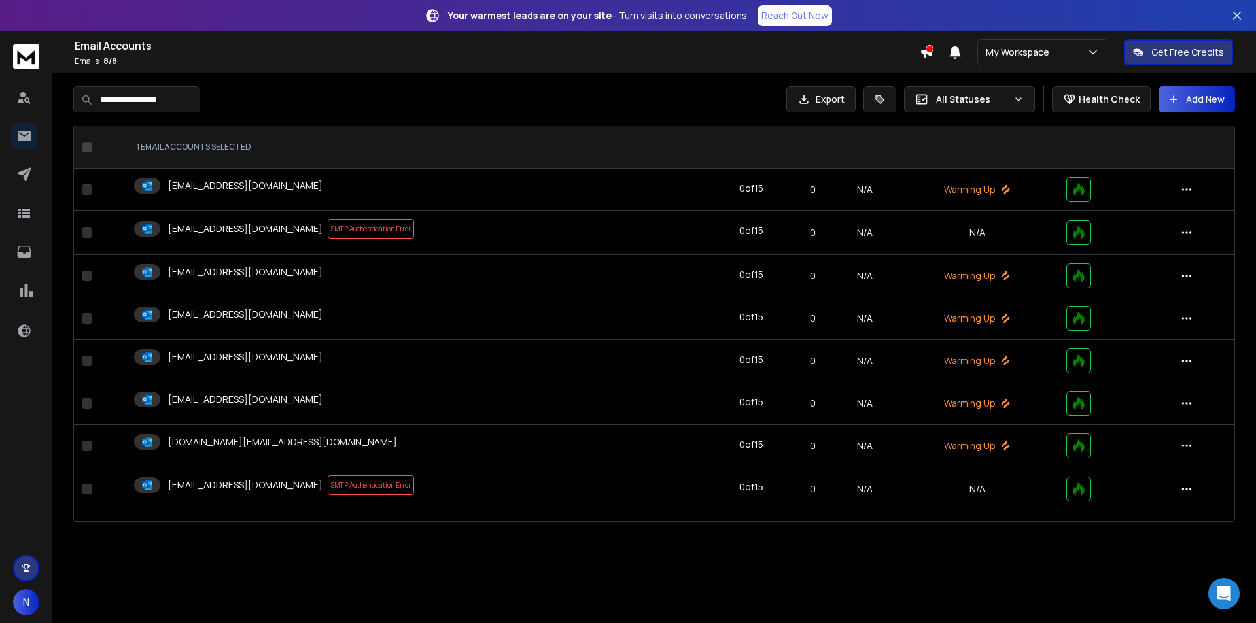
click at [264, 480] on p "[EMAIL_ADDRESS][DOMAIN_NAME]" at bounding box center [245, 485] width 154 height 13
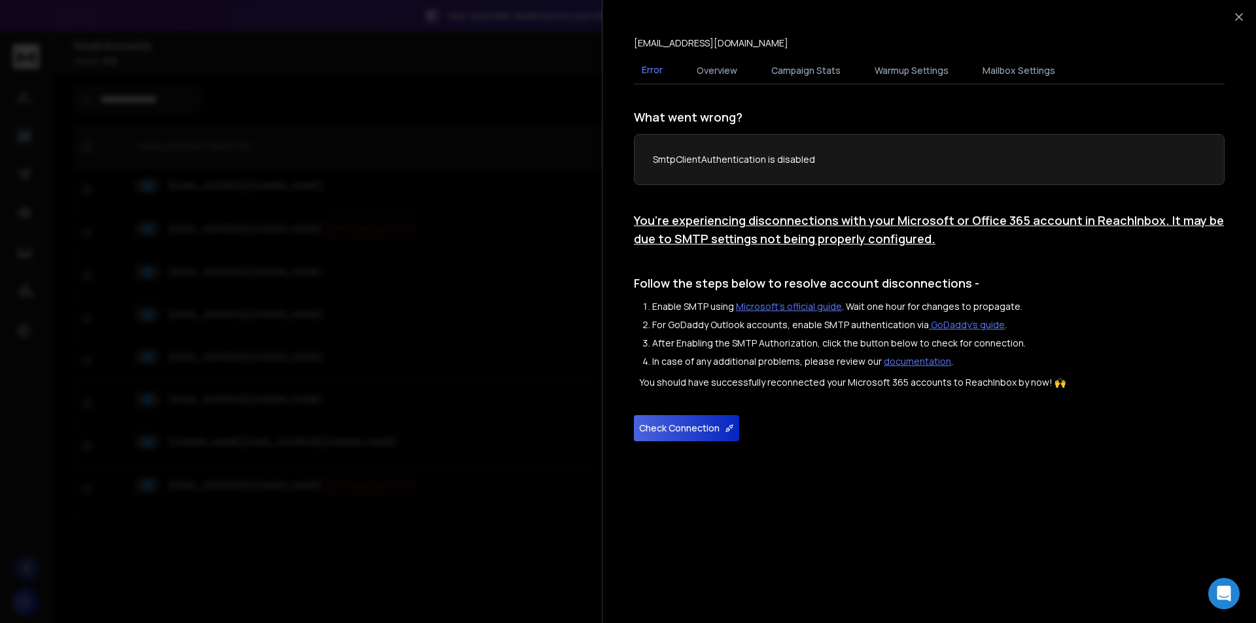
click at [718, 70] on button "Overview" at bounding box center [717, 70] width 56 height 29
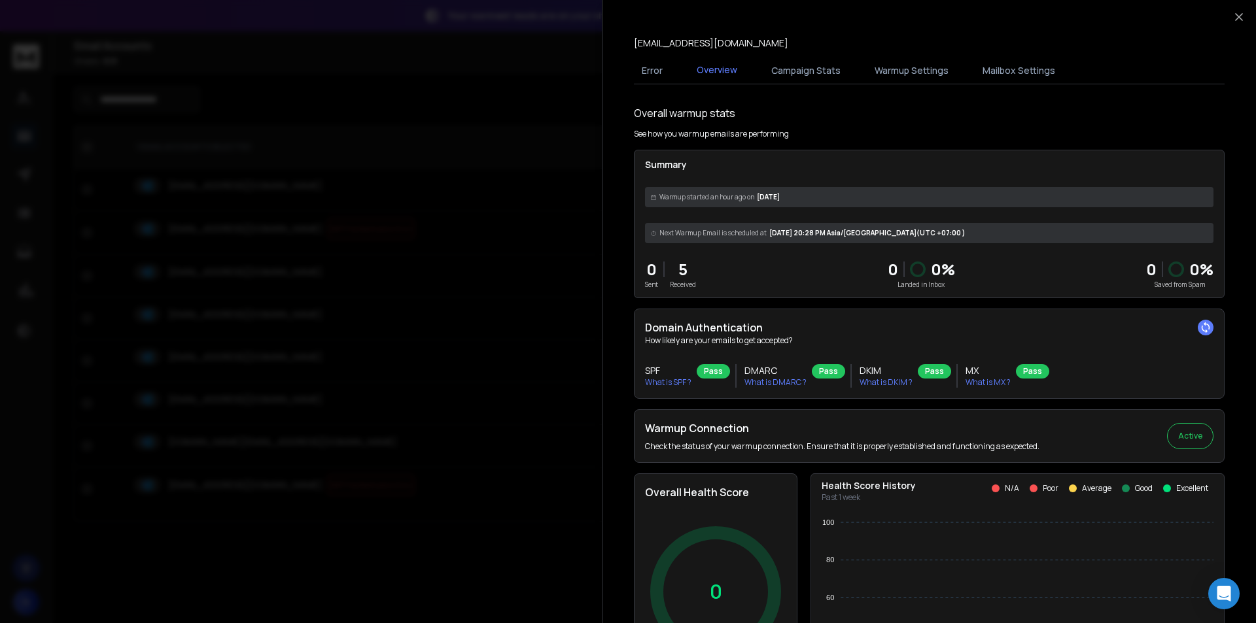
click at [428, 175] on div at bounding box center [628, 311] width 1256 height 623
